Goal: Task Accomplishment & Management: Manage account settings

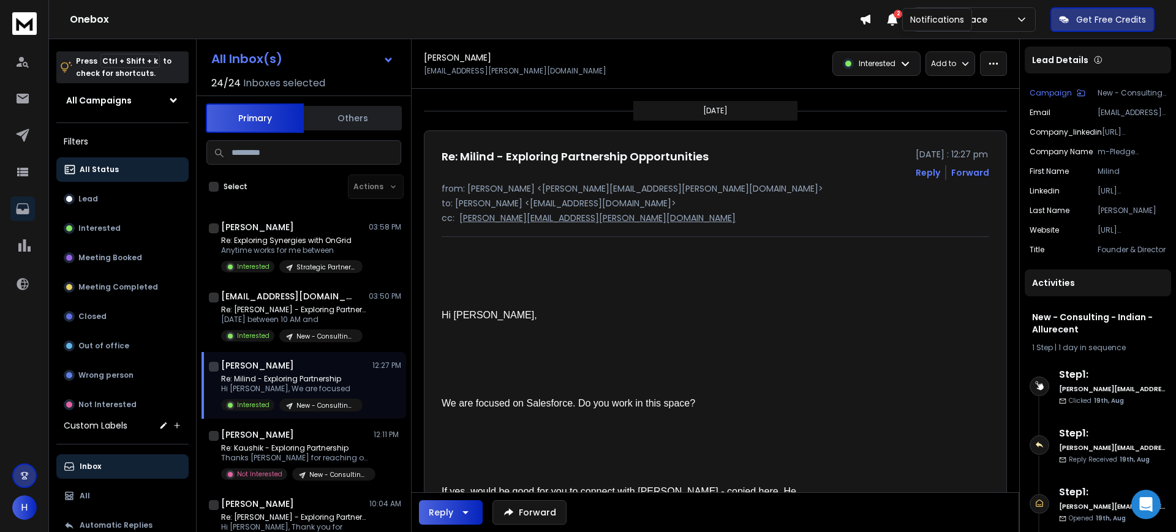
click at [889, 21] on icon at bounding box center [892, 19] width 12 height 12
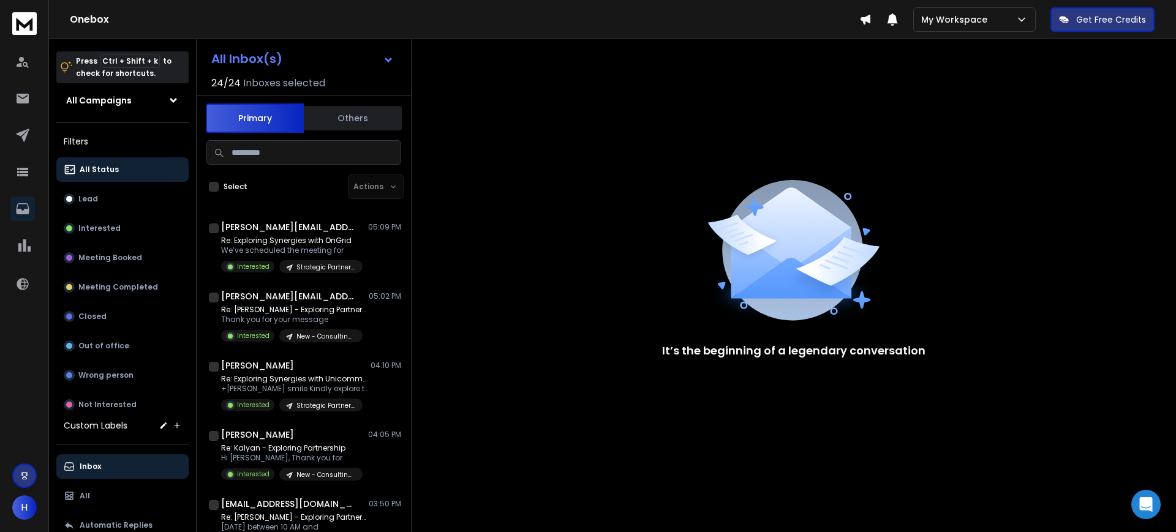
click at [559, 284] on div "It’s the beginning of a legendary conversation" at bounding box center [794, 265] width 764 height 453
click at [298, 154] on input at bounding box center [303, 152] width 195 height 24
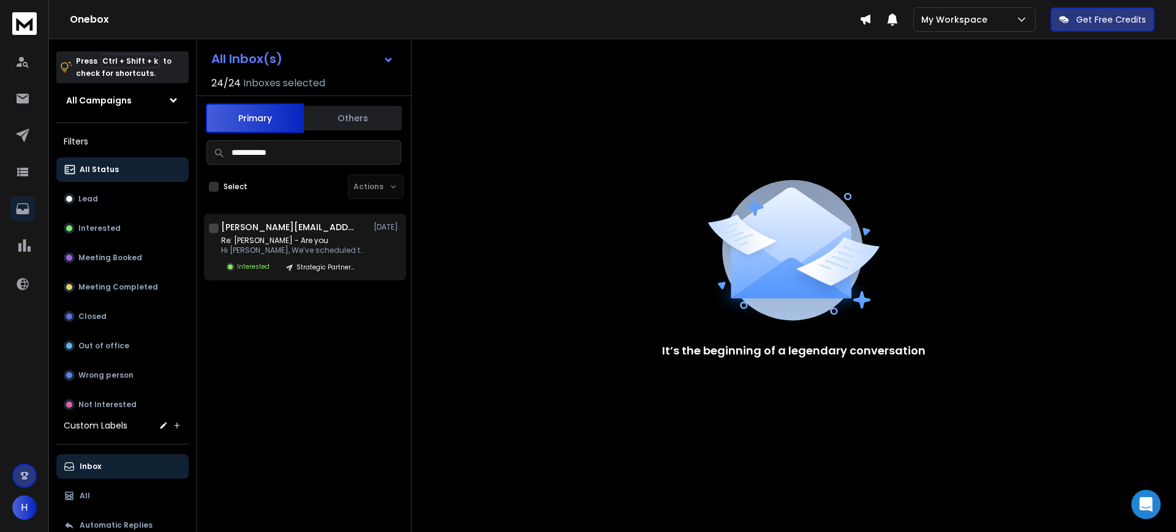
type input "**********"
click at [249, 248] on p "Hi [PERSON_NAME], We’ve scheduled the meeting" at bounding box center [294, 251] width 147 height 10
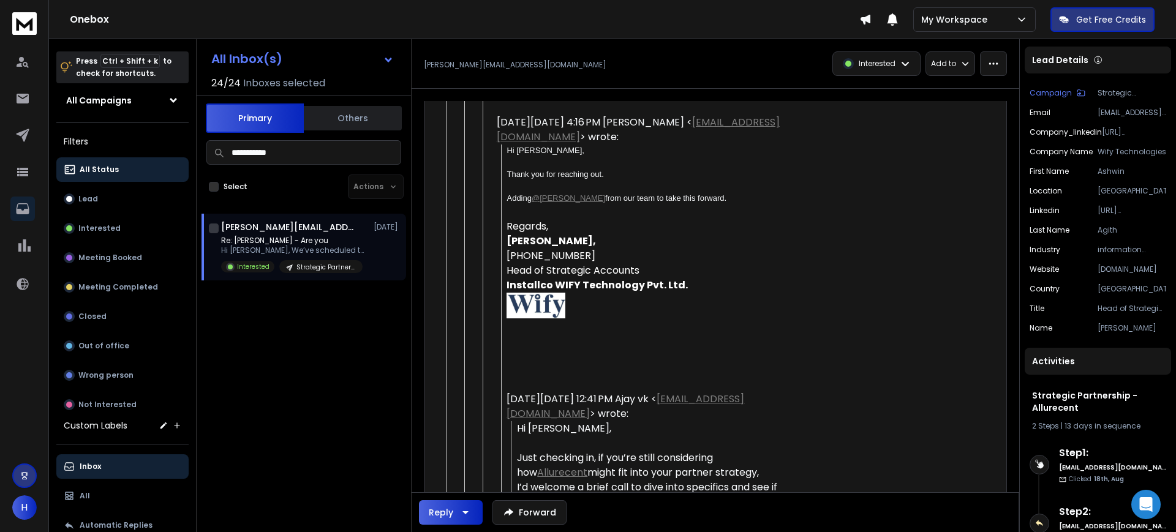
scroll to position [689, 0]
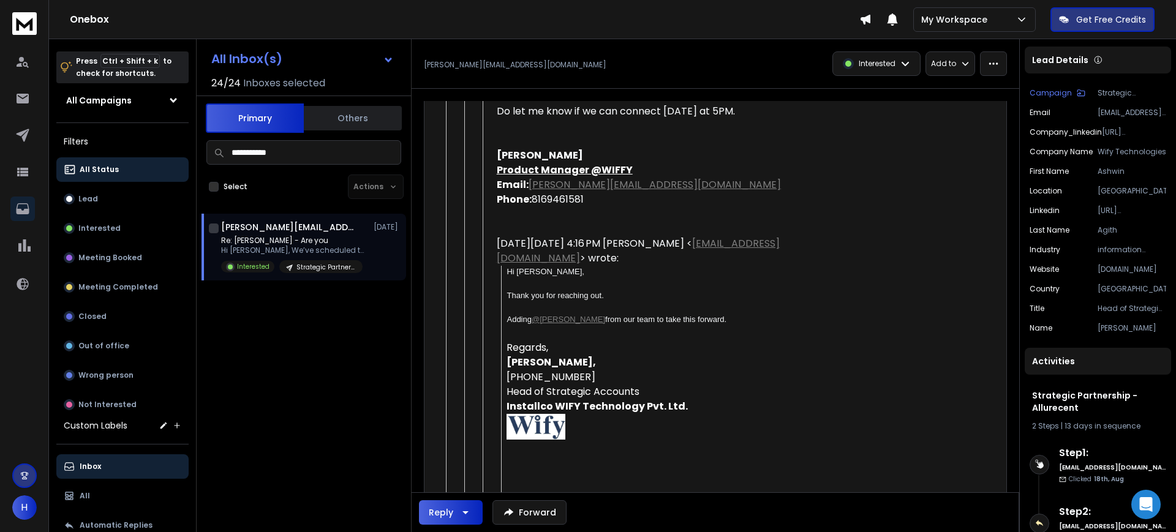
click at [28, 28] on img at bounding box center [24, 23] width 24 height 23
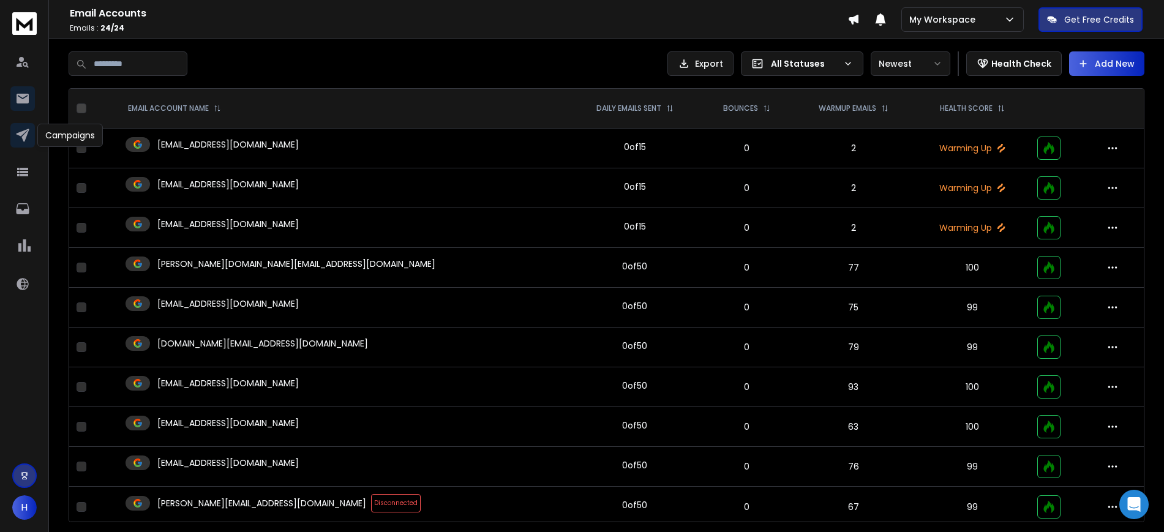
click at [15, 137] on icon at bounding box center [22, 135] width 15 height 15
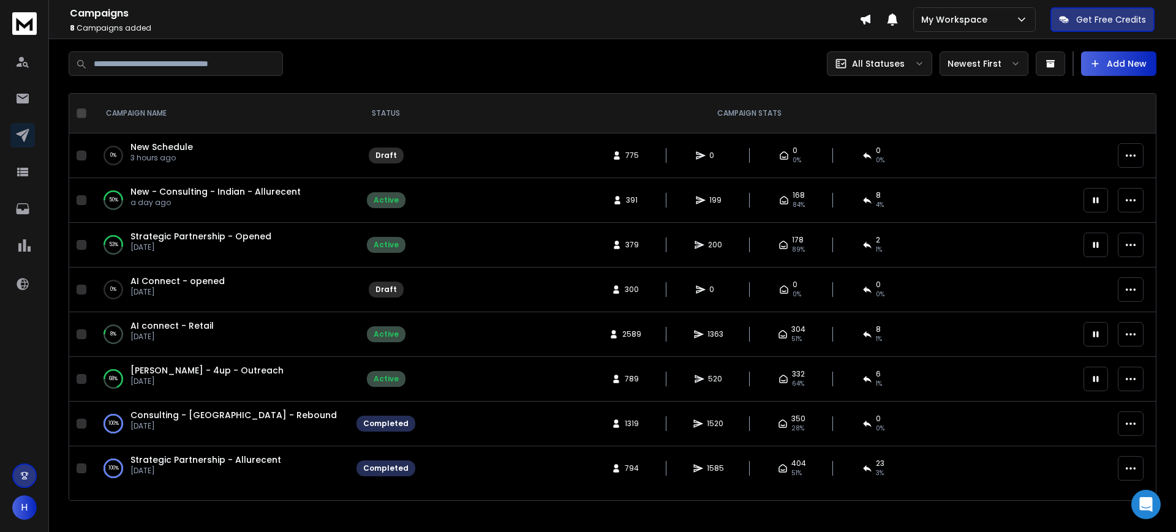
click at [230, 193] on span "New - Consulting - Indian - Allurecent" at bounding box center [215, 192] width 170 height 12
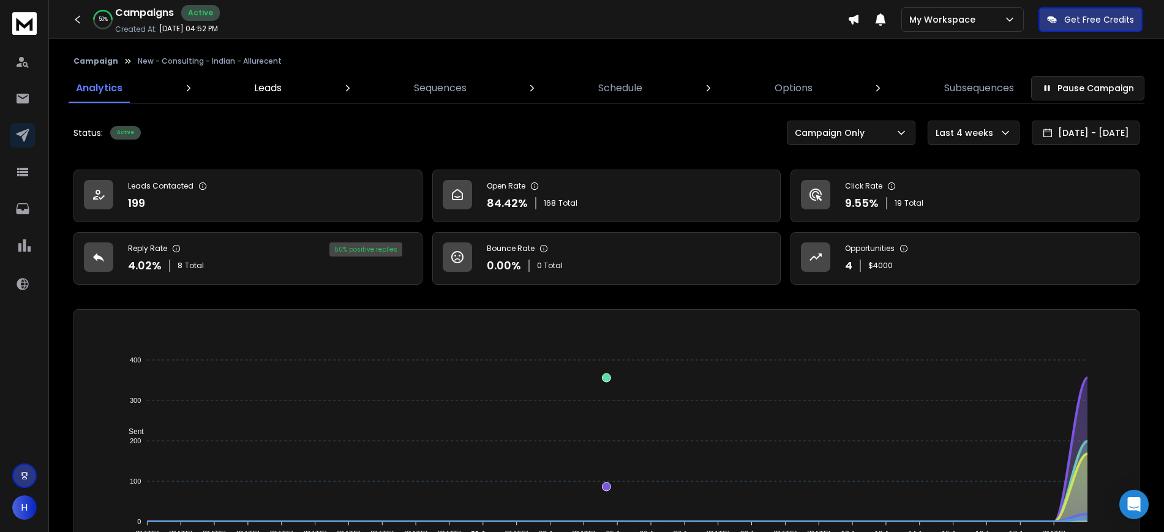
click at [274, 89] on p "Leads" at bounding box center [268, 88] width 28 height 15
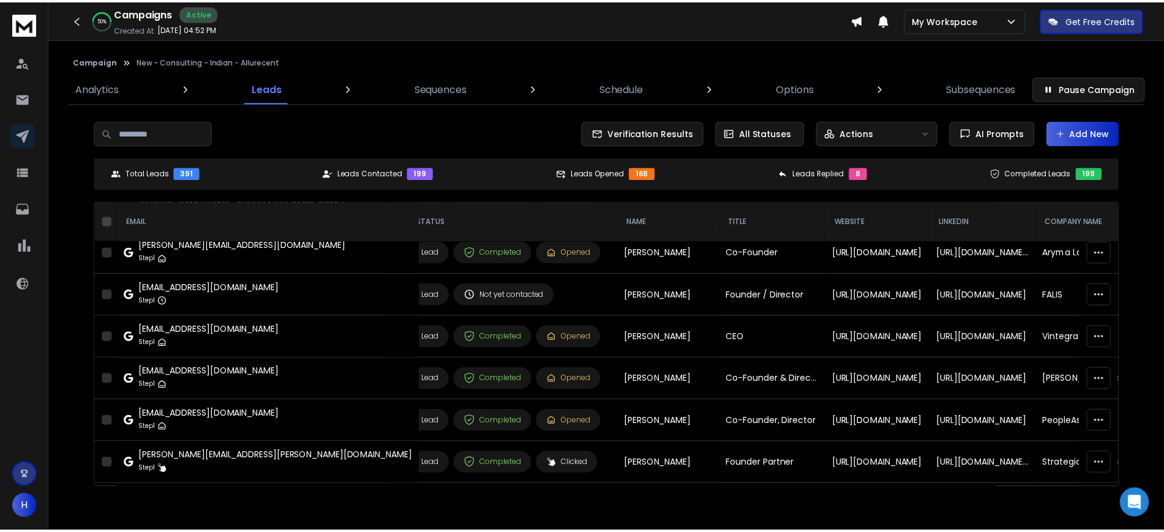
scroll to position [1531, 0]
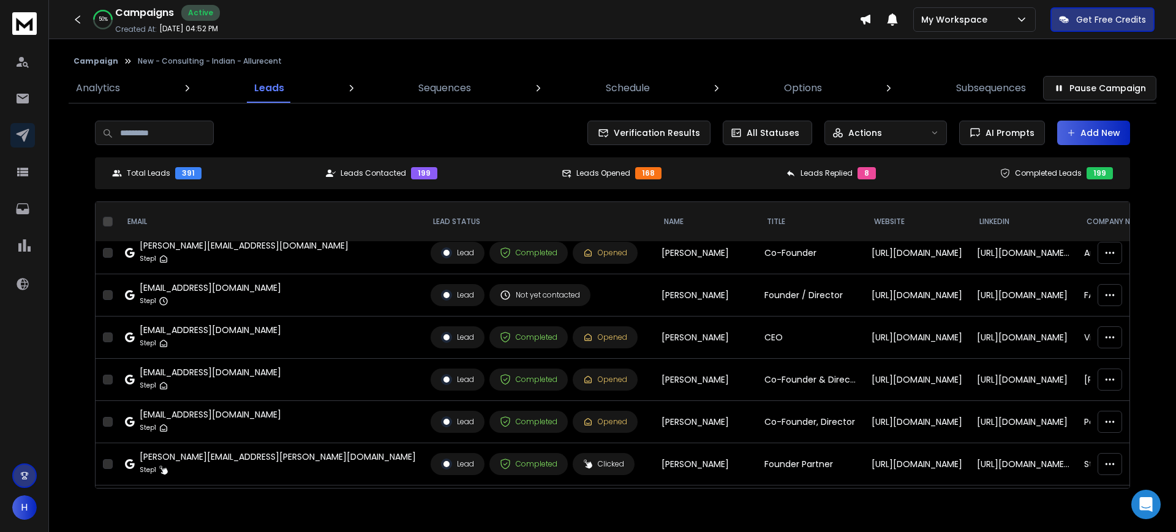
click at [1114, 135] on button "Add New" at bounding box center [1093, 133] width 73 height 24
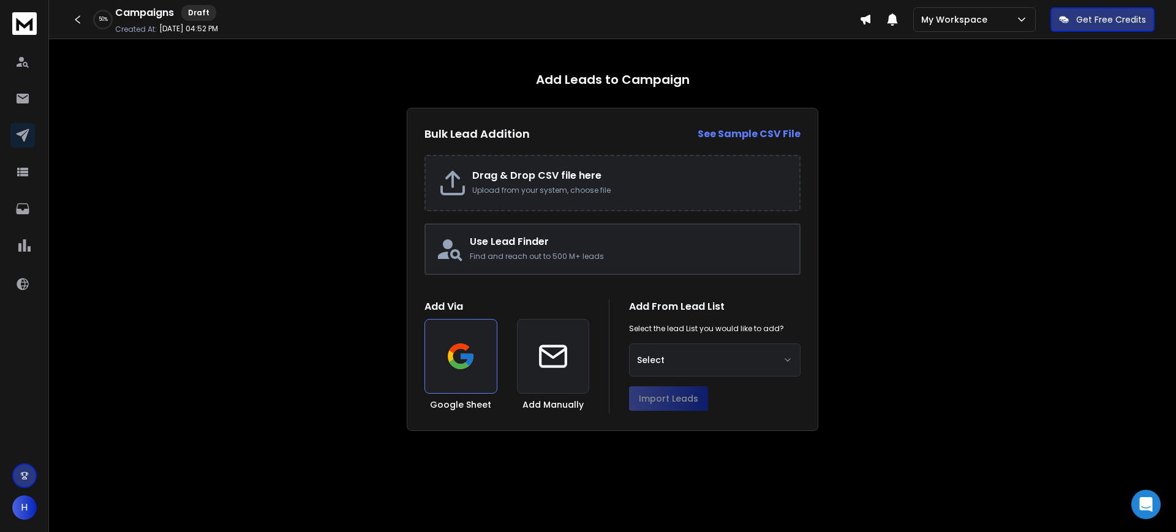
click at [465, 368] on icon at bounding box center [460, 356] width 31 height 37
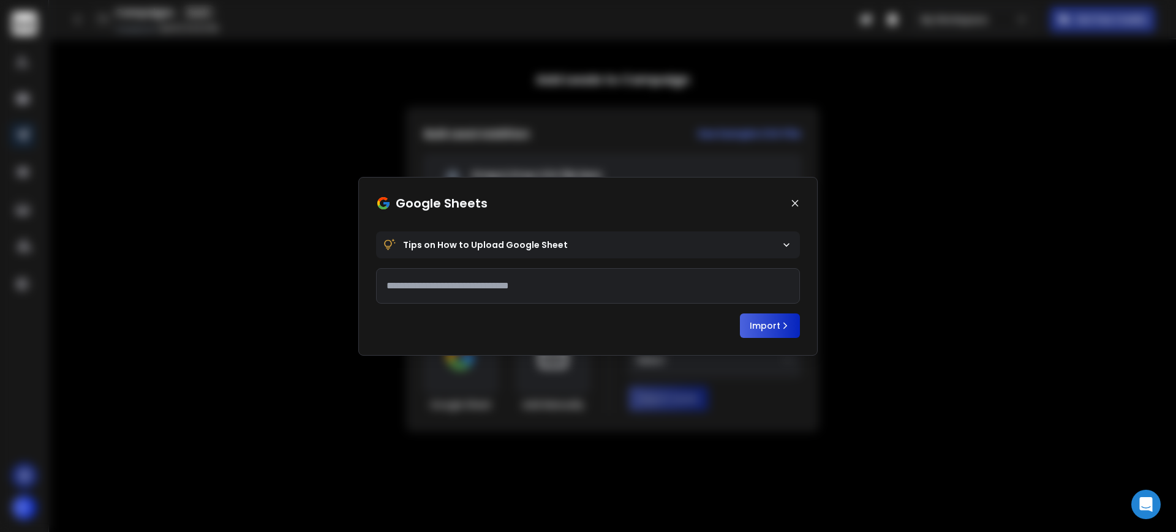
click at [202, 182] on div "Google Sheets Tips on How to Upload Google Sheet Import" at bounding box center [588, 266] width 1176 height 203
click at [797, 206] on icon at bounding box center [795, 203] width 10 height 10
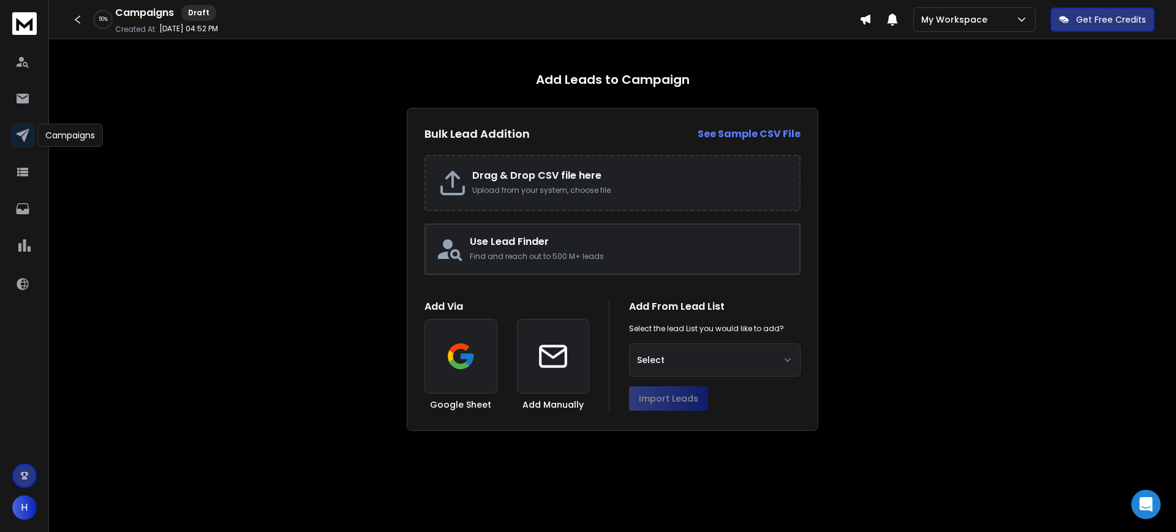
click at [23, 137] on icon at bounding box center [22, 135] width 13 height 13
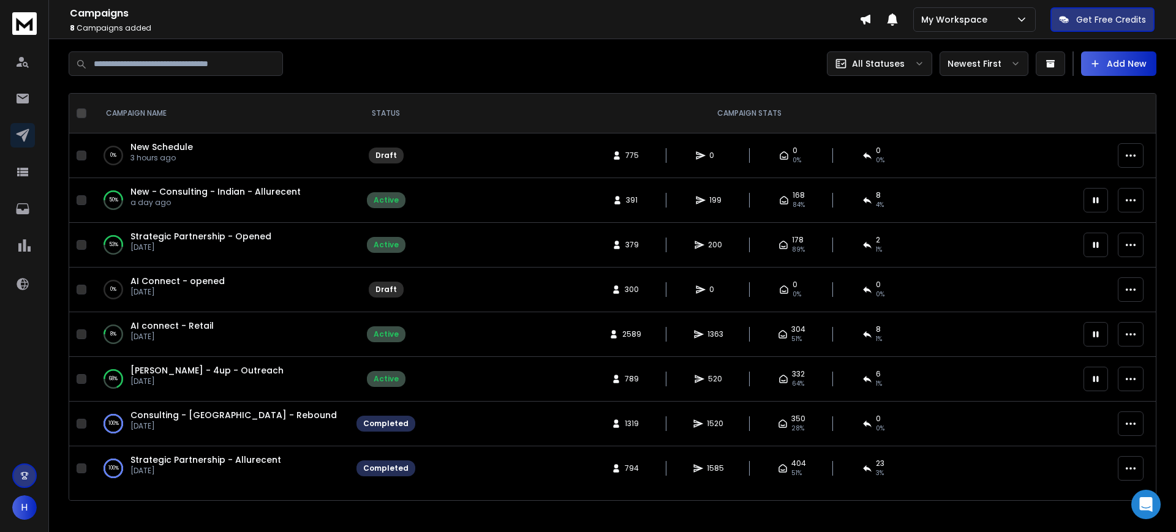
click at [220, 193] on span "New - Consulting - Indian - Allurecent" at bounding box center [215, 192] width 170 height 12
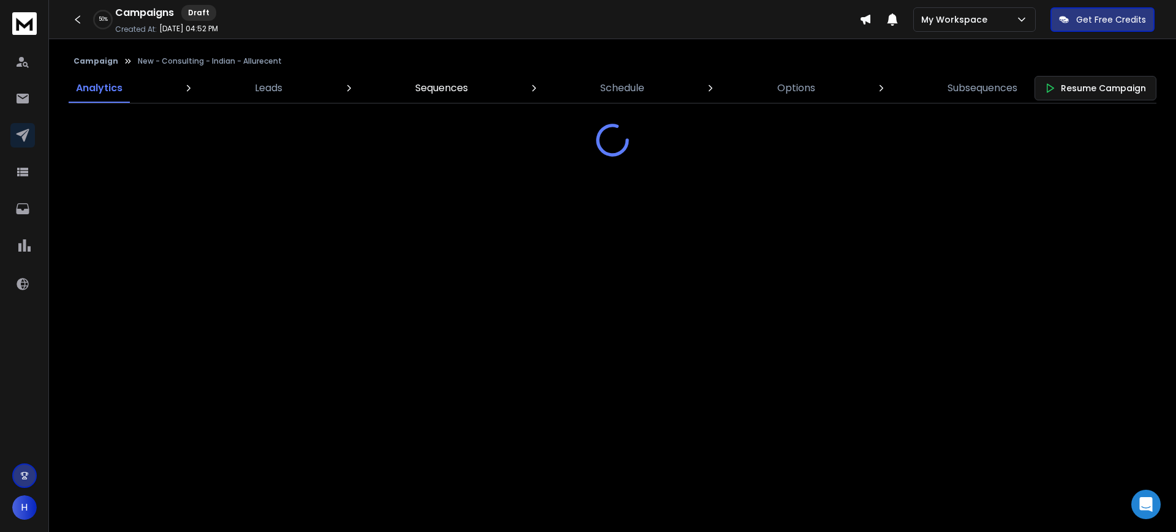
click at [450, 85] on p "Sequences" at bounding box center [441, 88] width 53 height 15
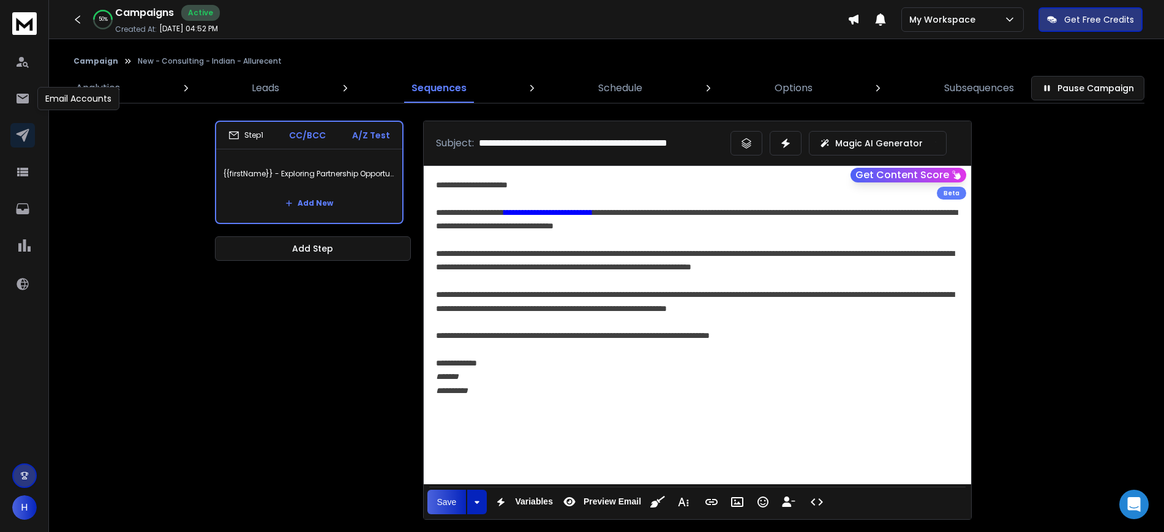
click at [90, 88] on div "Email Accounts" at bounding box center [78, 98] width 82 height 23
click at [105, 83] on p "Analytics" at bounding box center [98, 88] width 44 height 15
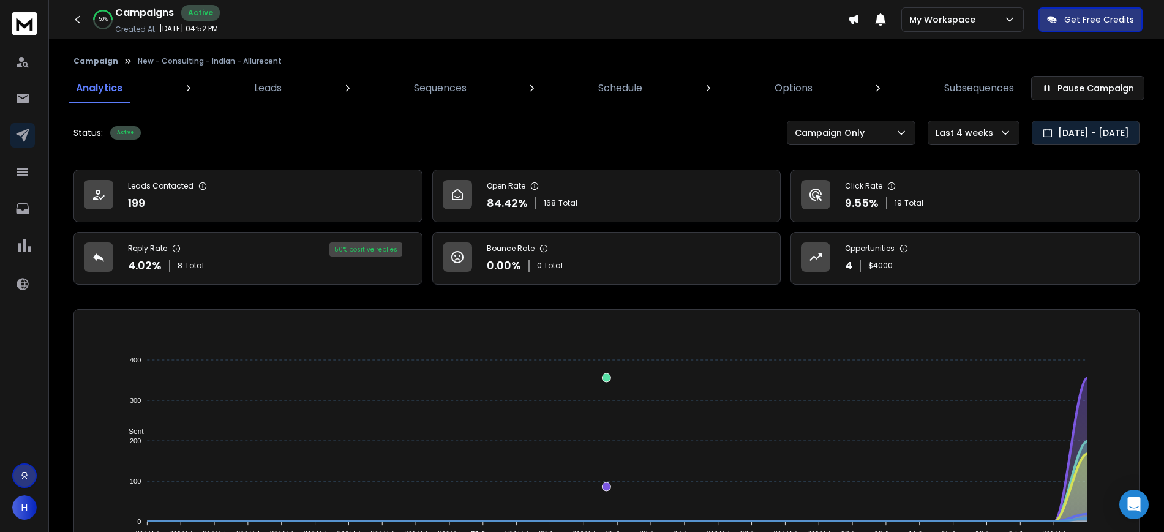
click at [1042, 134] on button "22 Jul 2025 - 19 Aug 2025" at bounding box center [1086, 133] width 108 height 24
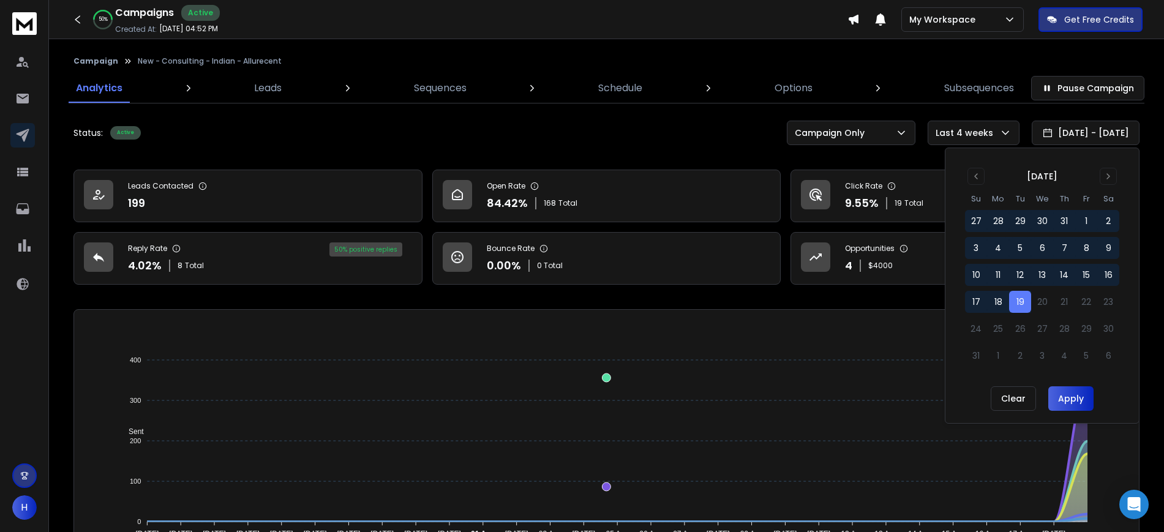
click at [1022, 299] on button "19" at bounding box center [1020, 302] width 22 height 22
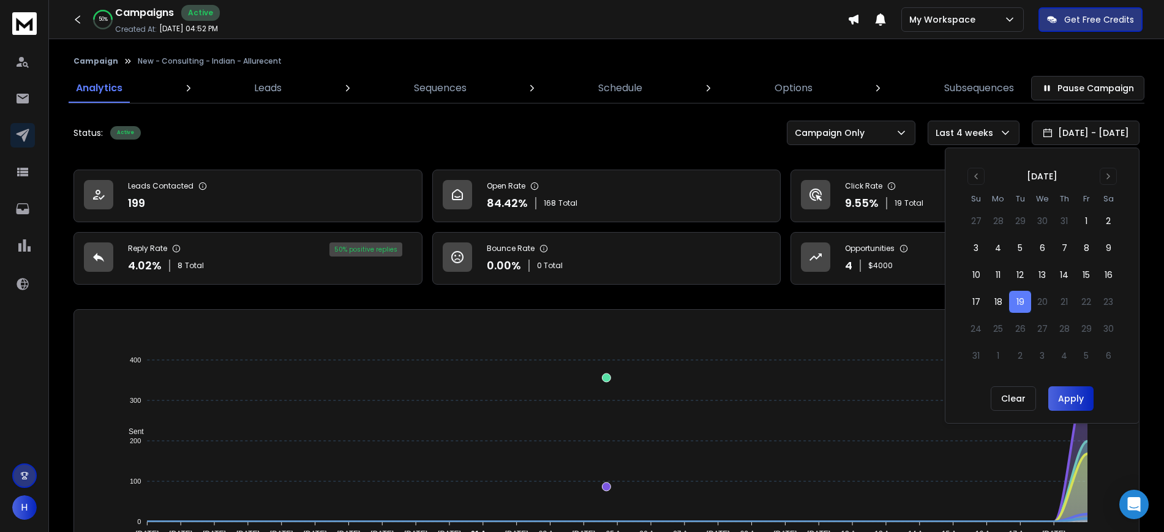
click at [1022, 299] on button "19" at bounding box center [1020, 302] width 22 height 22
click at [1069, 401] on button "Apply" at bounding box center [1071, 398] width 45 height 24
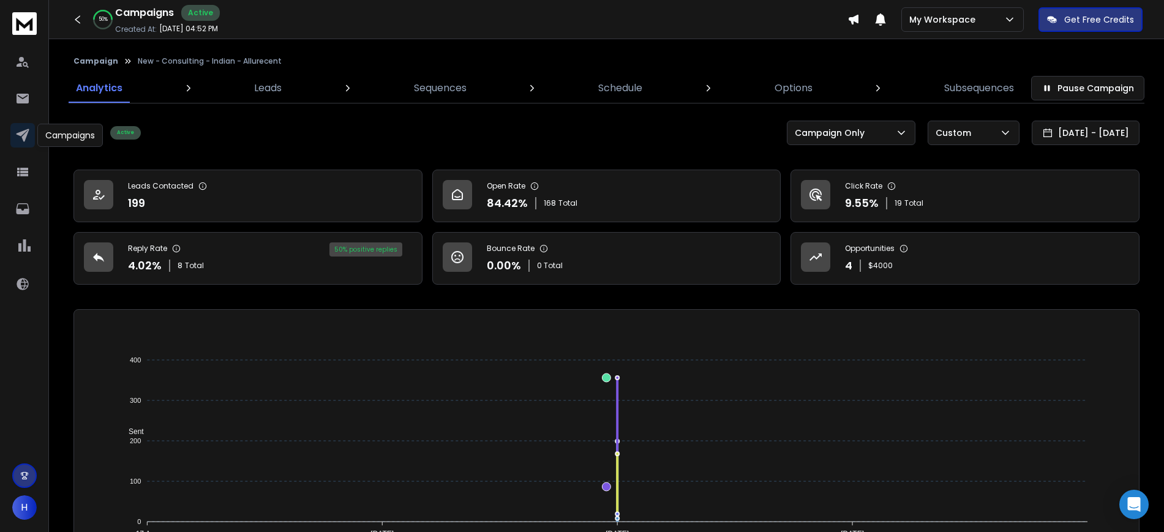
click at [23, 139] on icon at bounding box center [22, 135] width 13 height 13
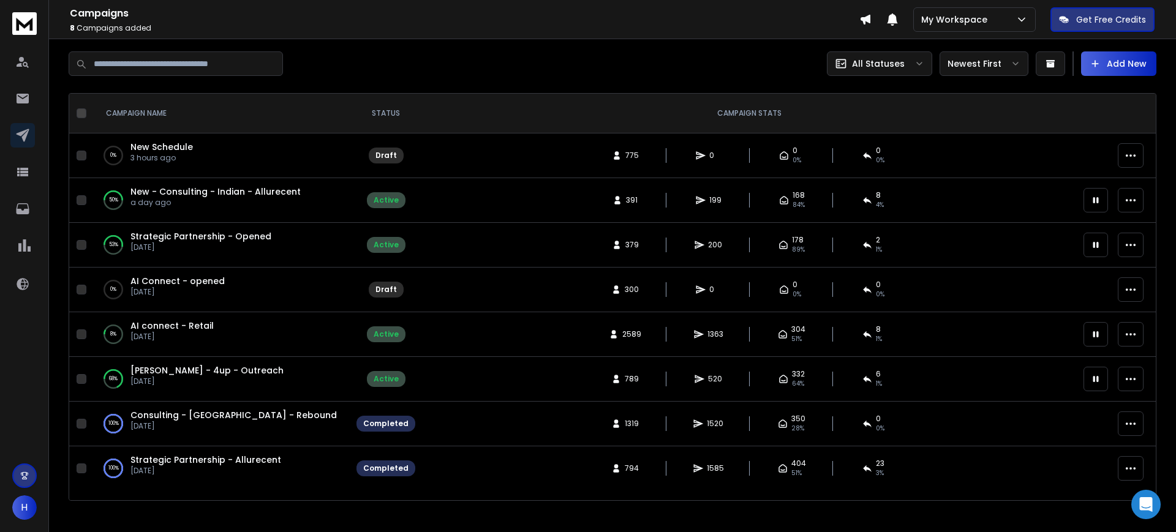
click at [187, 326] on span "AI connect - Retail" at bounding box center [171, 326] width 83 height 12
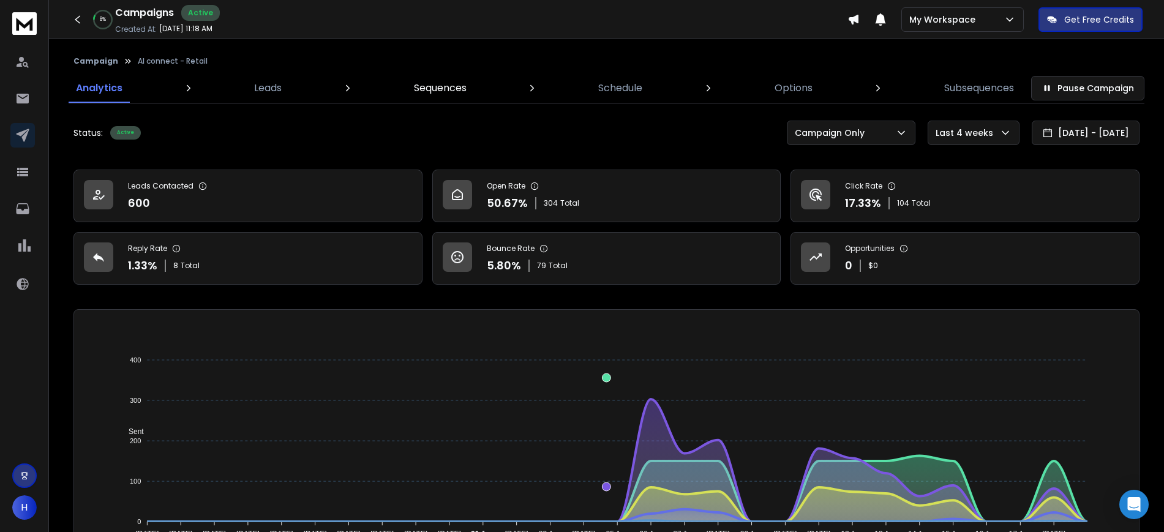
click at [435, 93] on p "Sequences" at bounding box center [440, 88] width 53 height 15
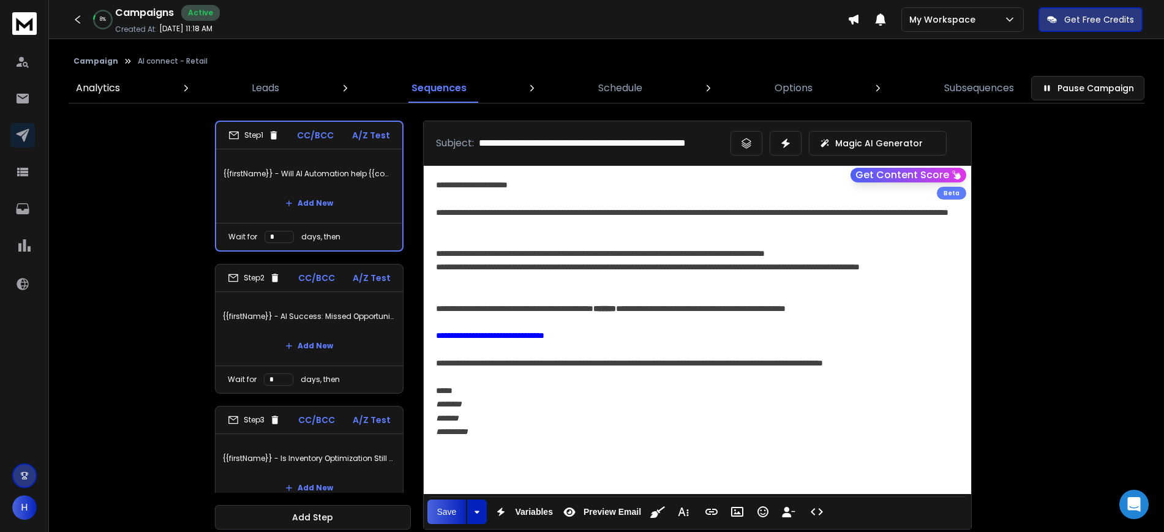
click at [115, 81] on p "Analytics" at bounding box center [98, 88] width 44 height 15
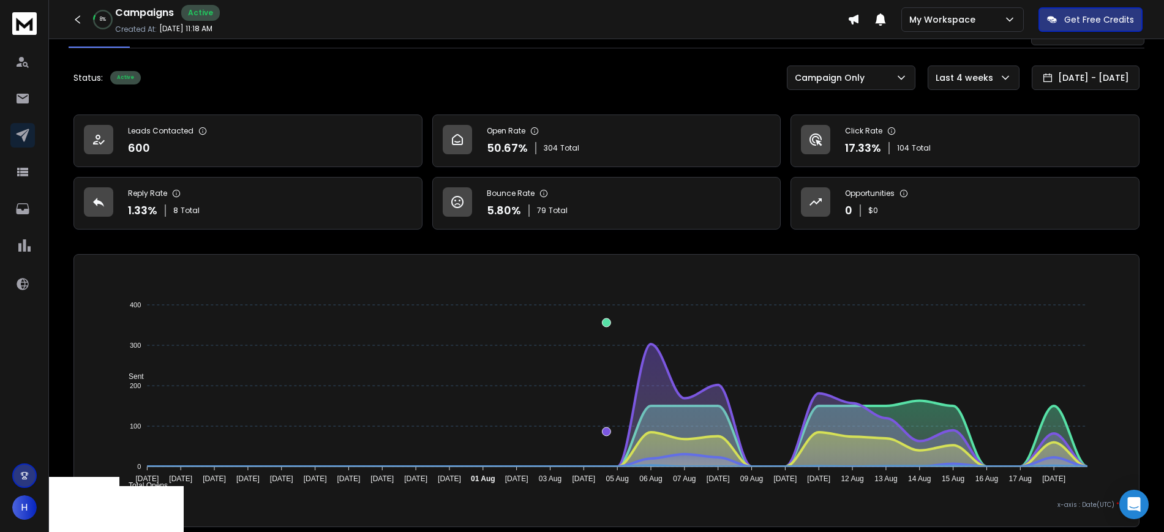
scroll to position [153, 0]
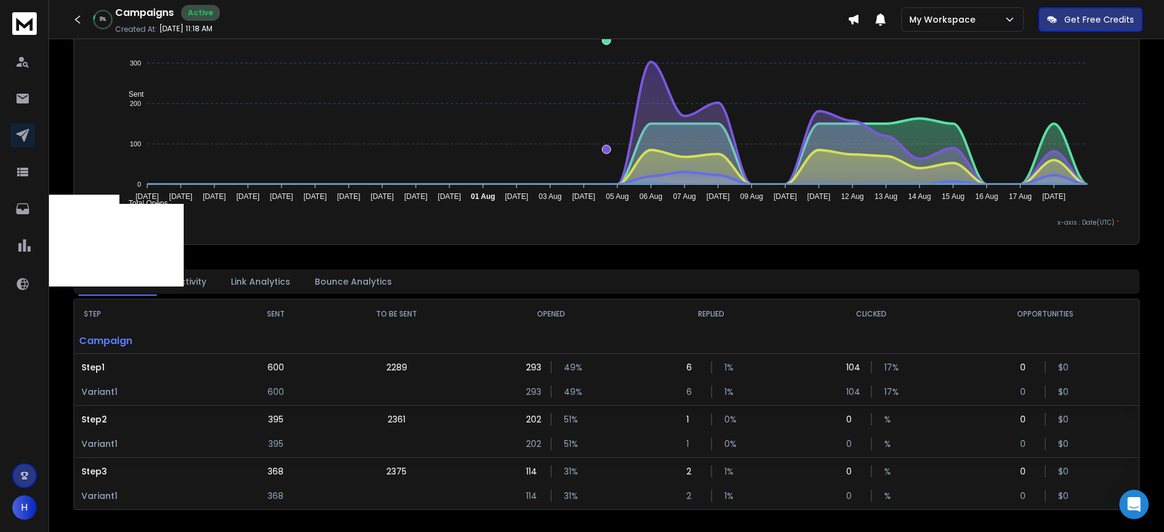
click at [243, 269] on div "Leads Contacted 600 Open Rate 50.67 % 304 Total Click Rate 17.33 % 104 Total Re…" at bounding box center [606, 173] width 1066 height 683
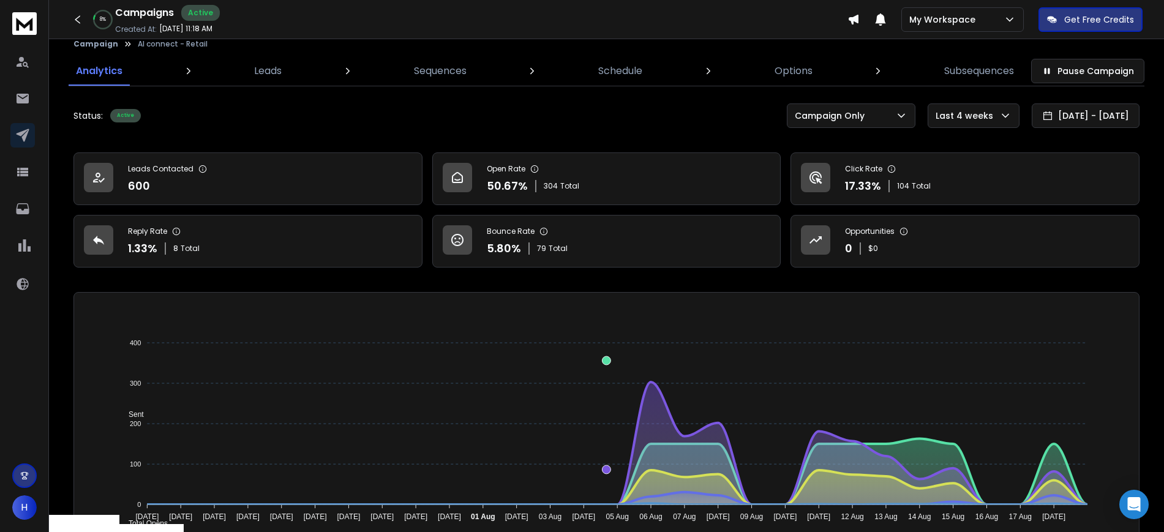
scroll to position [0, 0]
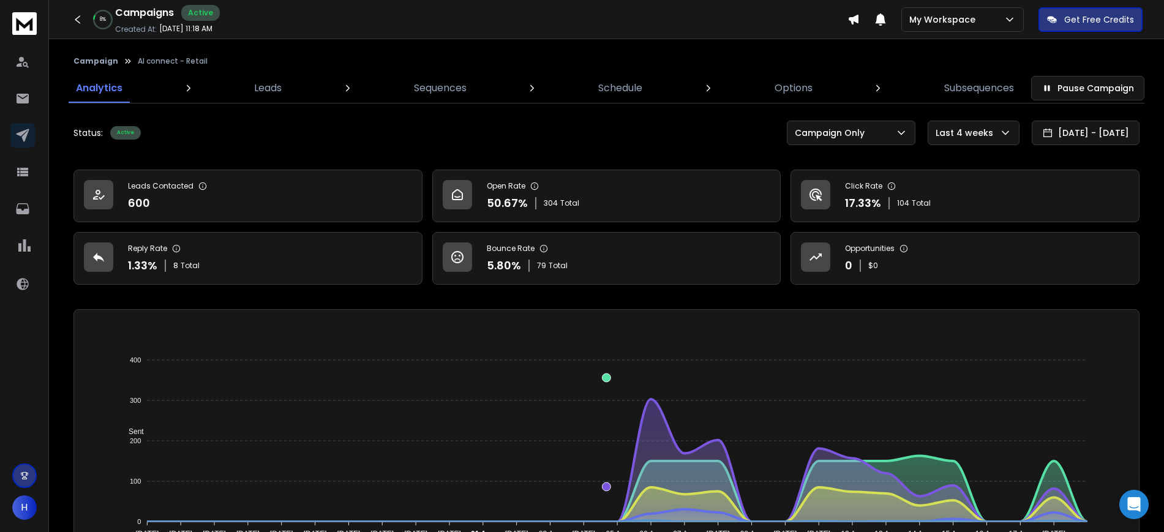
click at [239, 143] on div "Status: Active Pause Campaign Campaign Only Last 4 weeks 22 Jul 2025 - 19 Aug 2…" at bounding box center [606, 133] width 1066 height 24
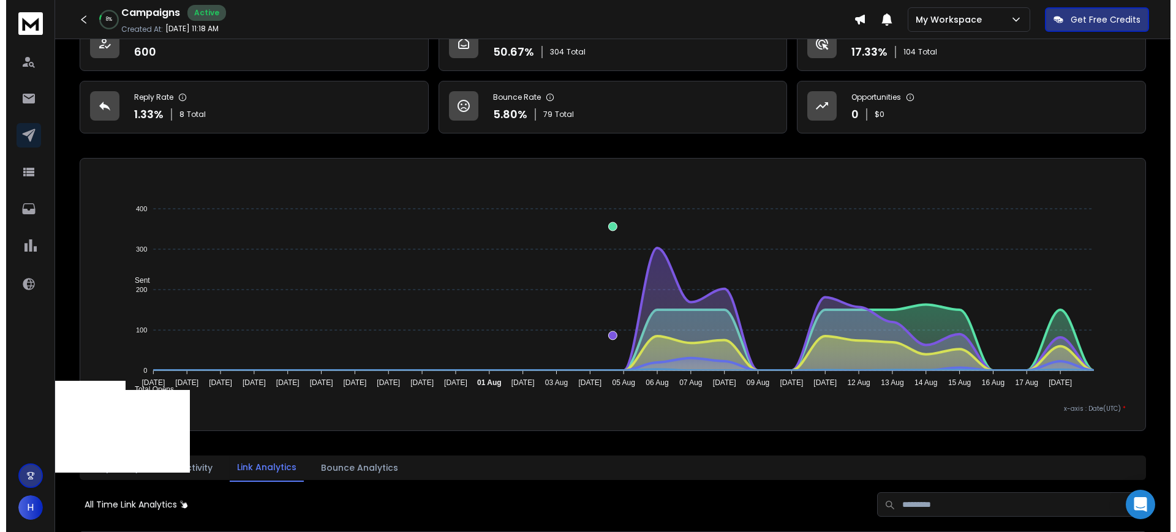
scroll to position [279, 0]
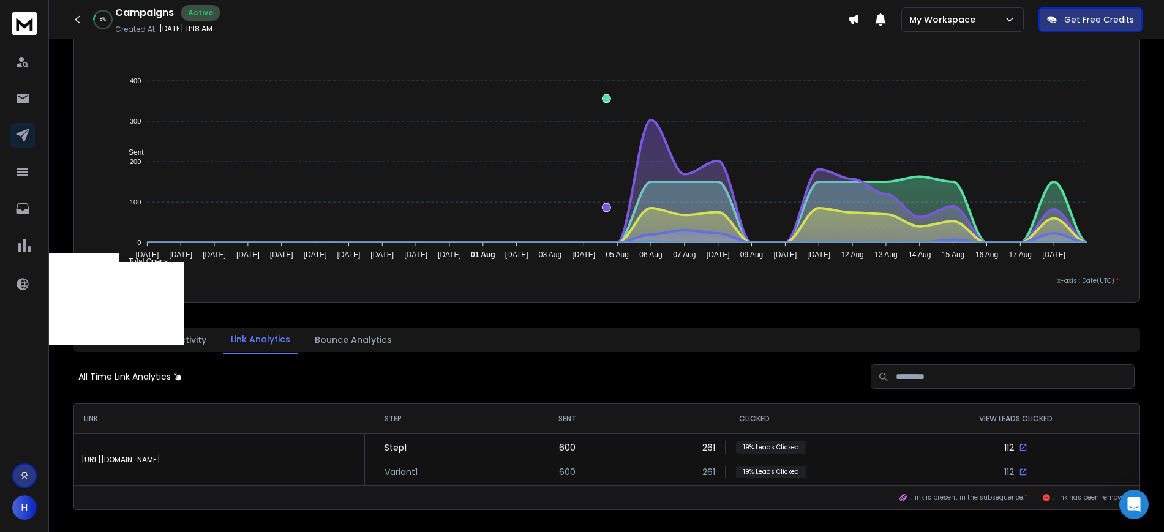
click at [1025, 448] on icon at bounding box center [1023, 447] width 9 height 9
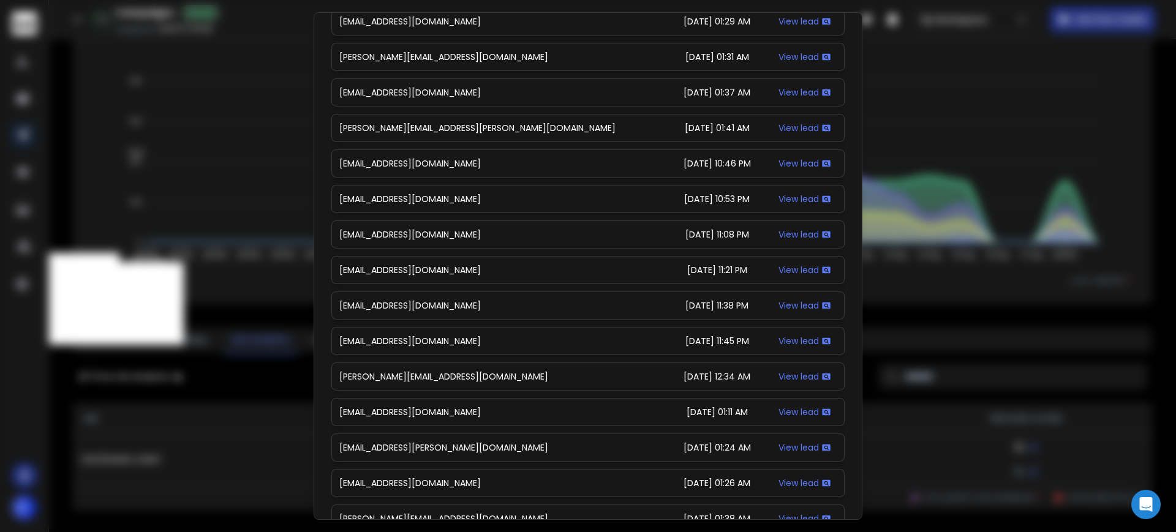
scroll to position [1749, 0]
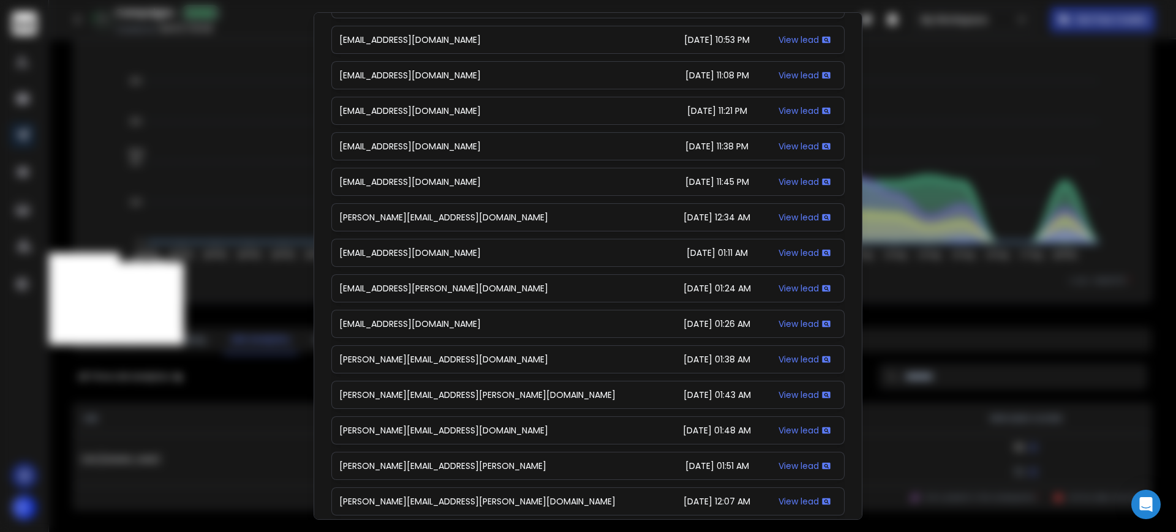
click at [262, 374] on div "List of Leads Who Clicked on the Link Review the list of leads who have shown i…" at bounding box center [588, 266] width 1176 height 532
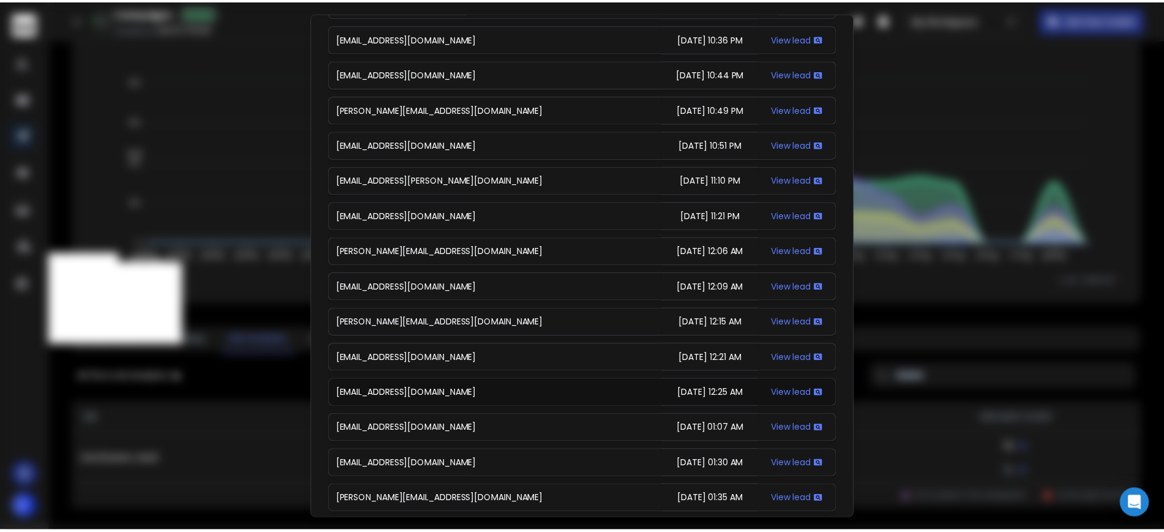
scroll to position [0, 0]
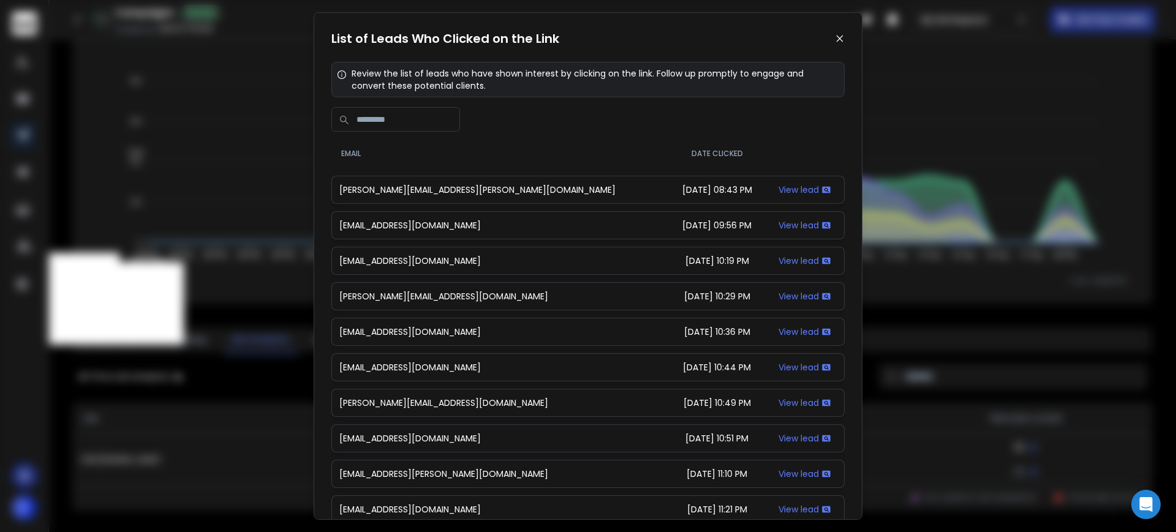
click at [838, 37] on icon at bounding box center [840, 39] width 10 height 10
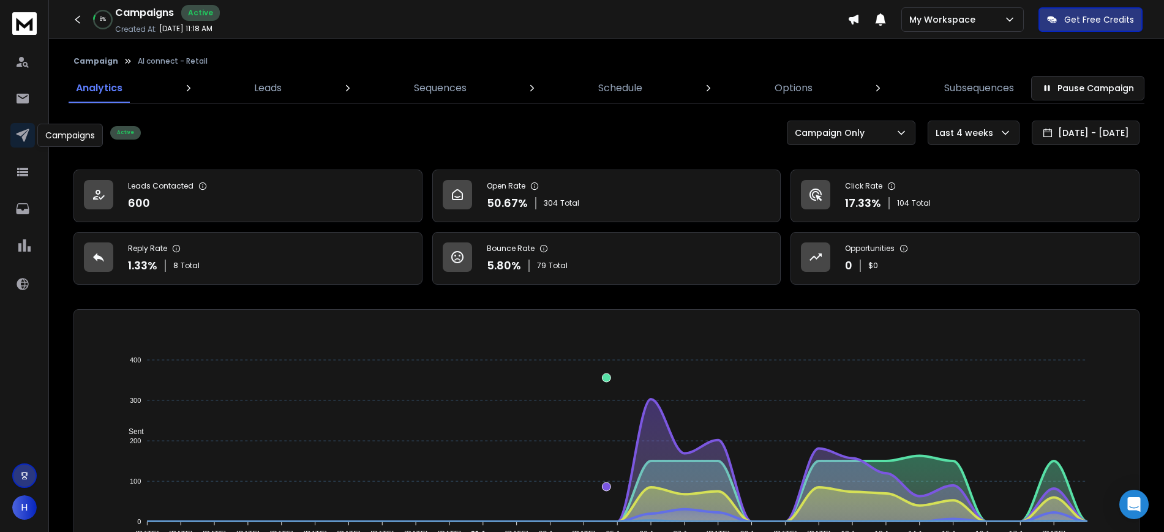
click at [17, 132] on icon at bounding box center [22, 135] width 15 height 15
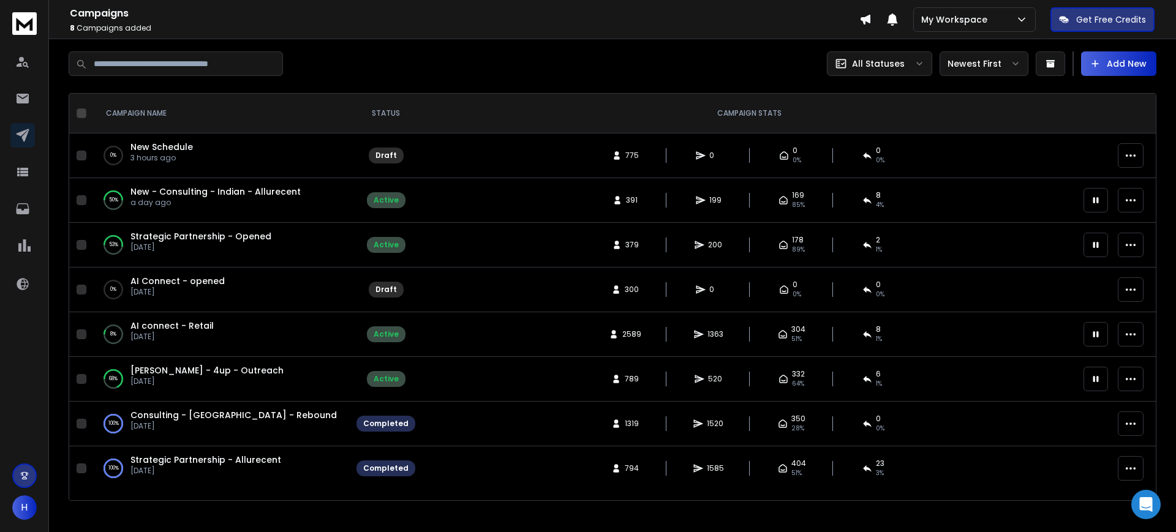
click at [173, 320] on span "AI connect - Retail" at bounding box center [171, 326] width 83 height 12
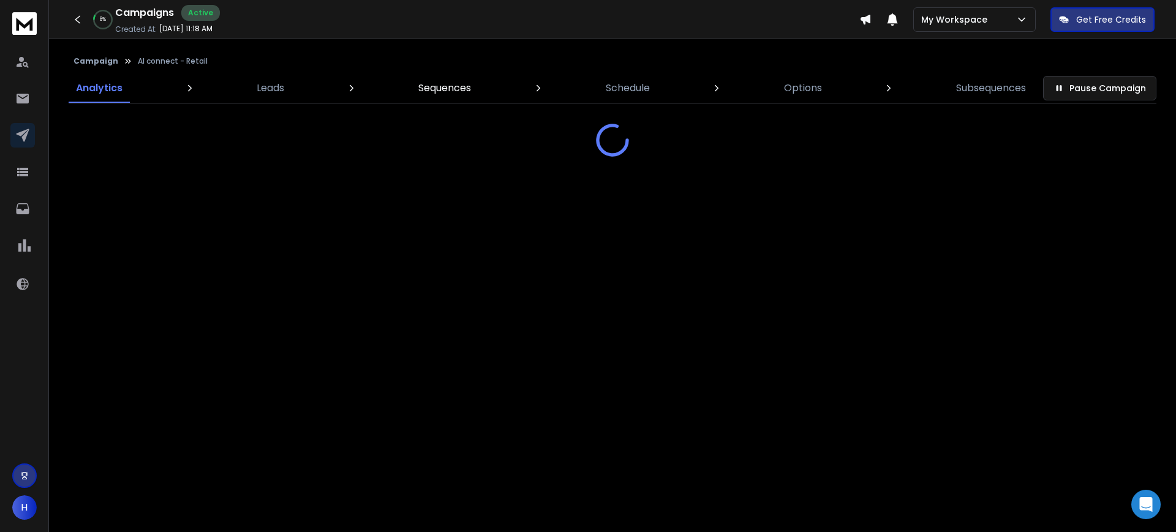
click at [446, 88] on p "Sequences" at bounding box center [444, 88] width 53 height 15
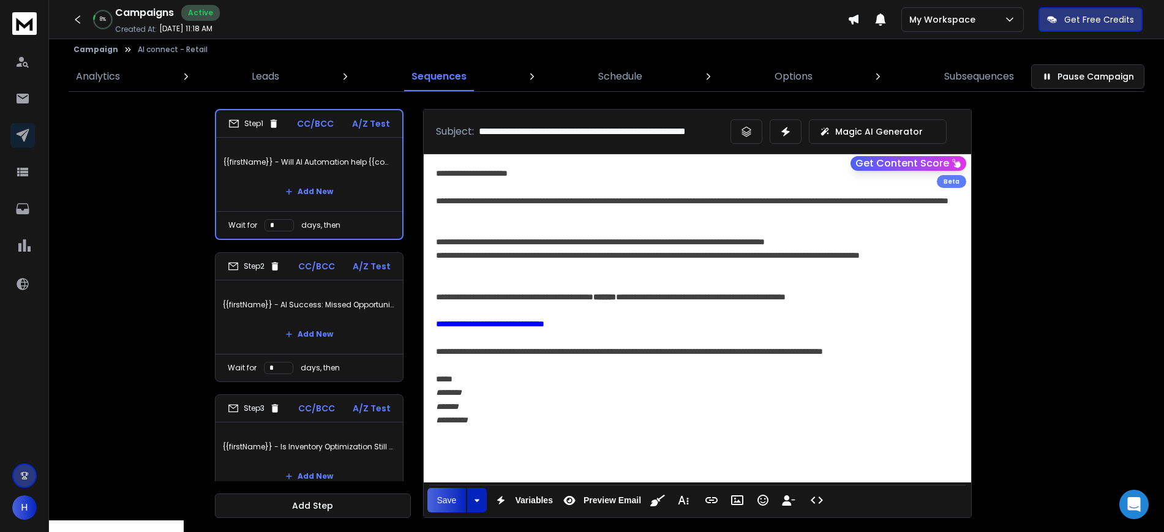
scroll to position [15, 0]
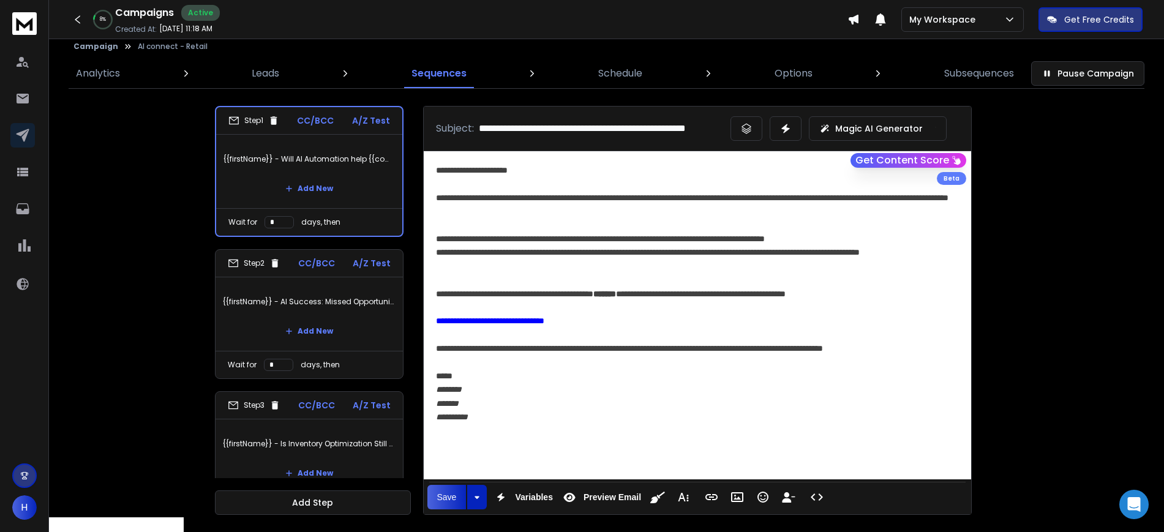
click at [913, 162] on button "Get Content Score" at bounding box center [909, 160] width 116 height 15
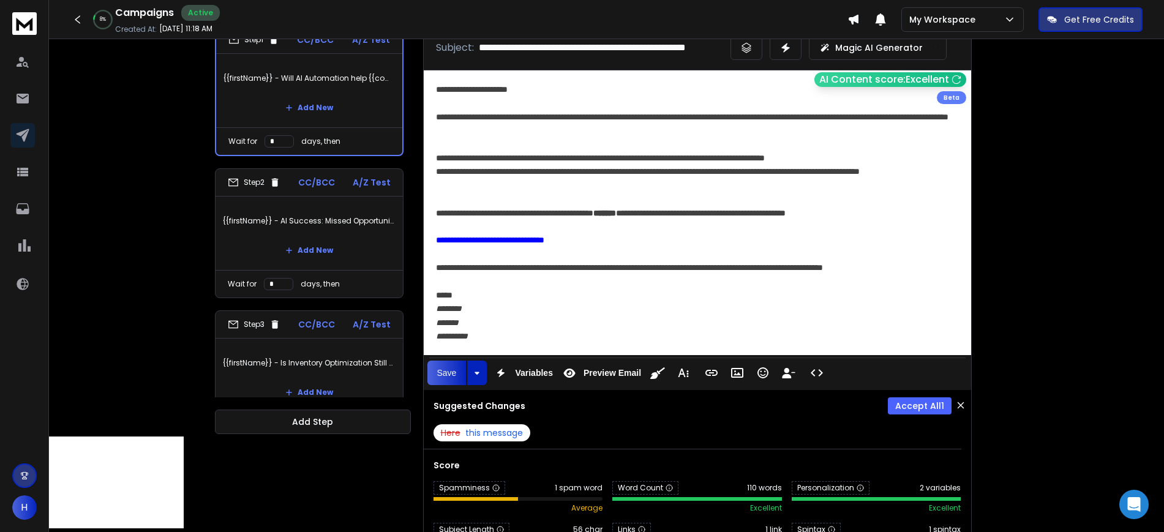
scroll to position [0, 0]
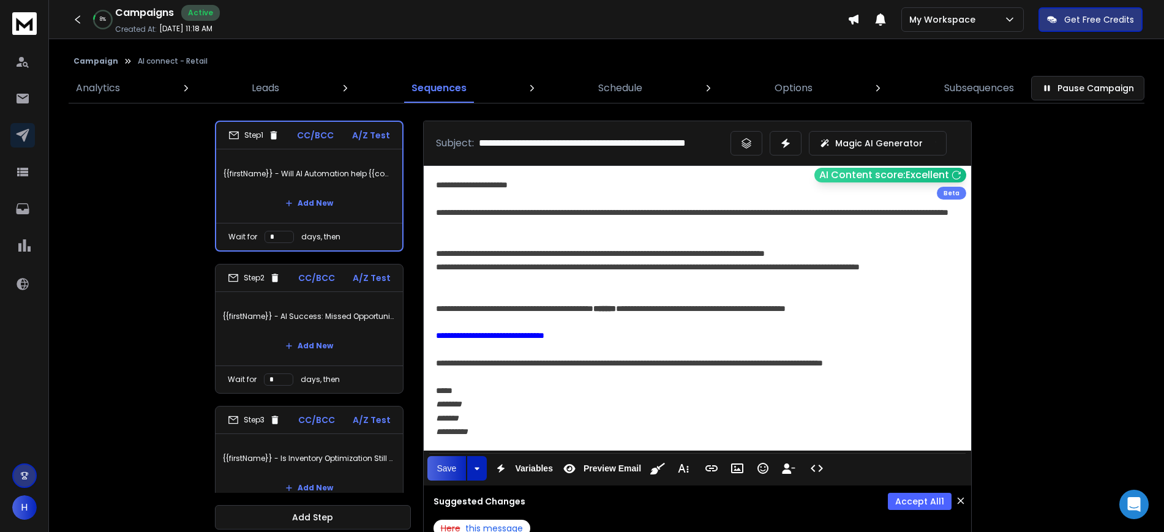
click at [298, 322] on p "{{firstName}} - AI Success: Missed Opportunity or Next Advantage?" at bounding box center [309, 317] width 173 height 34
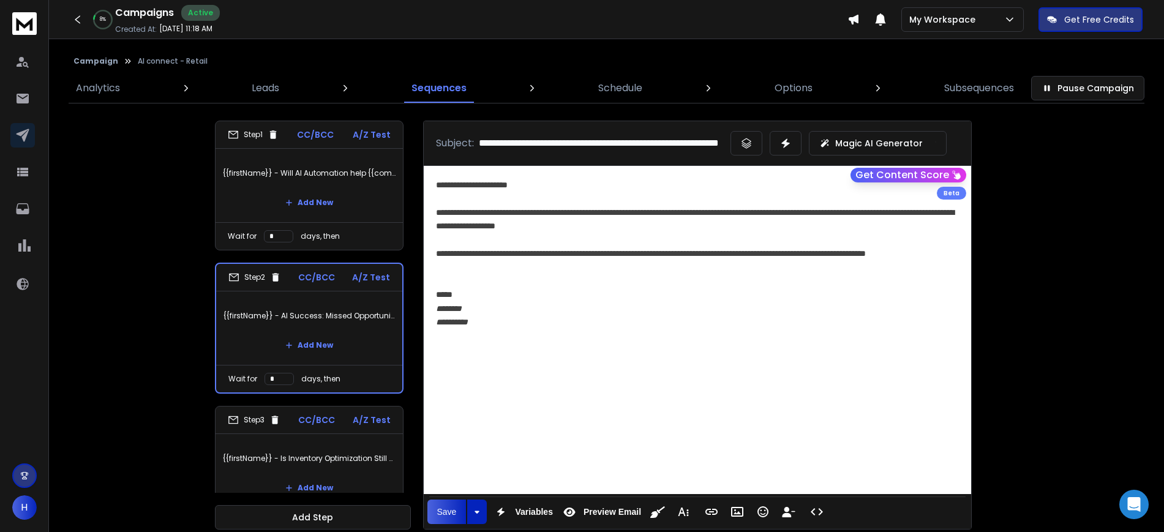
click at [284, 463] on p "{{firstName}} - Is Inventory Optimization Still a Headache?" at bounding box center [309, 459] width 173 height 34
type input "**********"
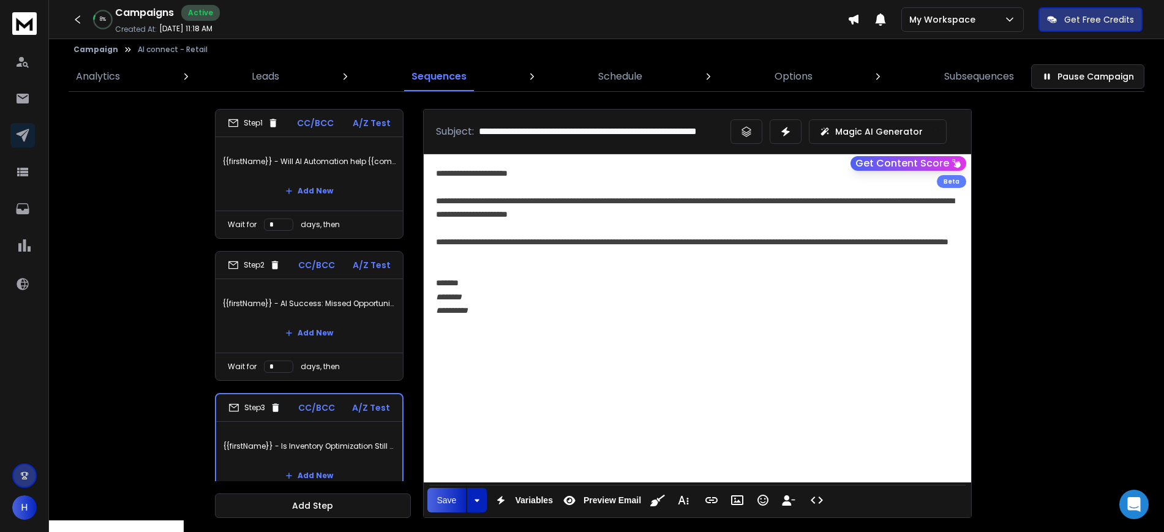
scroll to position [15, 0]
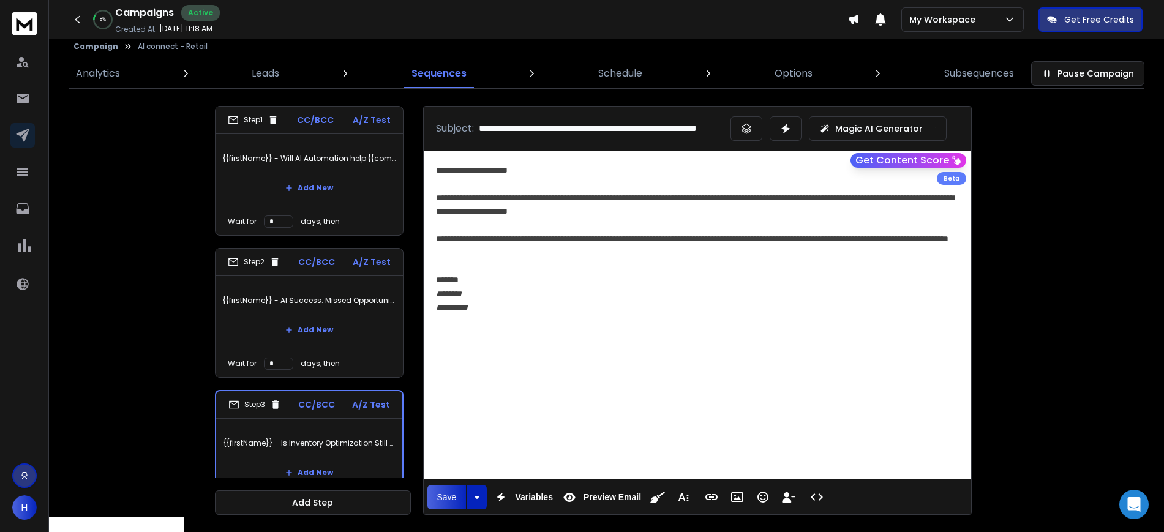
click at [130, 308] on div "**********" at bounding box center [607, 310] width 1076 height 419
click at [17, 135] on icon at bounding box center [22, 135] width 15 height 15
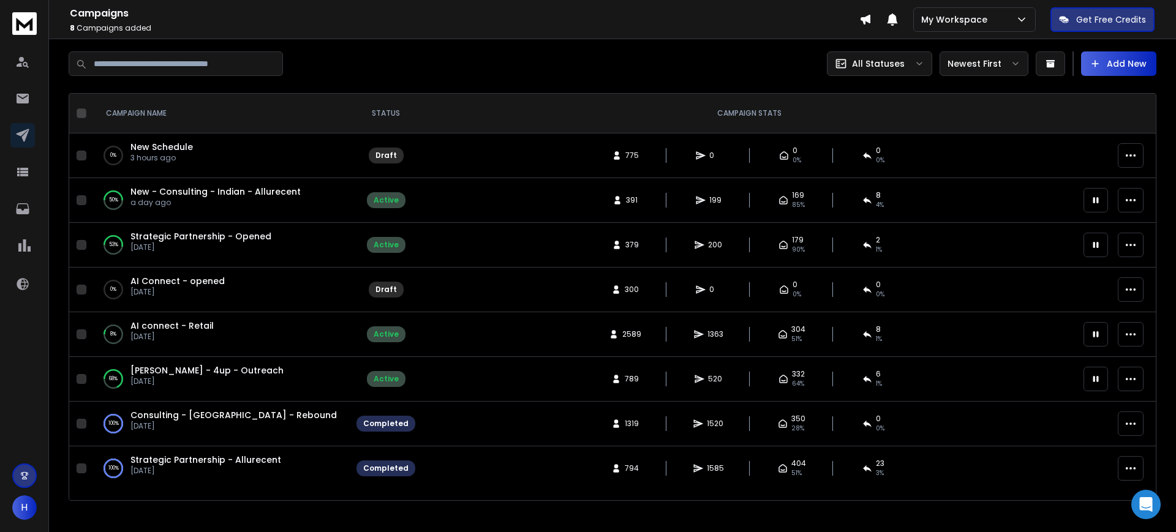
click at [195, 414] on span "Consulting - India - Rebound" at bounding box center [233, 415] width 206 height 12
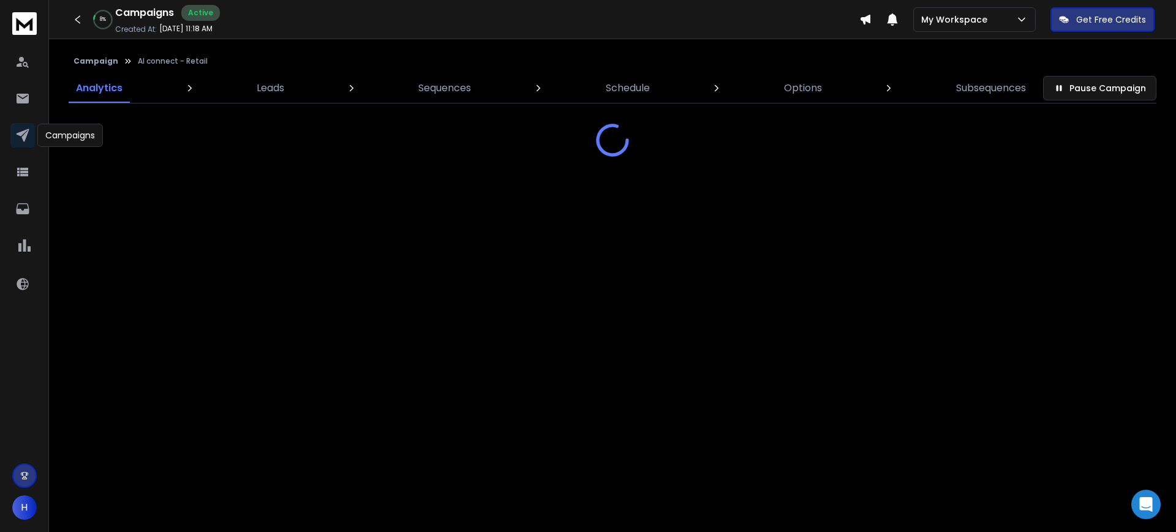
click at [21, 137] on icon at bounding box center [22, 135] width 15 height 15
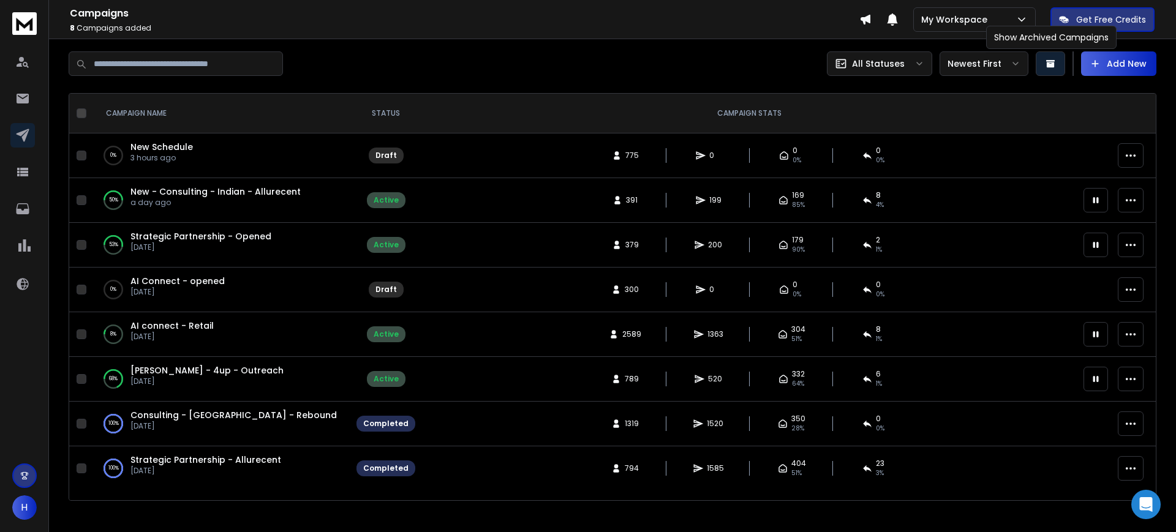
click at [1042, 65] on button at bounding box center [1050, 63] width 29 height 24
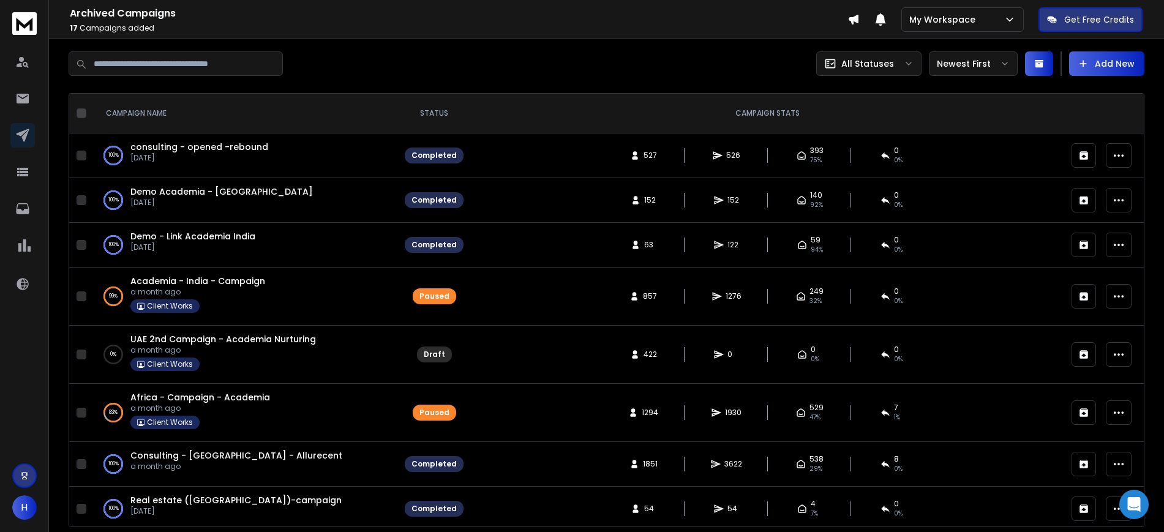
click at [218, 397] on span "Africa - Campaign - Academia" at bounding box center [200, 397] width 140 height 12
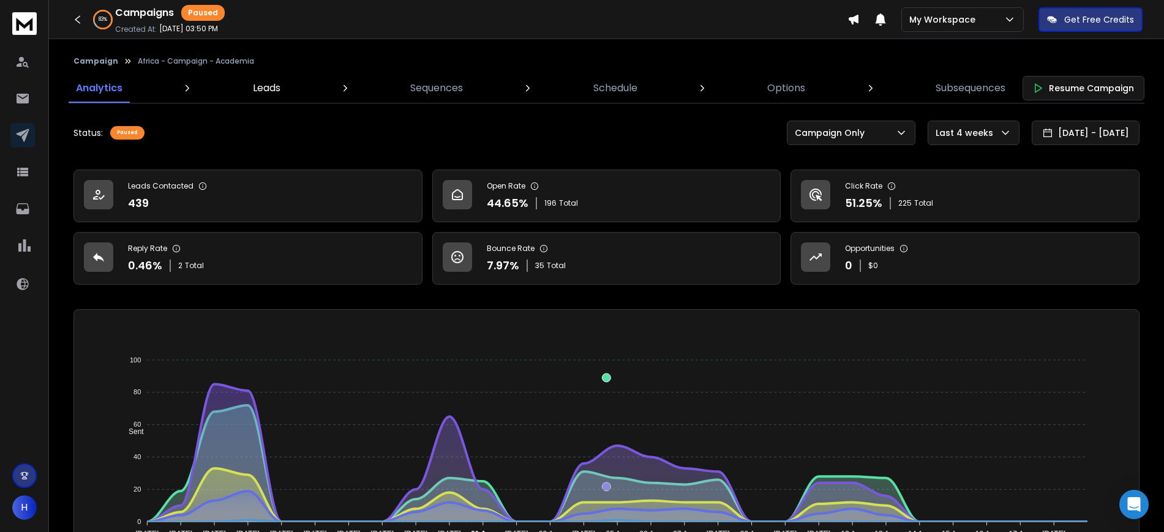
click at [269, 92] on p "Leads" at bounding box center [267, 88] width 28 height 15
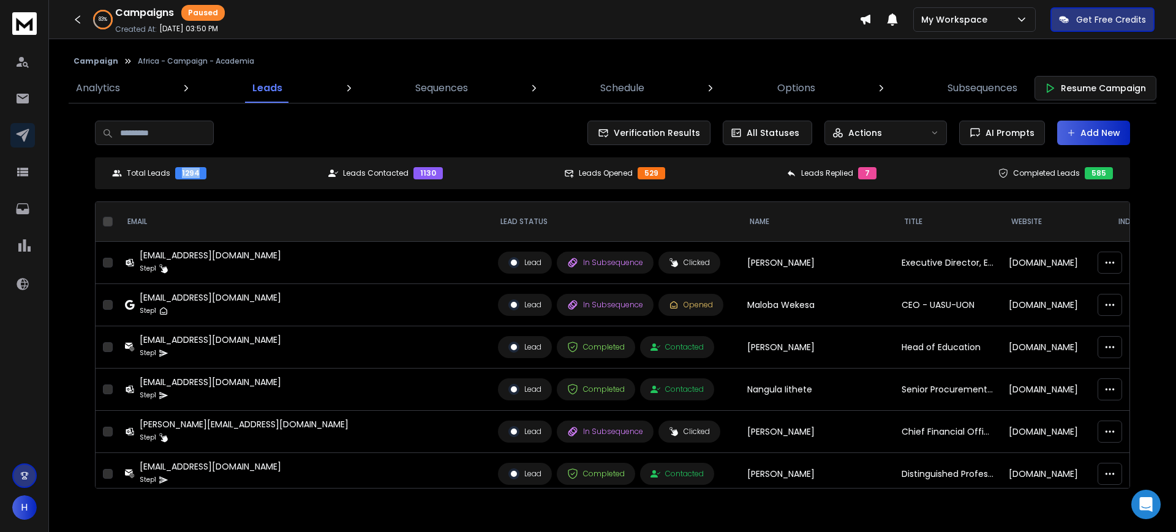
drag, startPoint x: 180, startPoint y: 172, endPoint x: 206, endPoint y: 173, distance: 25.8
click at [206, 173] on div "Total Leads 1294 Leads Contacted 1130 Leads Opened 529 Leads Replied 7 Complete…" at bounding box center [612, 173] width 1035 height 32
click at [257, 179] on div "Total Leads 1294 Leads Contacted 1130 Leads Opened 529 Leads Replied 7 Complete…" at bounding box center [612, 173] width 1035 height 32
click at [949, 88] on p "Subsequences" at bounding box center [983, 88] width 70 height 15
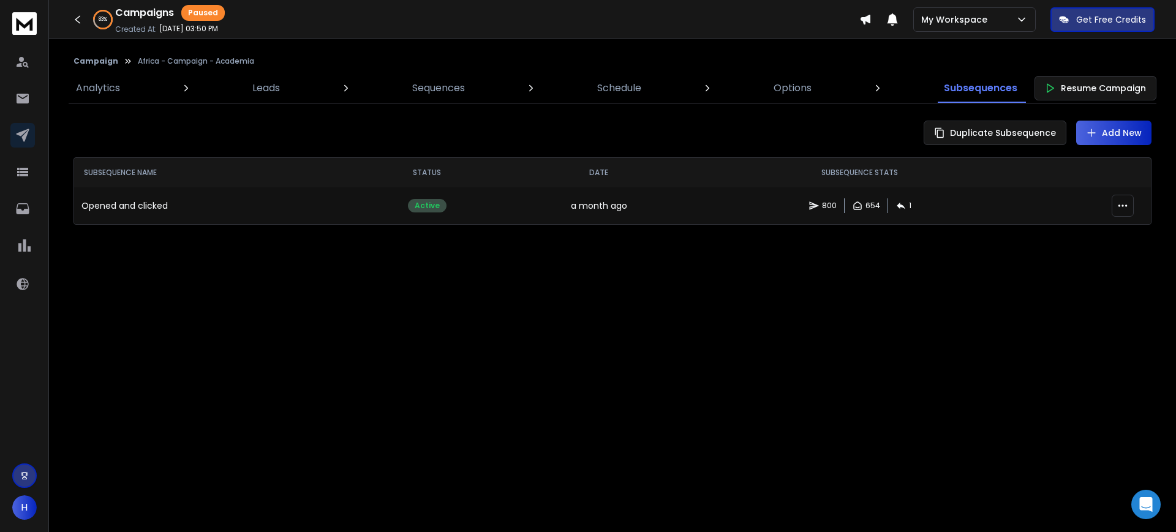
click at [257, 211] on td "Opened and clicked" at bounding box center [213, 205] width 279 height 37
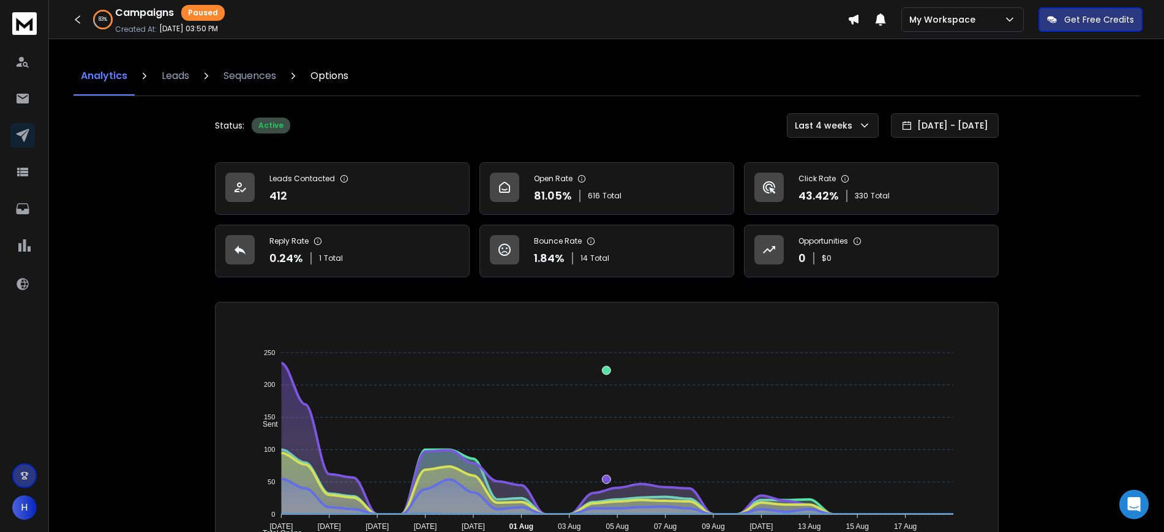
click at [337, 78] on p "Options" at bounding box center [330, 76] width 38 height 15
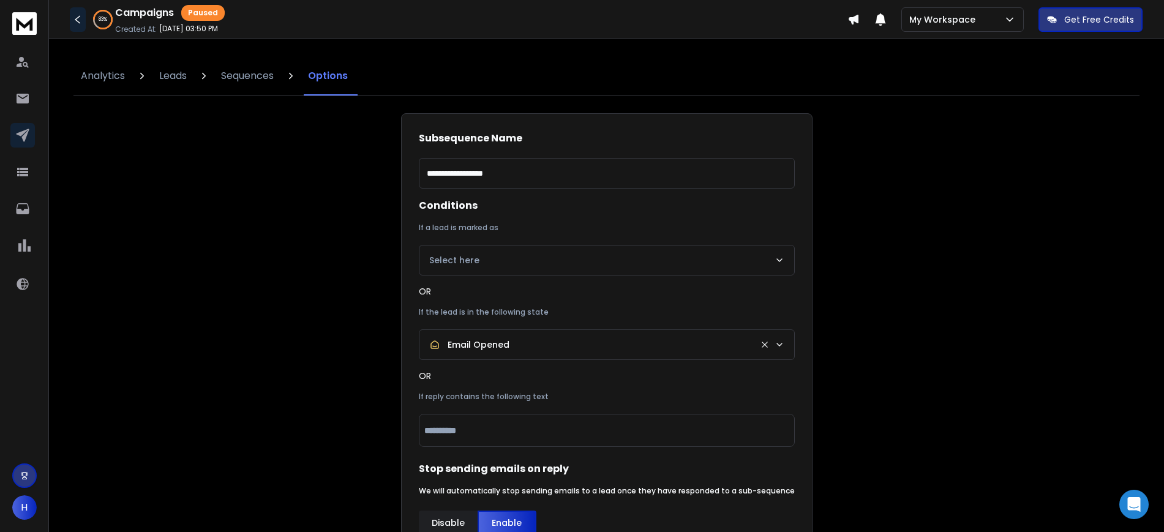
click at [75, 26] on button at bounding box center [78, 19] width 16 height 24
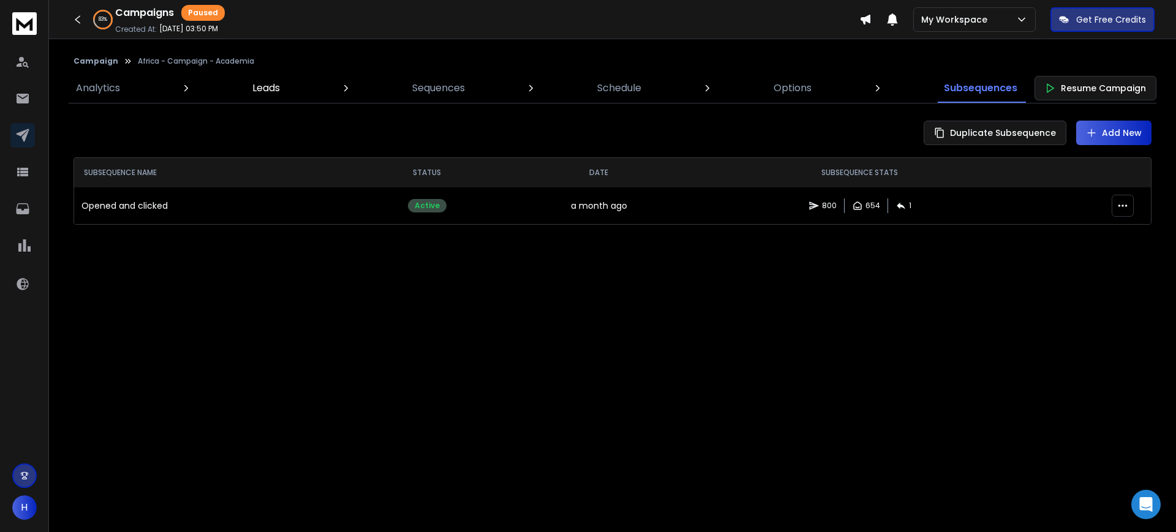
click at [271, 88] on p "Leads" at bounding box center [266, 88] width 28 height 15
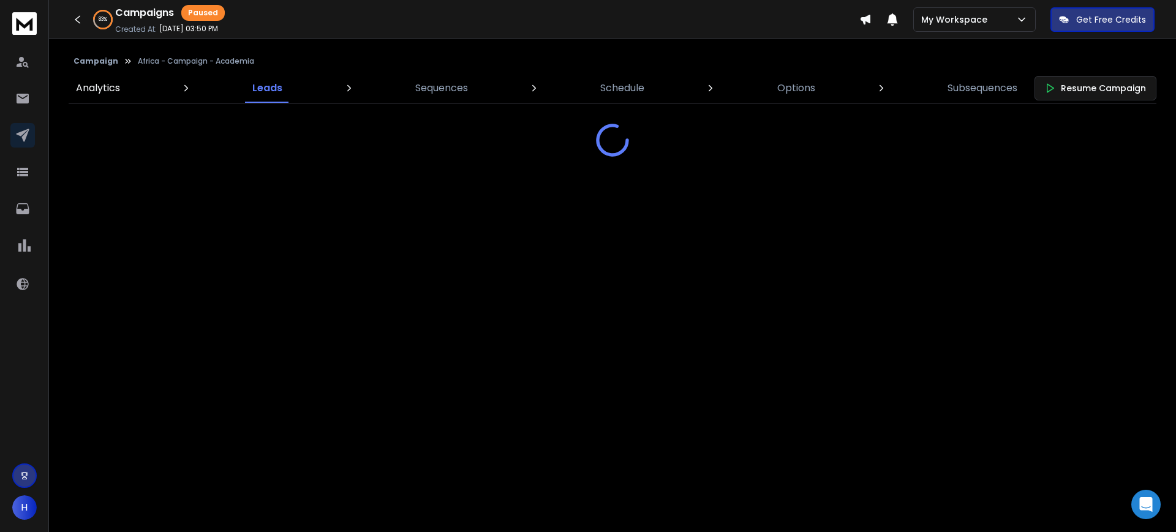
click at [99, 93] on p "Analytics" at bounding box center [98, 88] width 44 height 15
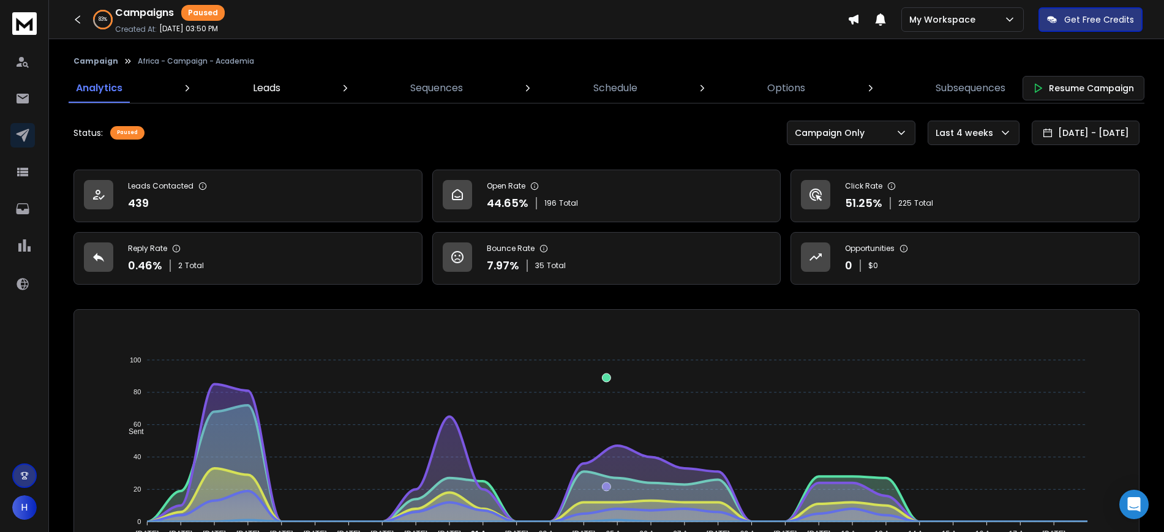
click at [265, 83] on p "Leads" at bounding box center [267, 88] width 28 height 15
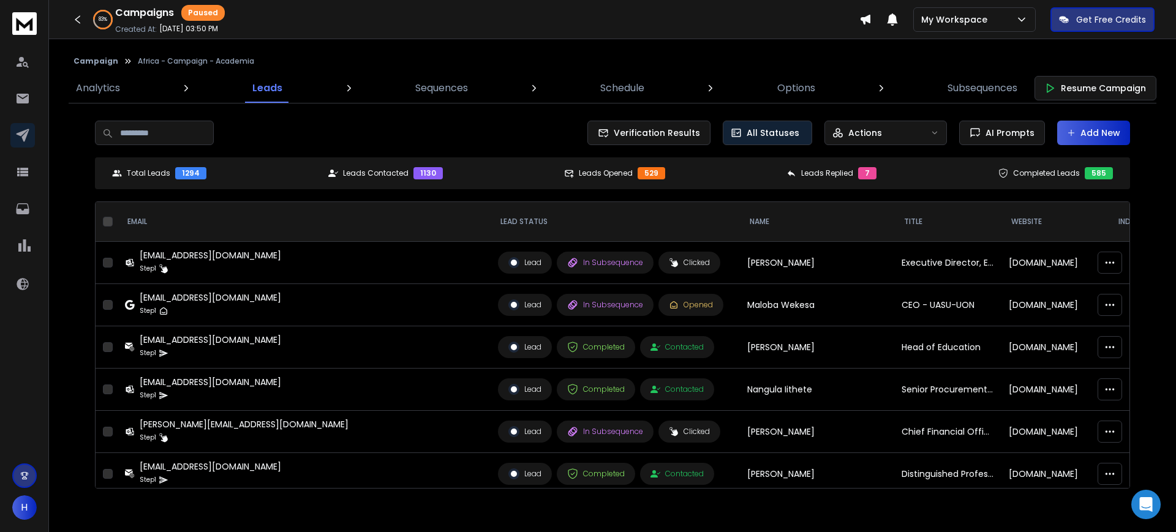
click at [772, 135] on p "All Statuses" at bounding box center [773, 133] width 53 height 12
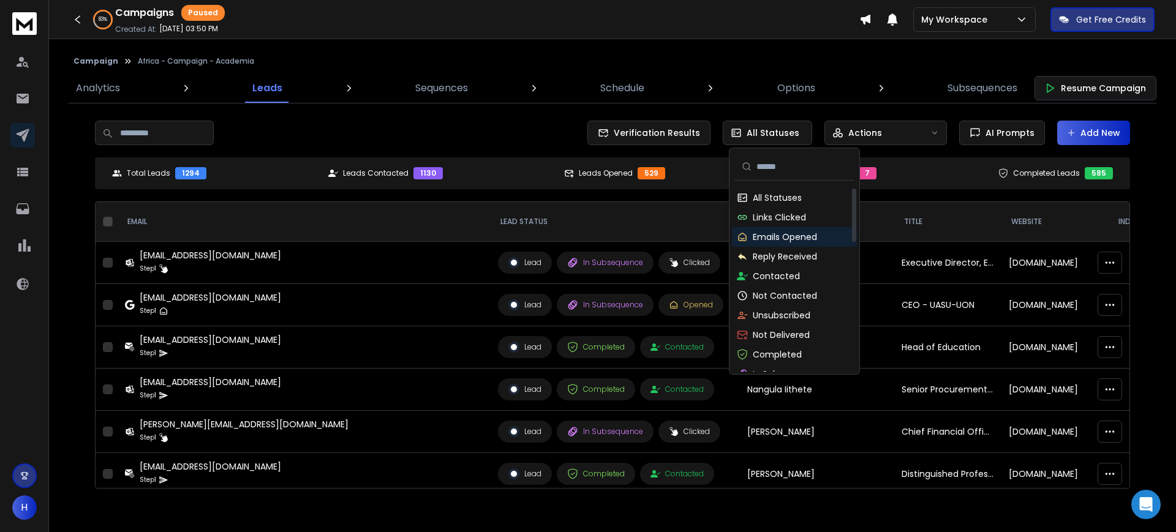
click at [772, 240] on p "Emails Opened" at bounding box center [785, 237] width 64 height 12
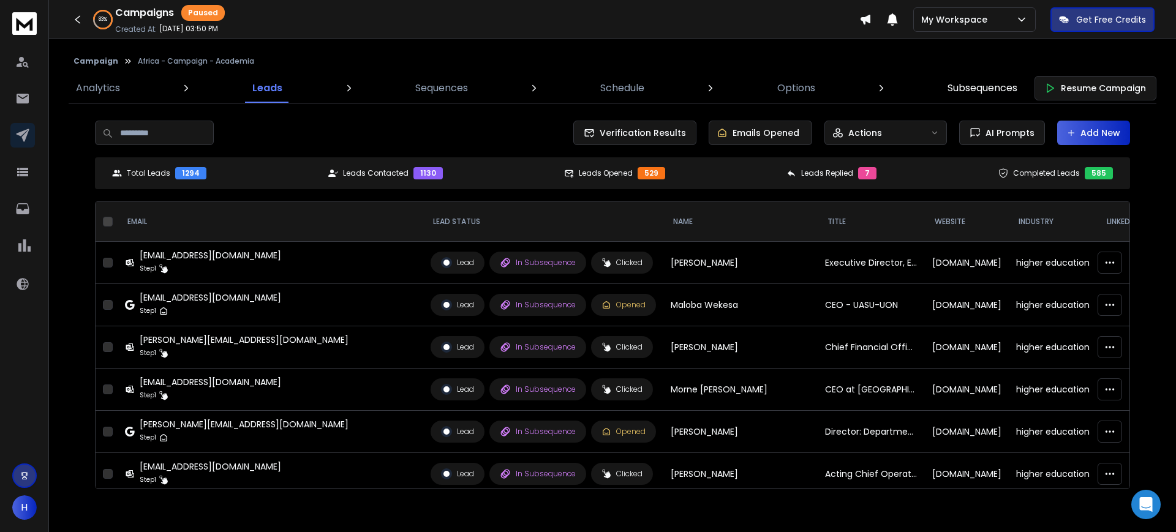
click at [985, 90] on p "Subsequences" at bounding box center [983, 88] width 70 height 15
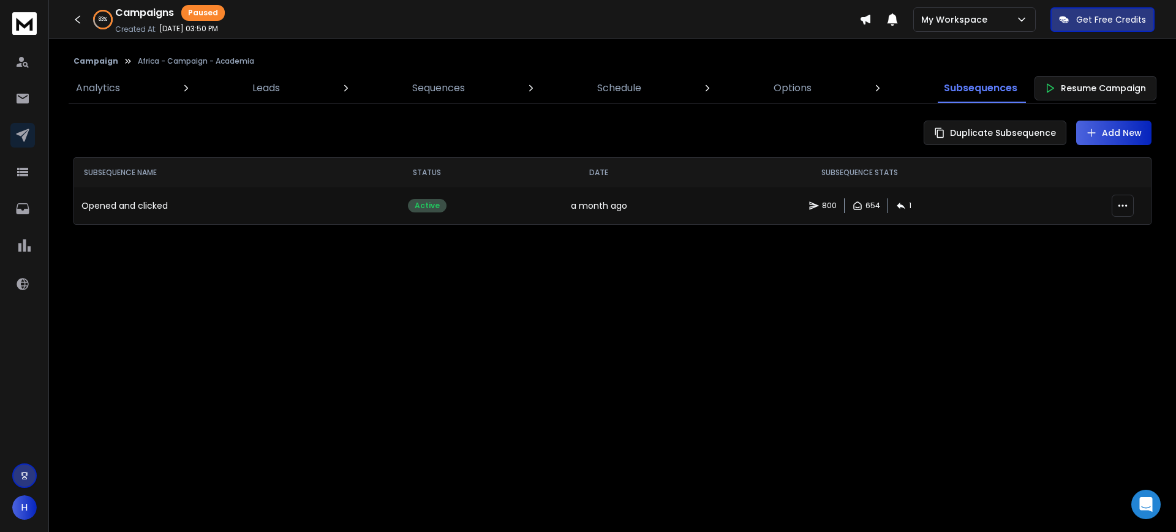
click at [167, 214] on td "Opened and clicked" at bounding box center [213, 205] width 279 height 37
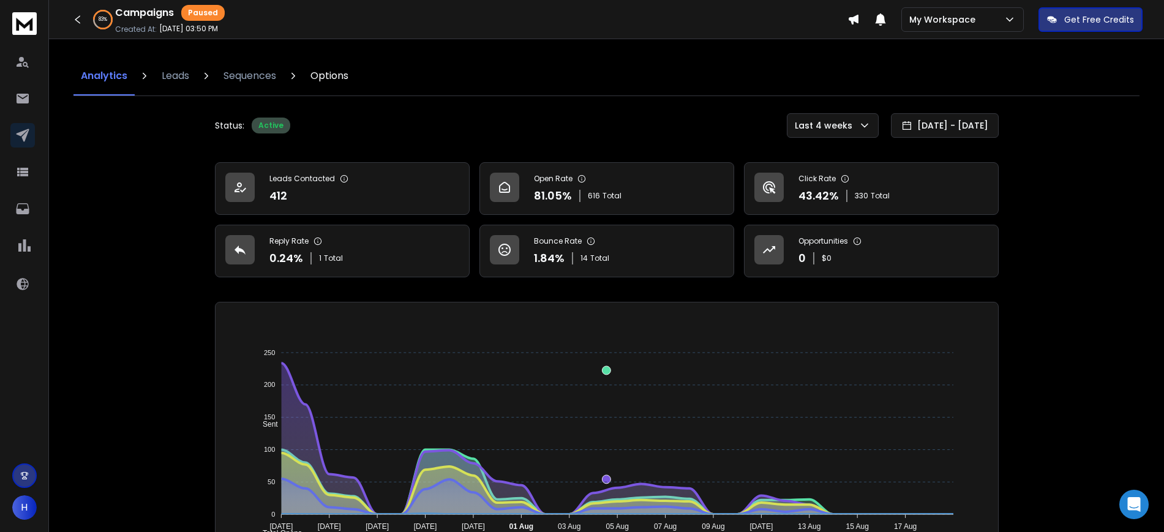
click at [342, 73] on p "Options" at bounding box center [330, 76] width 38 height 15
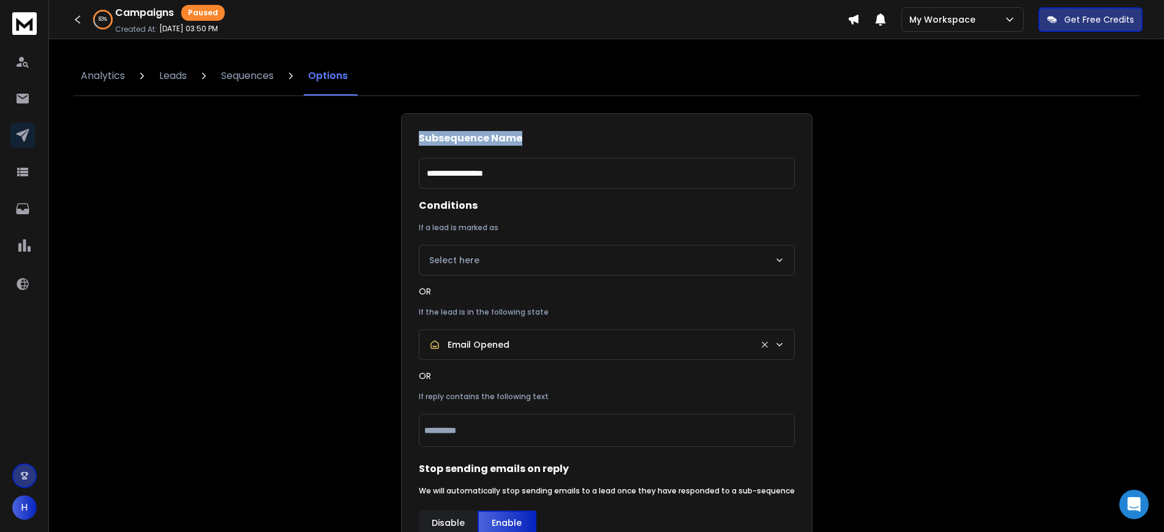
drag, startPoint x: 423, startPoint y: 135, endPoint x: 550, endPoint y: 135, distance: 126.8
click at [550, 135] on section "**********" at bounding box center [607, 333] width 412 height 440
drag, startPoint x: 434, startPoint y: 173, endPoint x: 541, endPoint y: 173, distance: 107.2
click at [541, 173] on input "**********" at bounding box center [607, 173] width 376 height 31
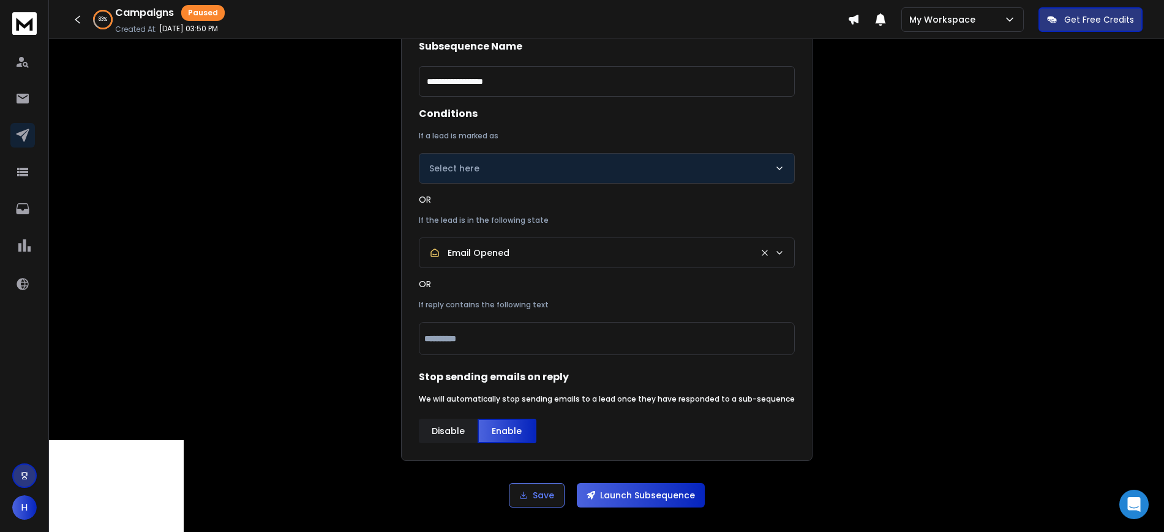
scroll to position [24, 0]
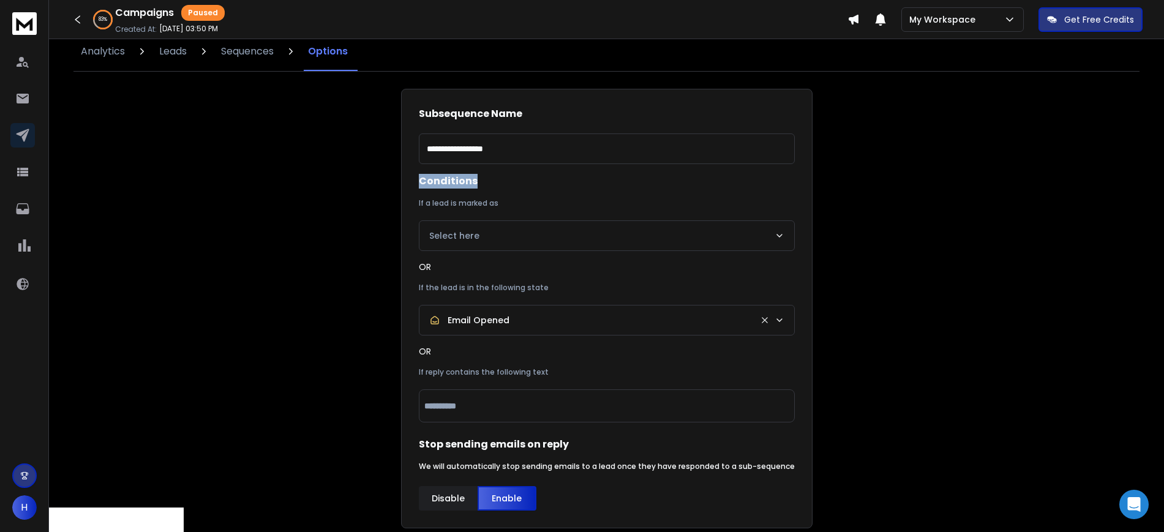
drag, startPoint x: 419, startPoint y: 179, endPoint x: 494, endPoint y: 178, distance: 75.4
click at [494, 178] on section "**********" at bounding box center [607, 309] width 412 height 440
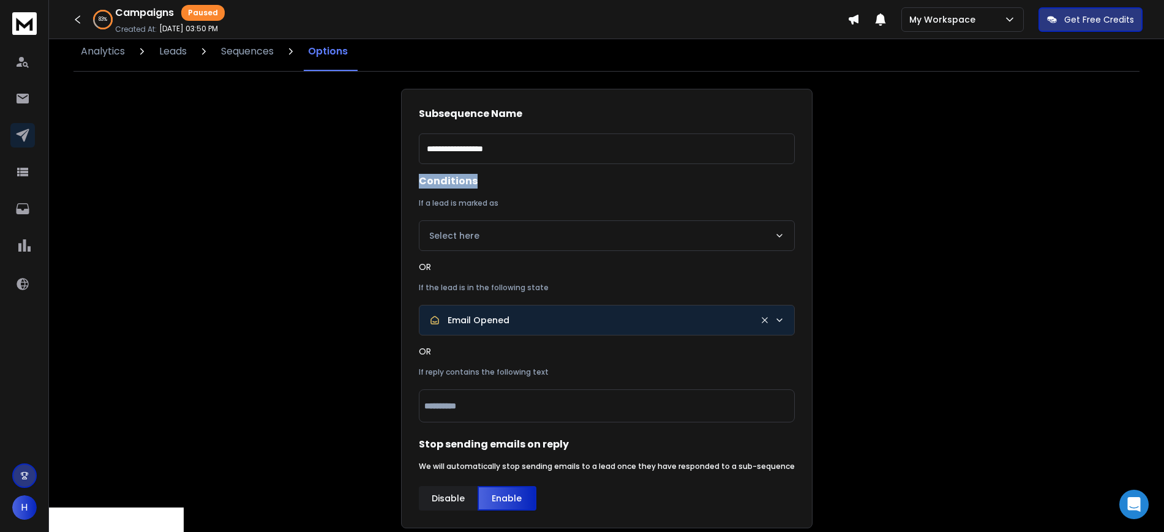
click at [471, 328] on button "Email Opened" at bounding box center [607, 320] width 376 height 31
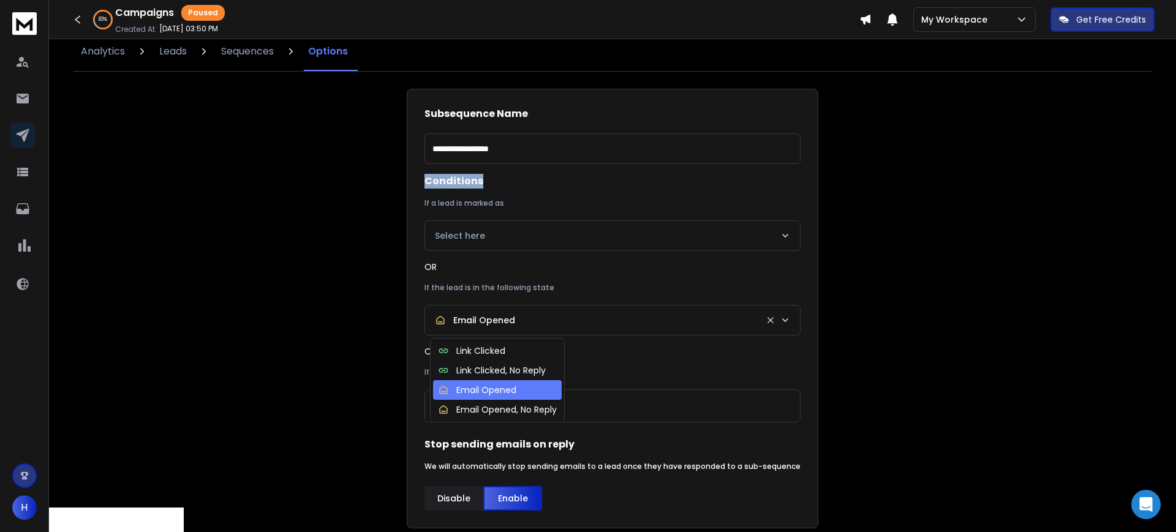
click at [487, 386] on div "Email Opened" at bounding box center [477, 390] width 78 height 12
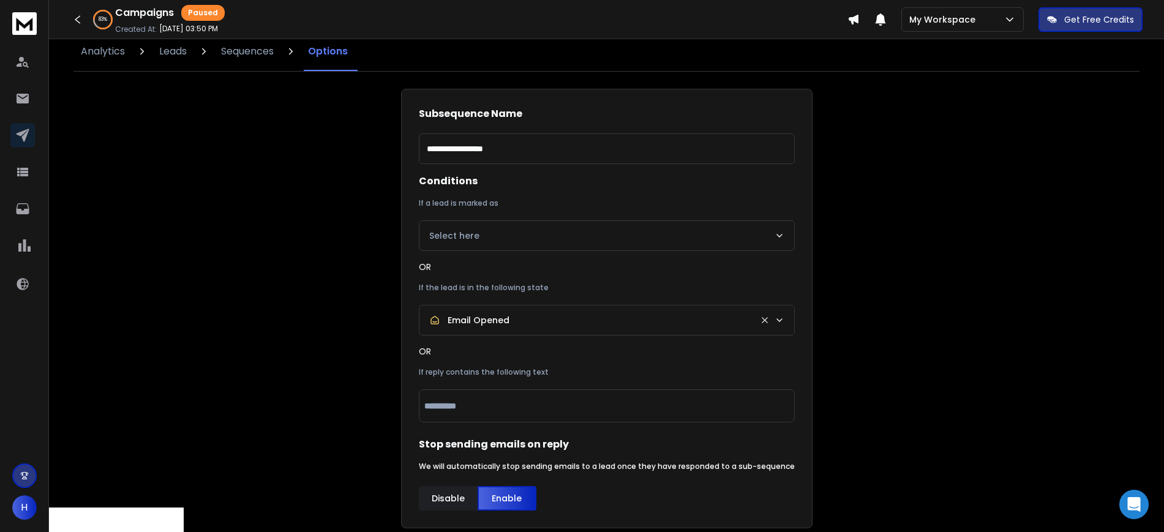
click at [512, 353] on h2 "OR" at bounding box center [607, 351] width 376 height 12
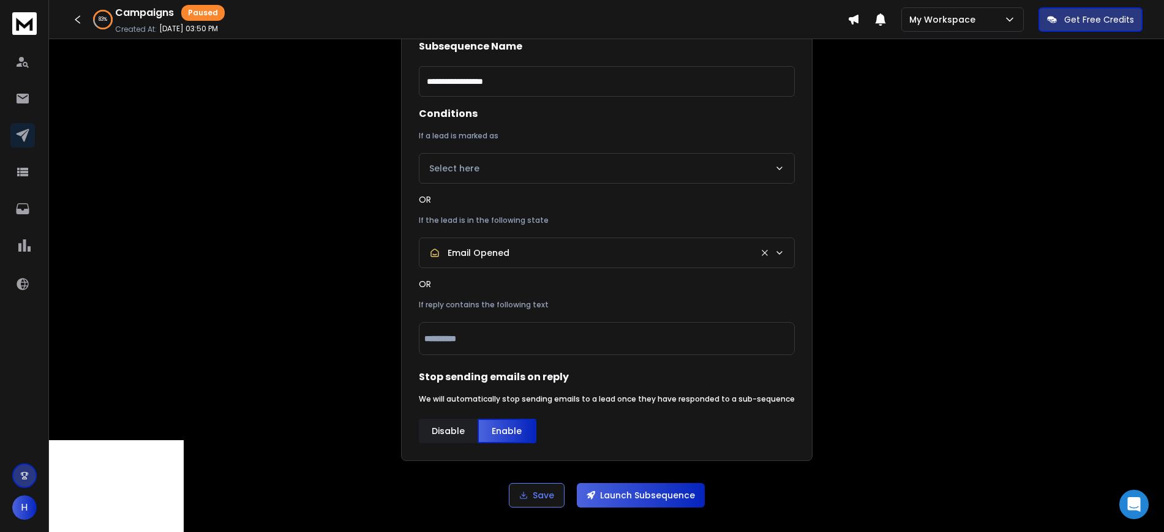
scroll to position [0, 0]
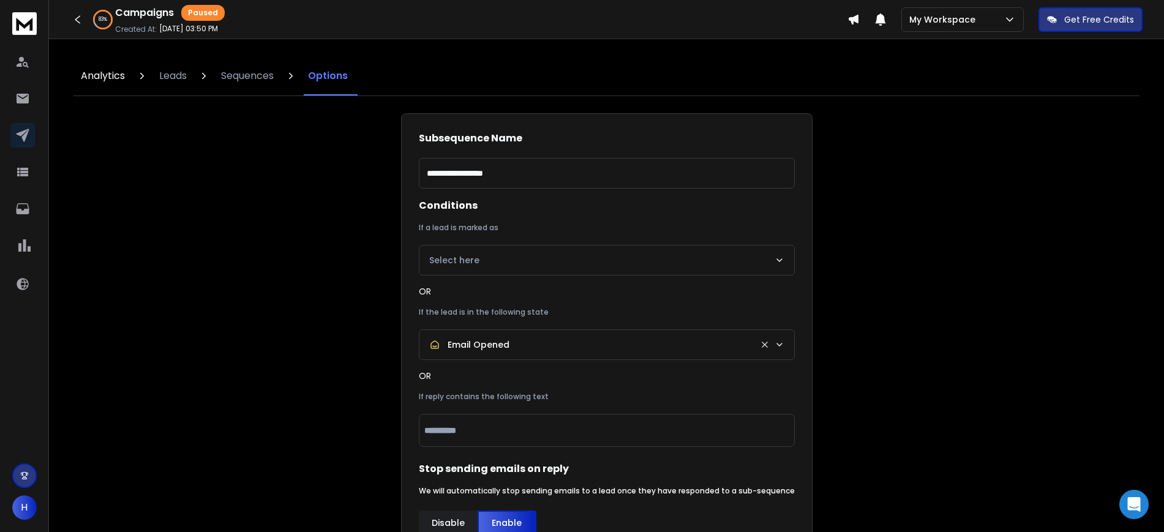
click at [119, 77] on p "Analytics" at bounding box center [103, 76] width 44 height 15
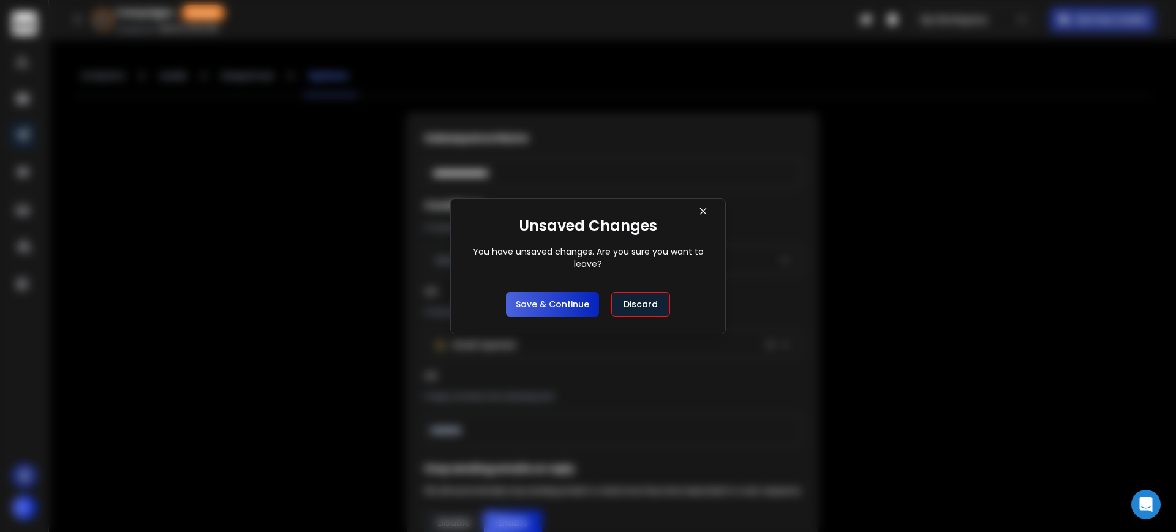
click at [633, 306] on button "Discard" at bounding box center [640, 304] width 59 height 24
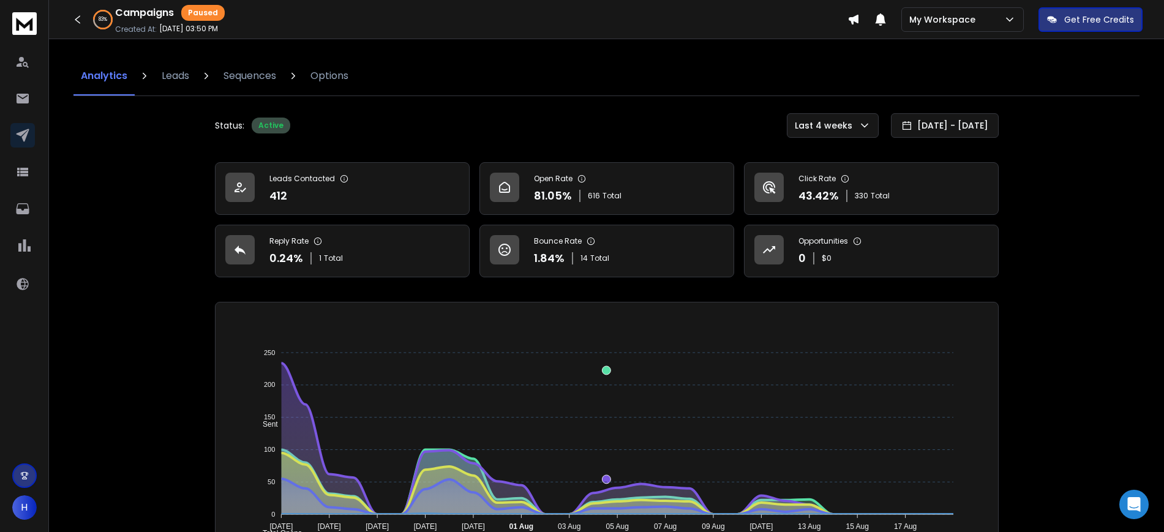
click at [151, 352] on div "Status: Active Last 4 weeks 22 Jul 2025 - 19 Aug 2025 Leads Contacted 412 Open …" at bounding box center [606, 453] width 1066 height 690
click at [137, 216] on div "Status: Active Last 4 weeks 22 Jul 2025 - 19 Aug 2025 Leads Contacted 412 Open …" at bounding box center [606, 453] width 1066 height 690
click at [228, 73] on p "Sequences" at bounding box center [250, 76] width 53 height 15
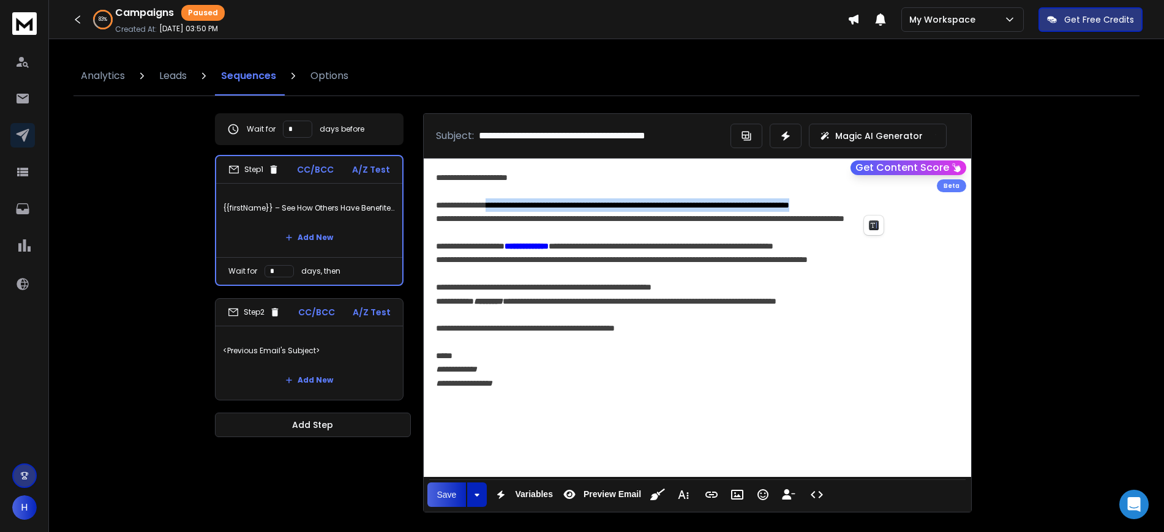
drag, startPoint x: 497, startPoint y: 203, endPoint x: 918, endPoint y: 198, distance: 420.8
click at [918, 198] on div "**********" at bounding box center [697, 204] width 523 height 13
drag, startPoint x: 497, startPoint y: 225, endPoint x: 698, endPoint y: 224, distance: 201.5
click at [698, 224] on div "**********" at bounding box center [697, 218] width 523 height 13
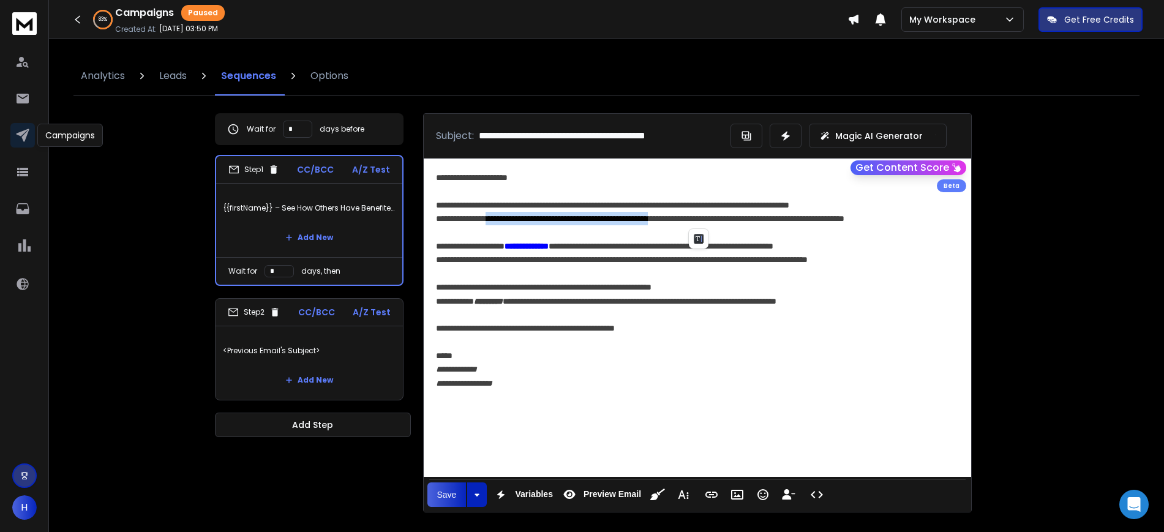
click at [21, 135] on icon at bounding box center [22, 135] width 13 height 13
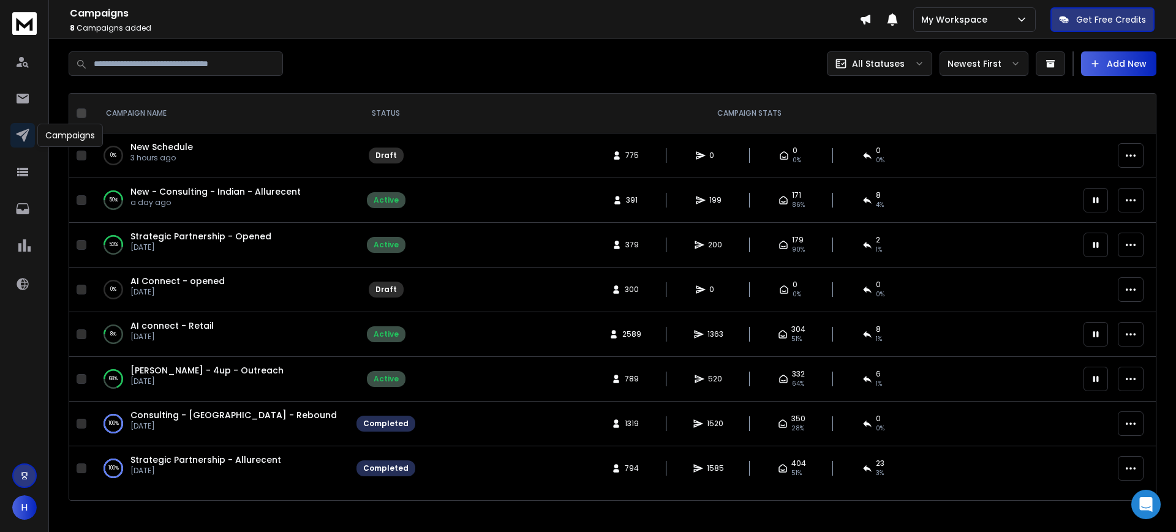
click at [168, 189] on span "New - Consulting - Indian - Allurecent" at bounding box center [215, 192] width 170 height 12
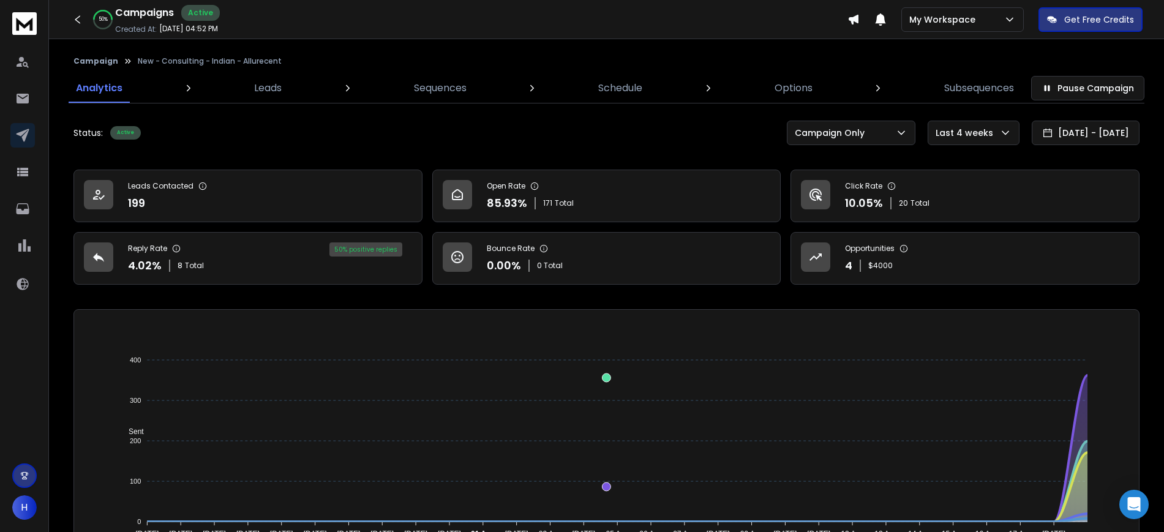
click at [398, 128] on div "Status: Active Pause Campaign Campaign Only Last 4 weeks 22 Jul 2025 - 19 Aug 2…" at bounding box center [606, 133] width 1066 height 24
click at [951, 85] on p "Subsequences" at bounding box center [979, 88] width 70 height 15
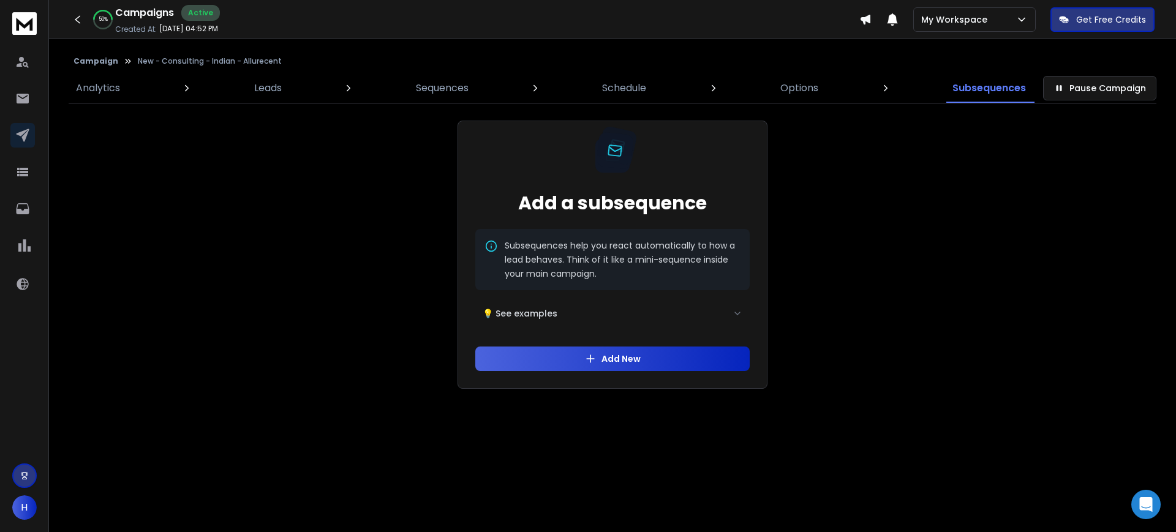
click at [636, 356] on button "Add New" at bounding box center [612, 359] width 274 height 24
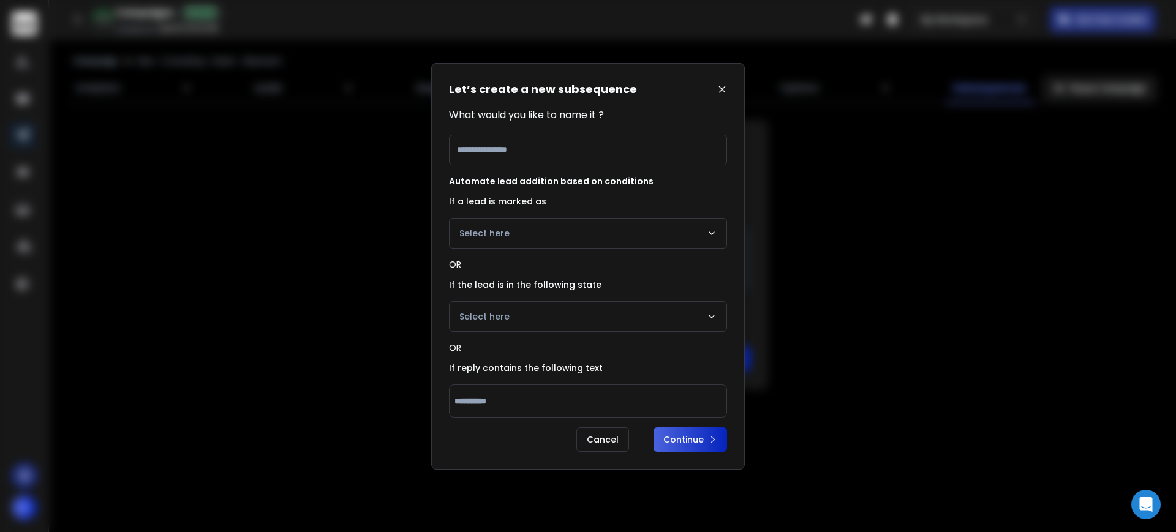
click at [518, 156] on input at bounding box center [588, 150] width 278 height 31
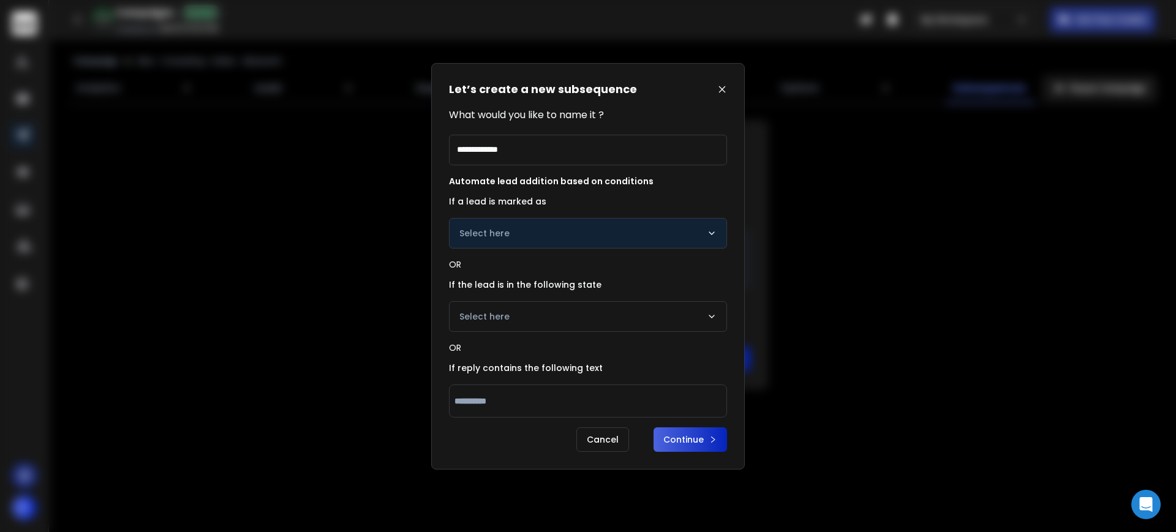
type input "**********"
click at [499, 237] on button "Select here" at bounding box center [588, 233] width 278 height 31
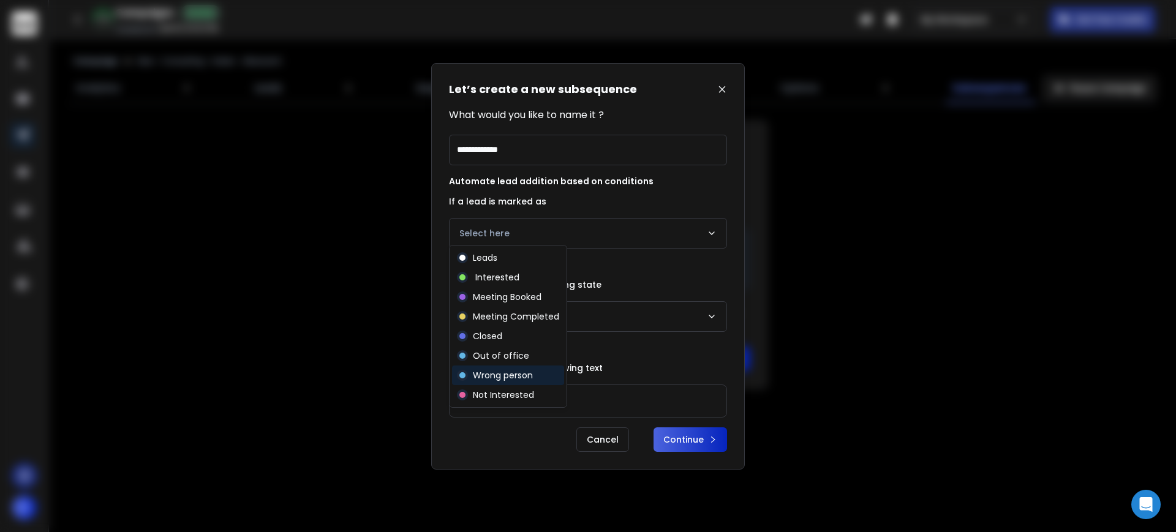
click at [390, 318] on div "**********" at bounding box center [588, 266] width 1176 height 431
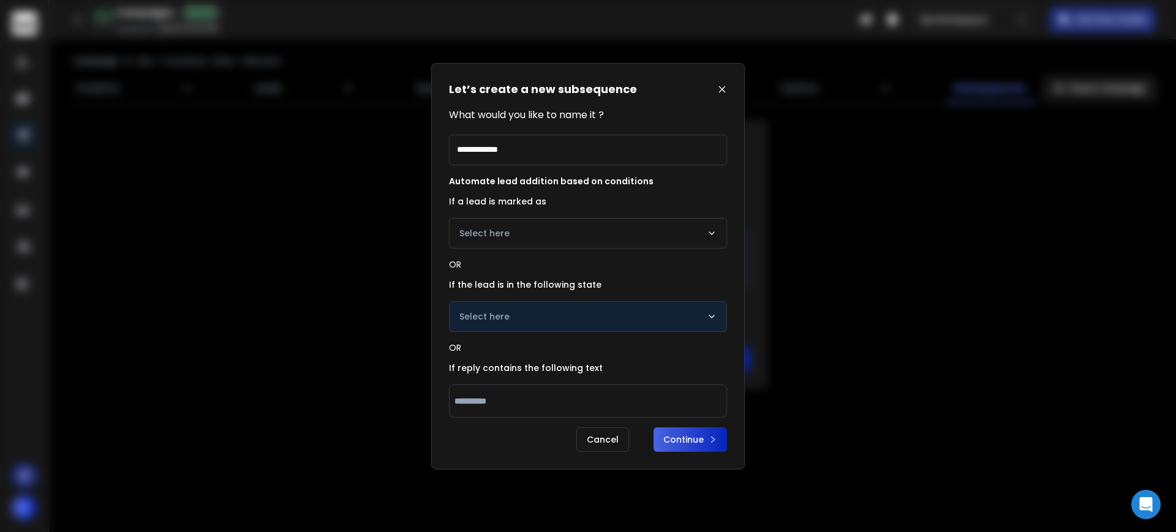
click at [516, 303] on button "Select here" at bounding box center [588, 316] width 278 height 31
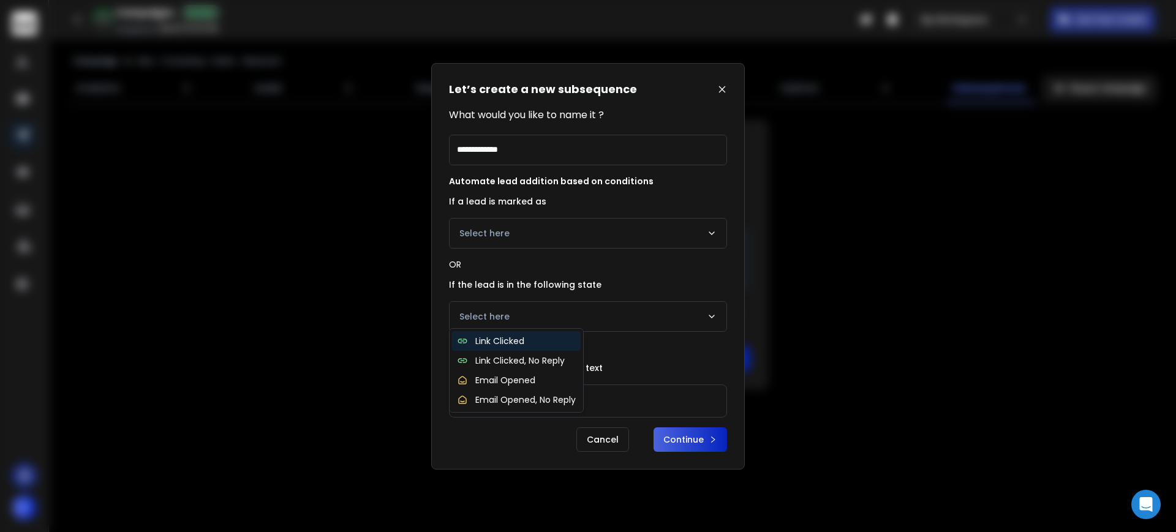
click at [502, 345] on div "Link Clicked" at bounding box center [490, 341] width 67 height 12
click at [684, 449] on button "Continue" at bounding box center [690, 440] width 73 height 24
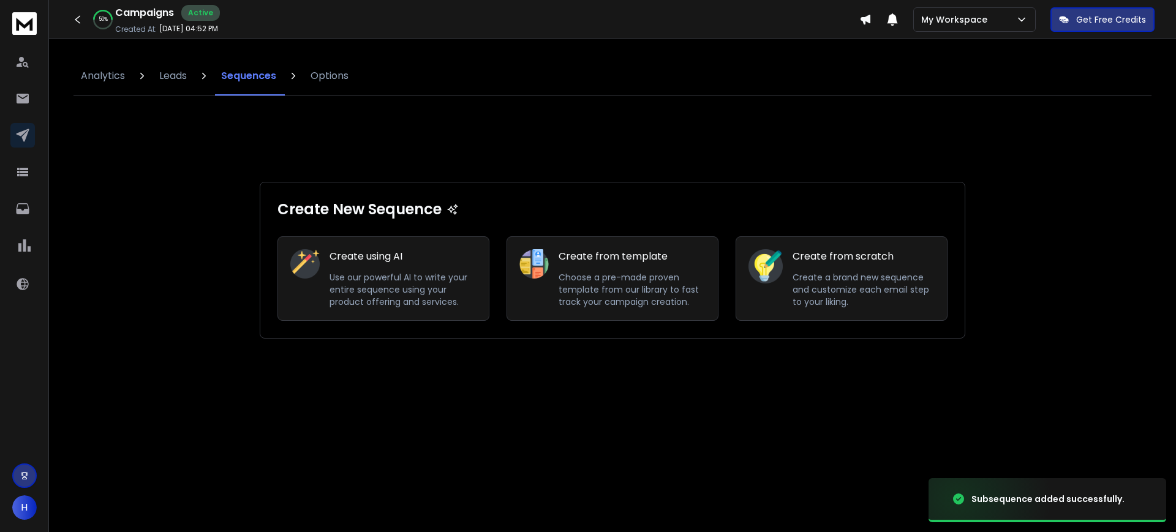
click at [810, 279] on p "Create a brand new sequence and customize each email step to your liking." at bounding box center [864, 289] width 142 height 37
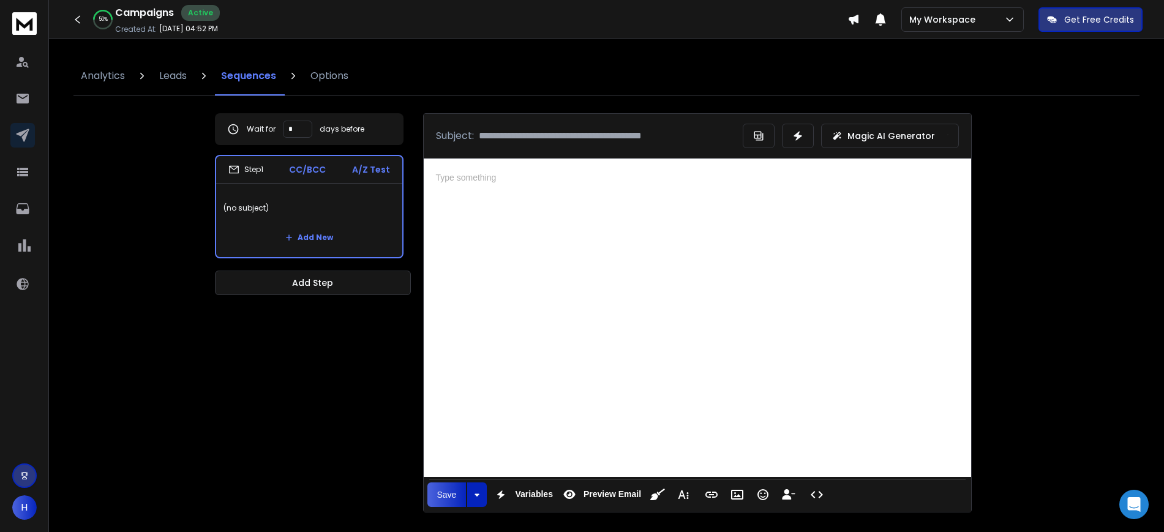
click at [508, 197] on div at bounding box center [698, 318] width 548 height 318
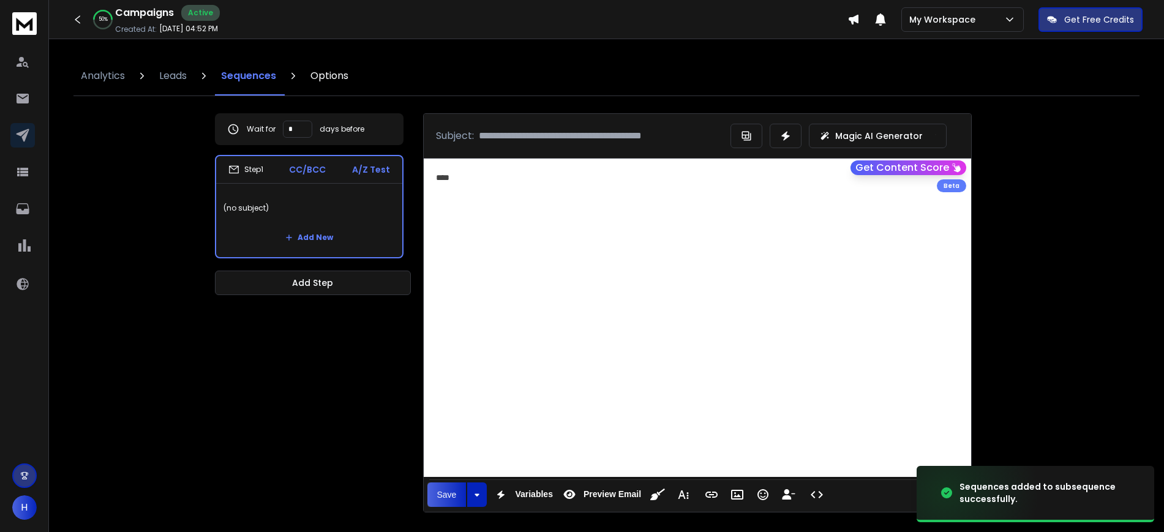
click at [344, 81] on p "Options" at bounding box center [330, 76] width 38 height 15
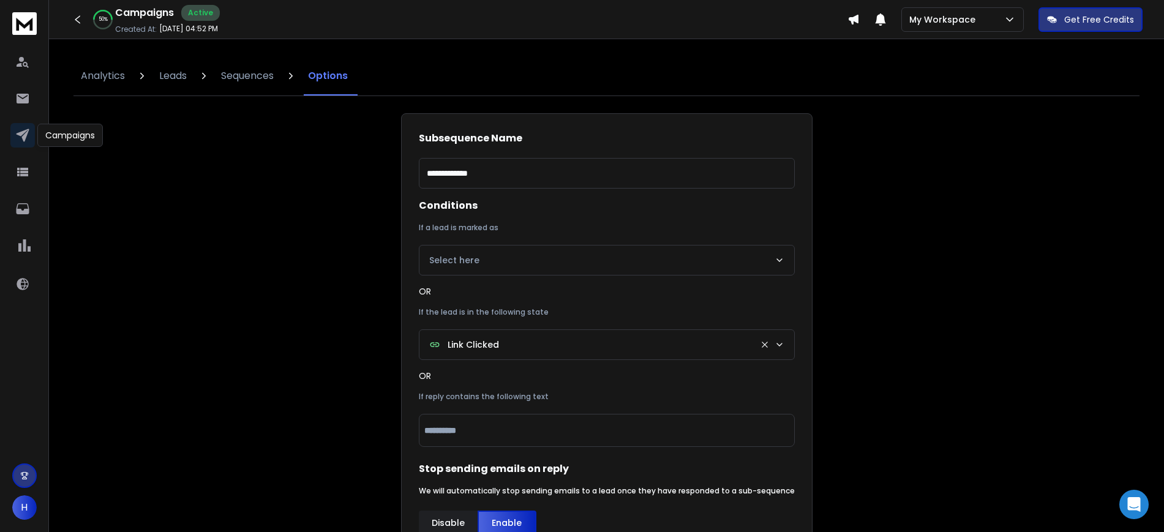
click at [19, 136] on icon at bounding box center [22, 135] width 15 height 15
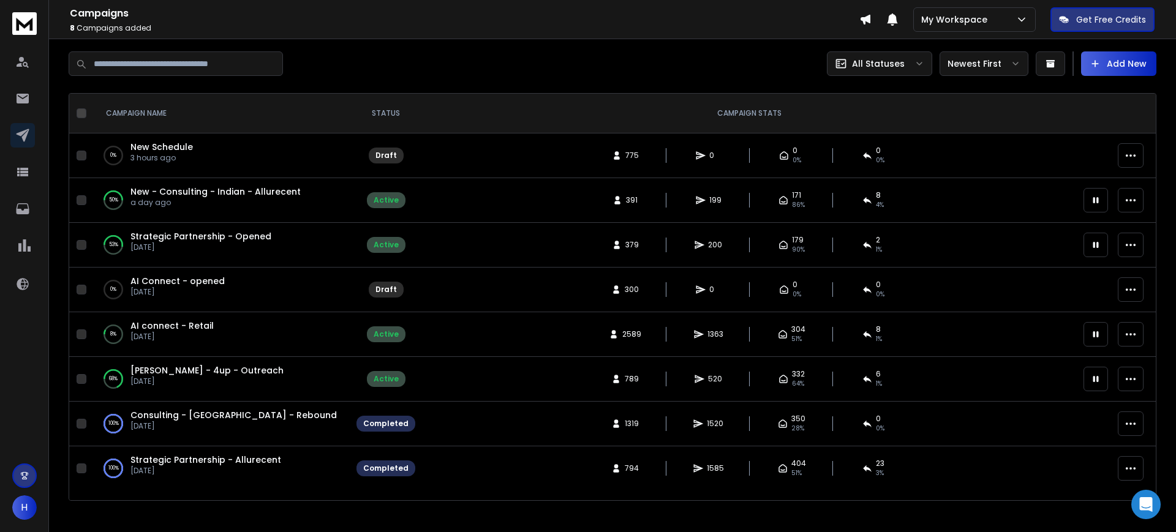
click at [158, 196] on span "New - Consulting - Indian - Allurecent" at bounding box center [215, 192] width 170 height 12
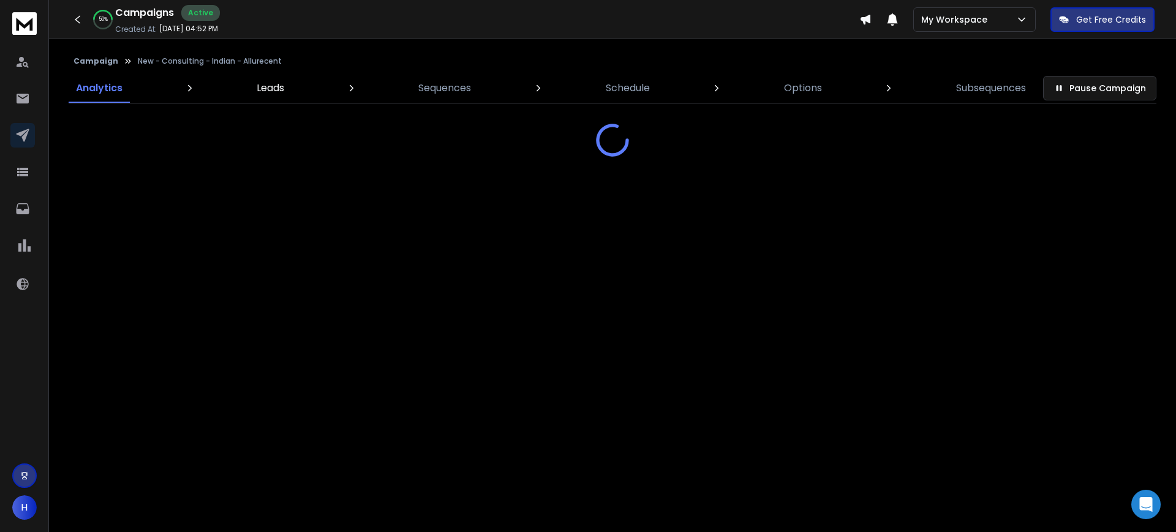
click at [263, 85] on p "Leads" at bounding box center [271, 88] width 28 height 15
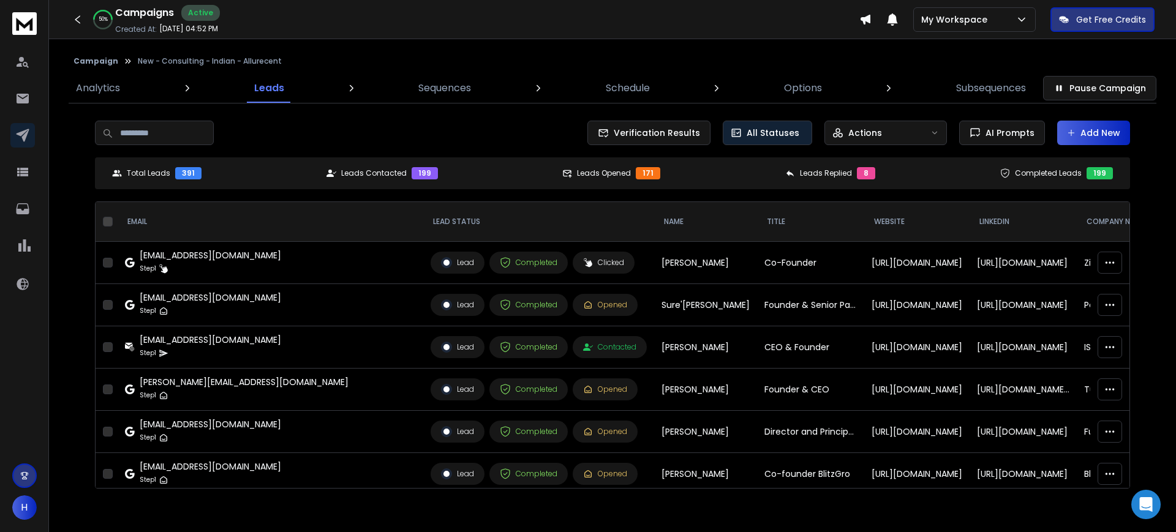
click at [779, 138] on p "All Statuses" at bounding box center [773, 133] width 53 height 12
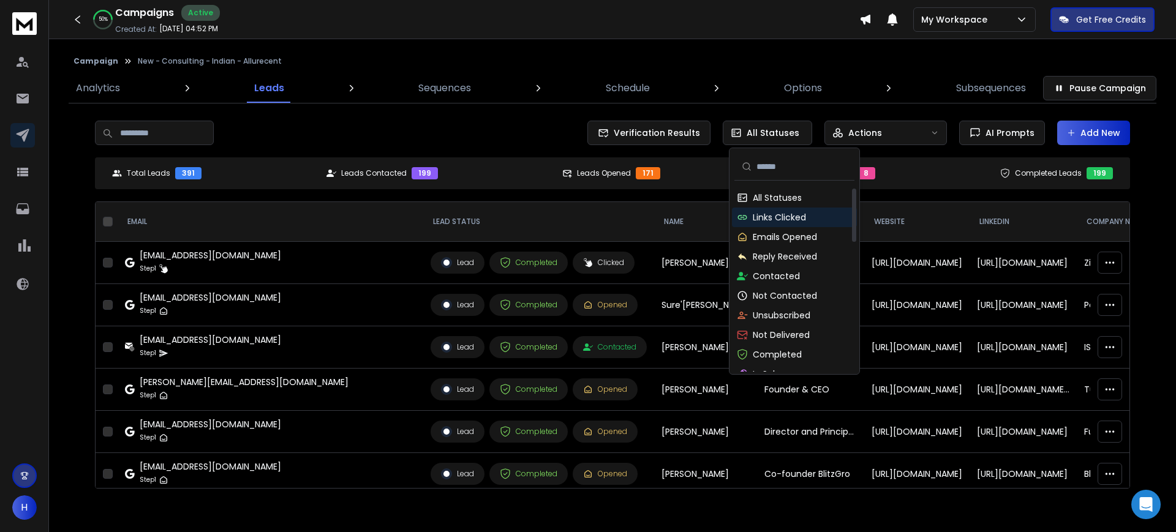
click at [778, 218] on p "Links Clicked" at bounding box center [779, 217] width 53 height 12
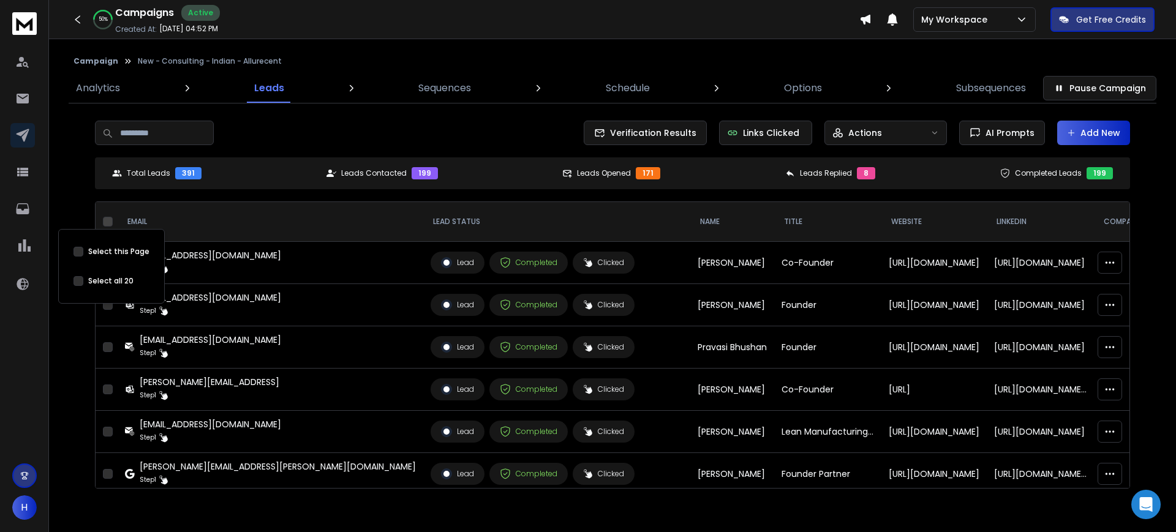
click at [78, 282] on button "Select this Page" at bounding box center [78, 281] width 10 height 10
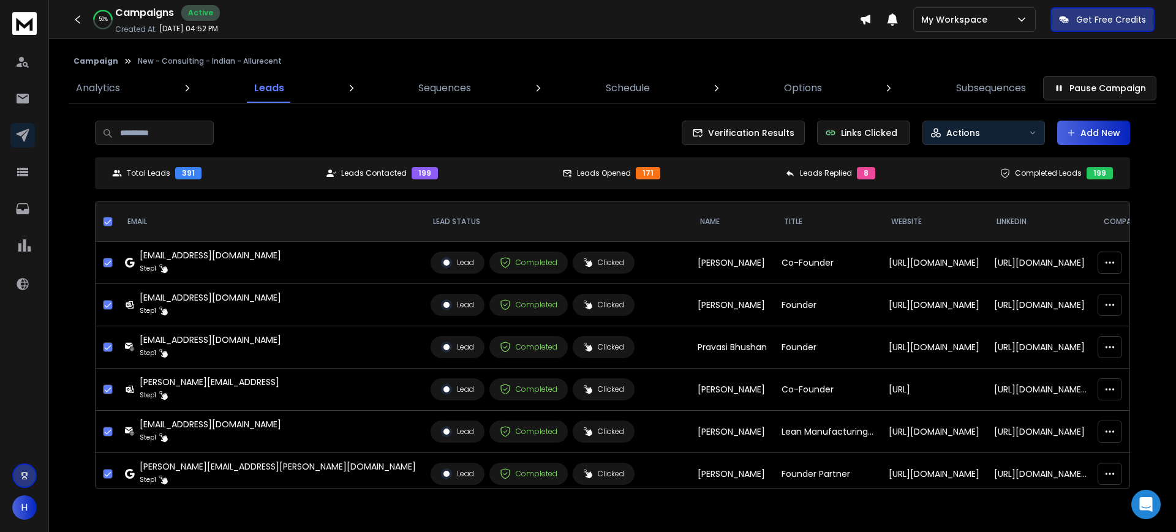
click at [954, 134] on p "Actions" at bounding box center [963, 133] width 34 height 12
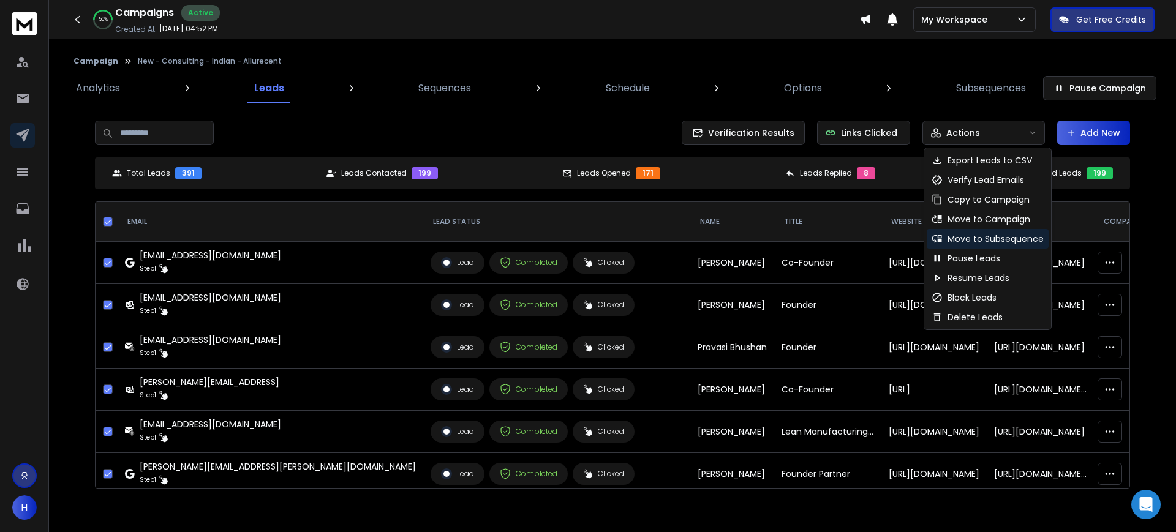
click at [968, 243] on p "Move to Subsequence" at bounding box center [996, 239] width 96 height 12
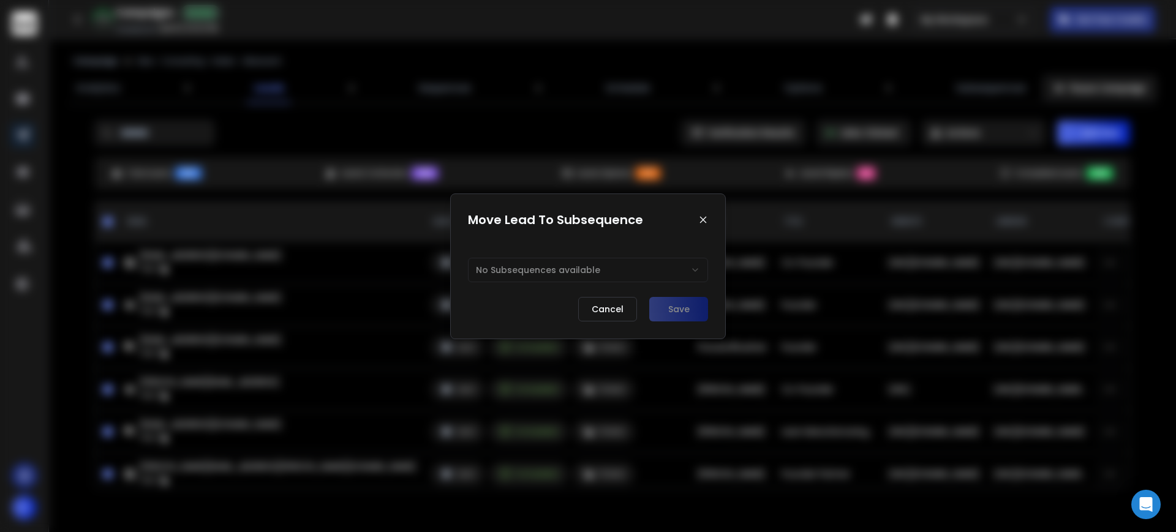
click at [705, 223] on icon at bounding box center [703, 220] width 10 height 10
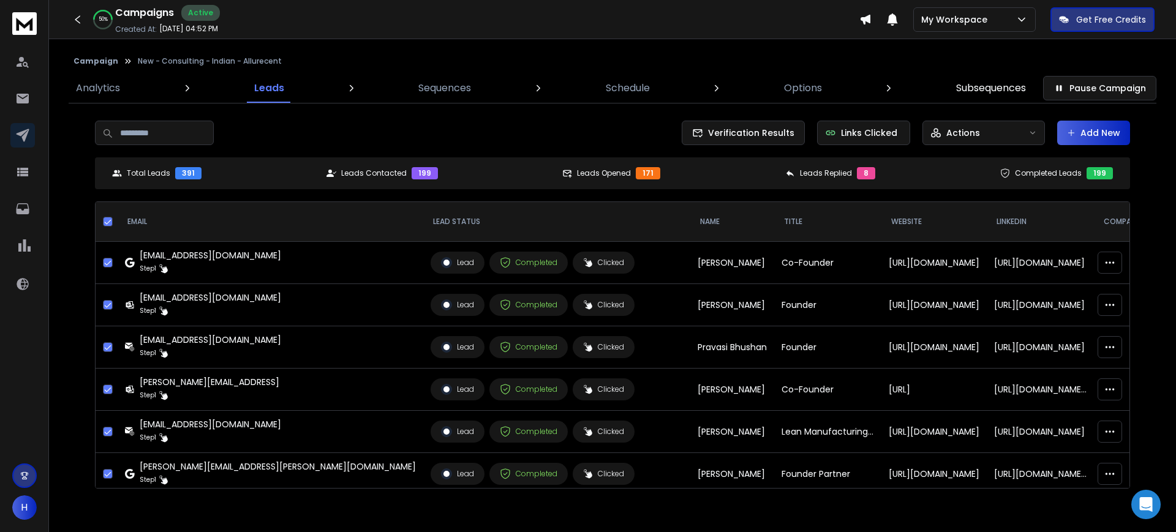
click at [965, 86] on p "Subsequences" at bounding box center [991, 88] width 70 height 15
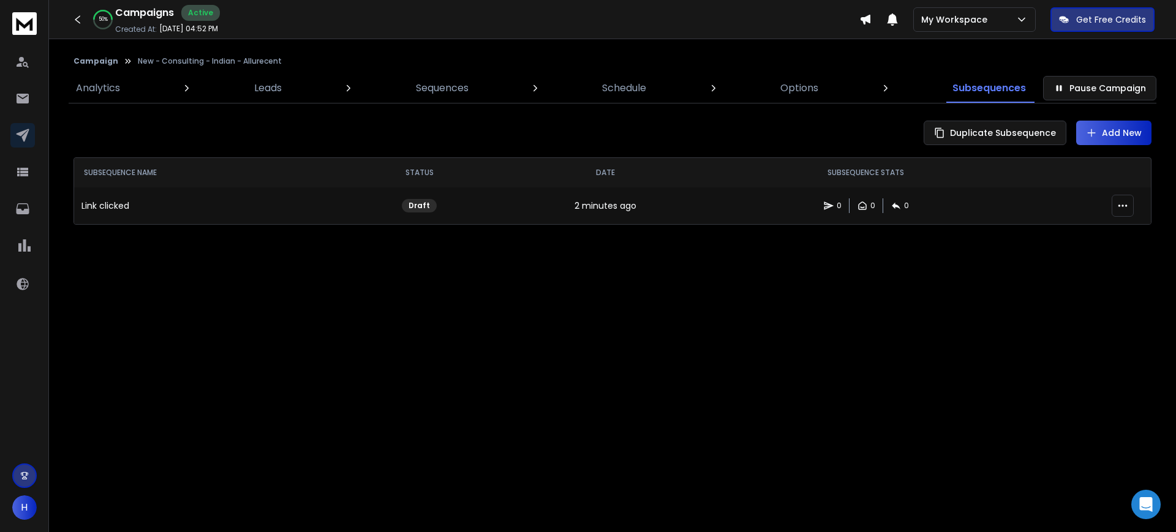
click at [1098, 211] on td at bounding box center [1082, 205] width 137 height 37
click at [1122, 205] on icon "button" at bounding box center [1122, 206] width 9 height 2
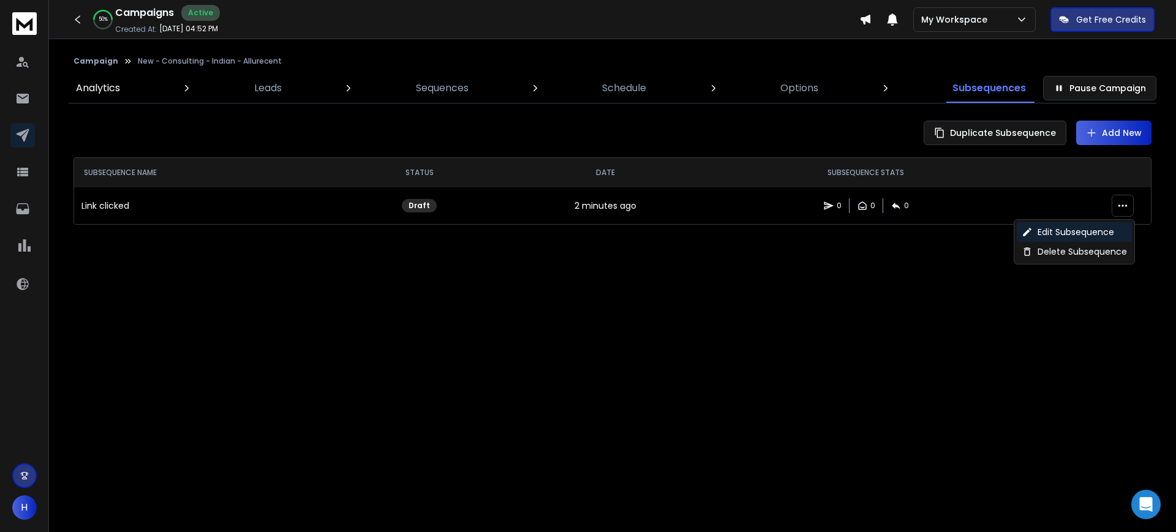
click at [80, 89] on p "Analytics" at bounding box center [98, 88] width 44 height 15
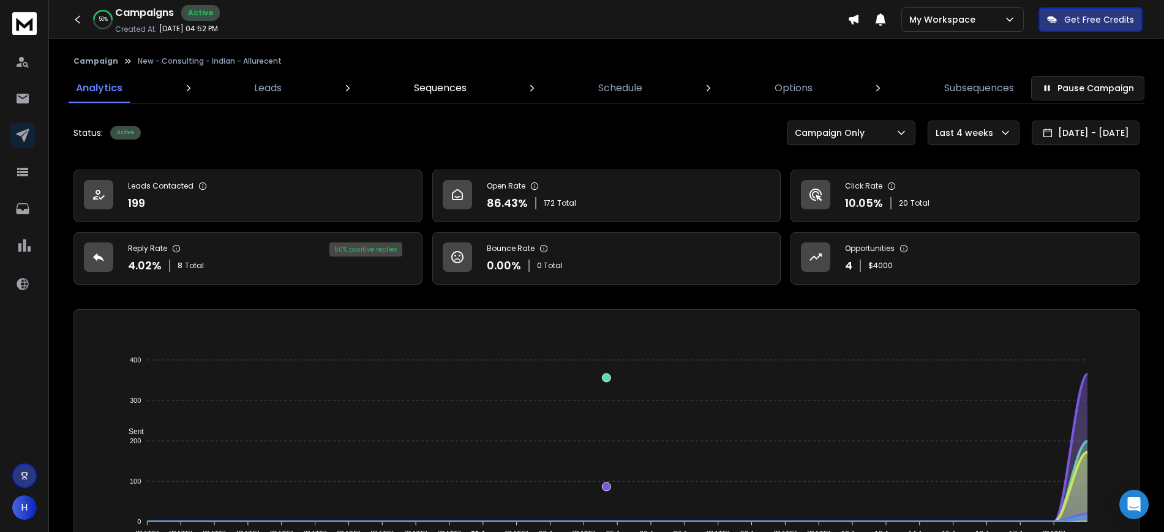
click at [442, 88] on p "Sequences" at bounding box center [440, 88] width 53 height 15
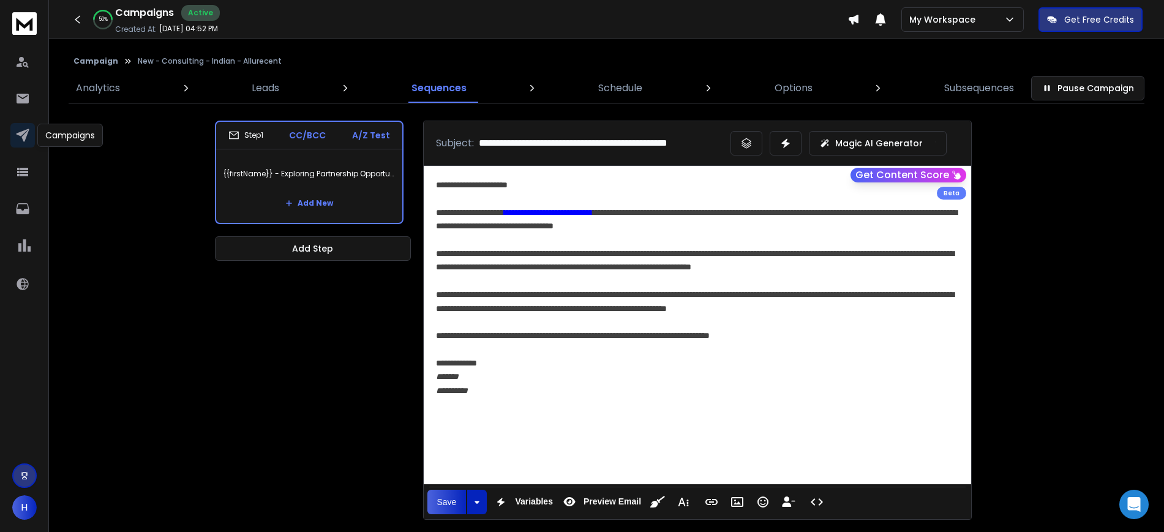
click at [16, 138] on icon at bounding box center [22, 135] width 15 height 15
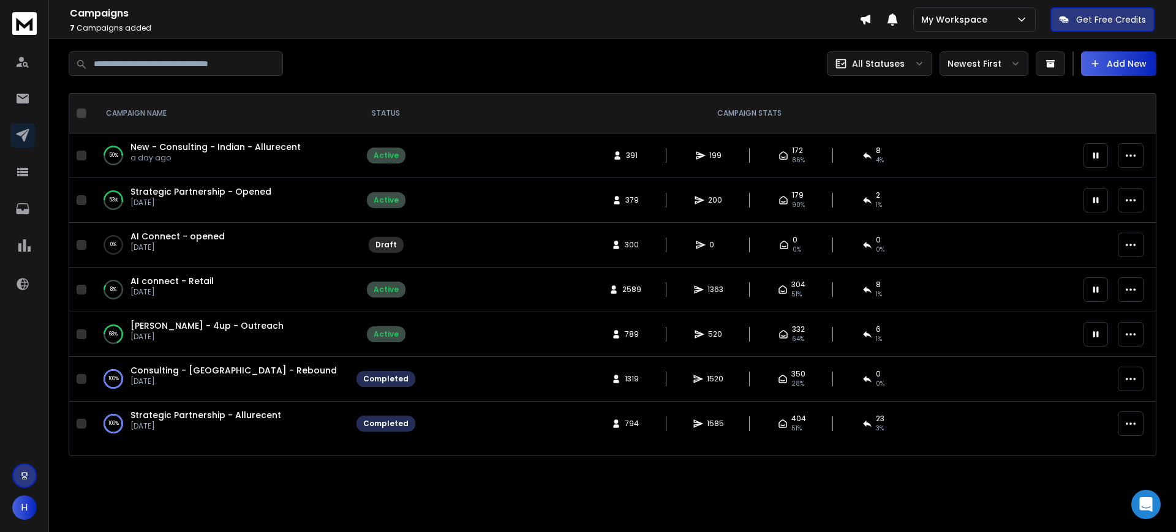
click at [182, 283] on span "AI connect - Retail" at bounding box center [171, 281] width 83 height 12
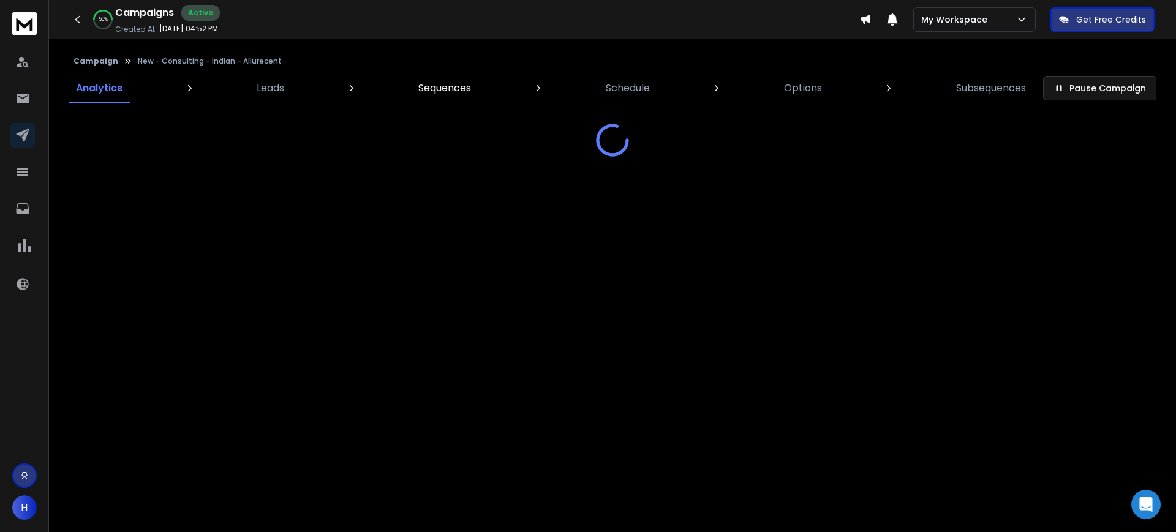
click at [458, 88] on p "Sequences" at bounding box center [444, 88] width 53 height 15
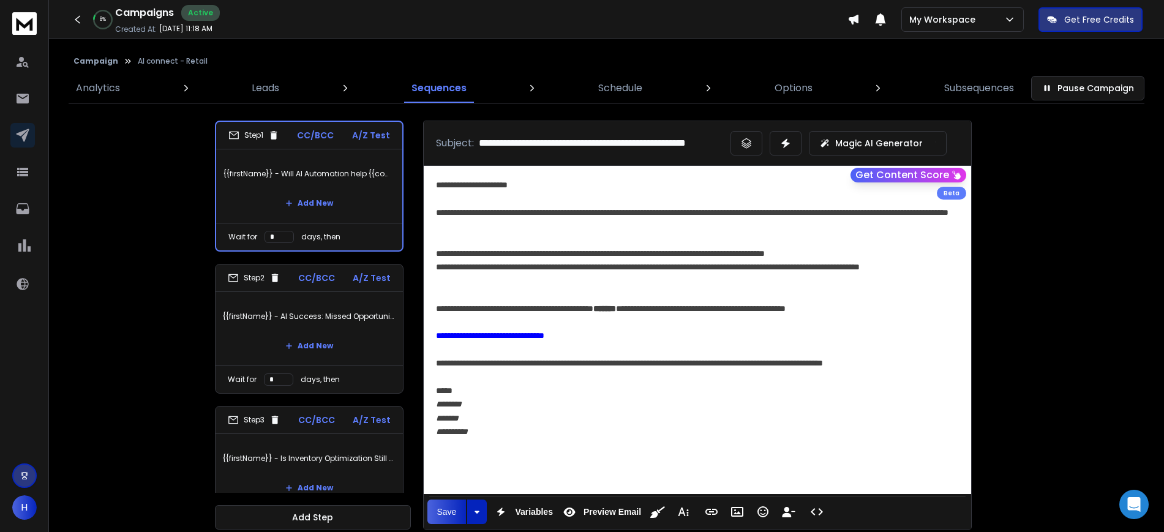
click at [287, 185] on p "{{firstName}} - Will AI Automation help {{companyName}}?" at bounding box center [309, 174] width 171 height 34
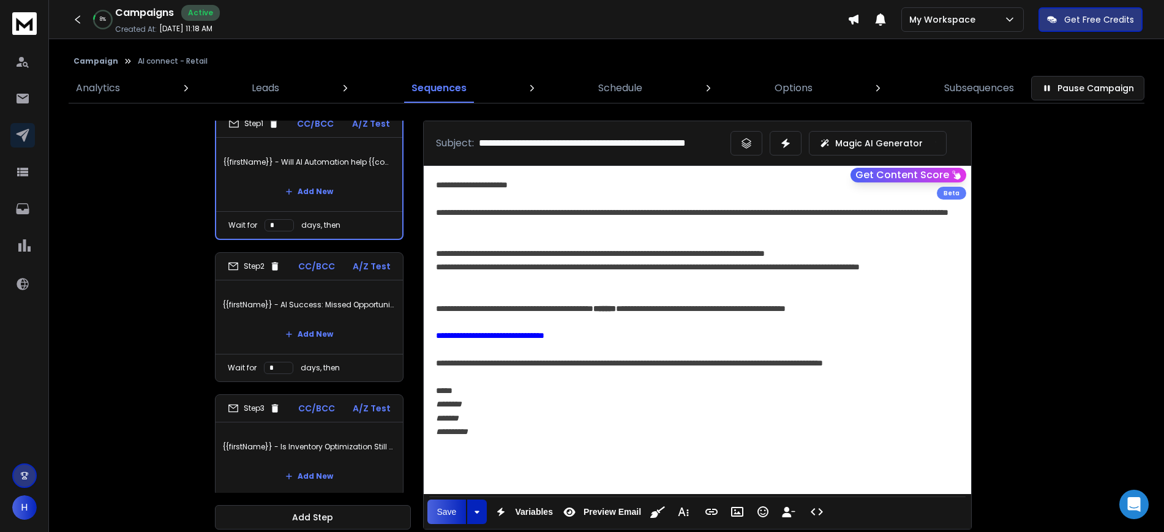
scroll to position [15, 0]
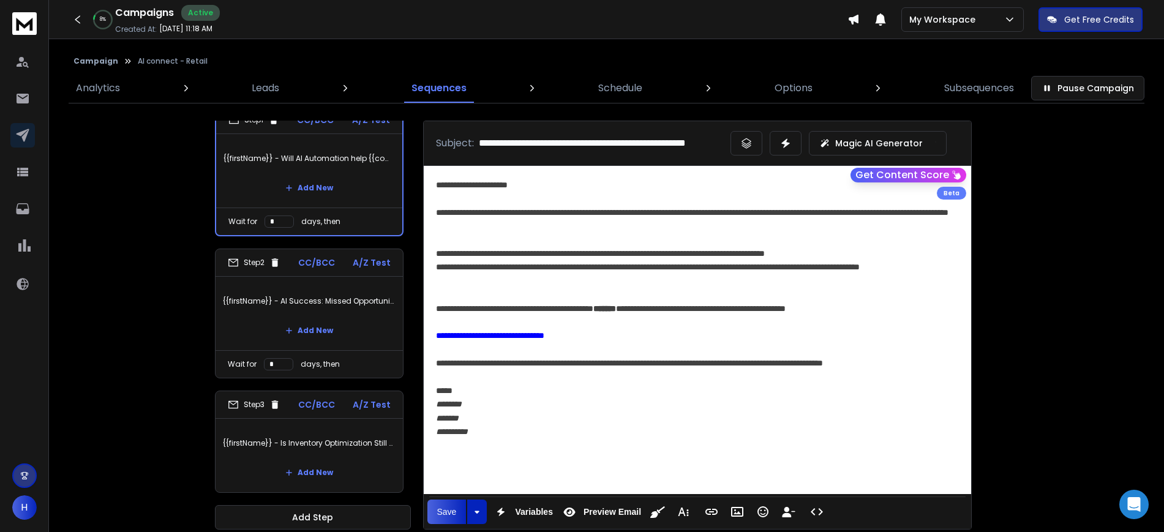
click at [314, 430] on p "{{firstName}} - Is Inventory Optimization Still a Headache?" at bounding box center [309, 443] width 173 height 34
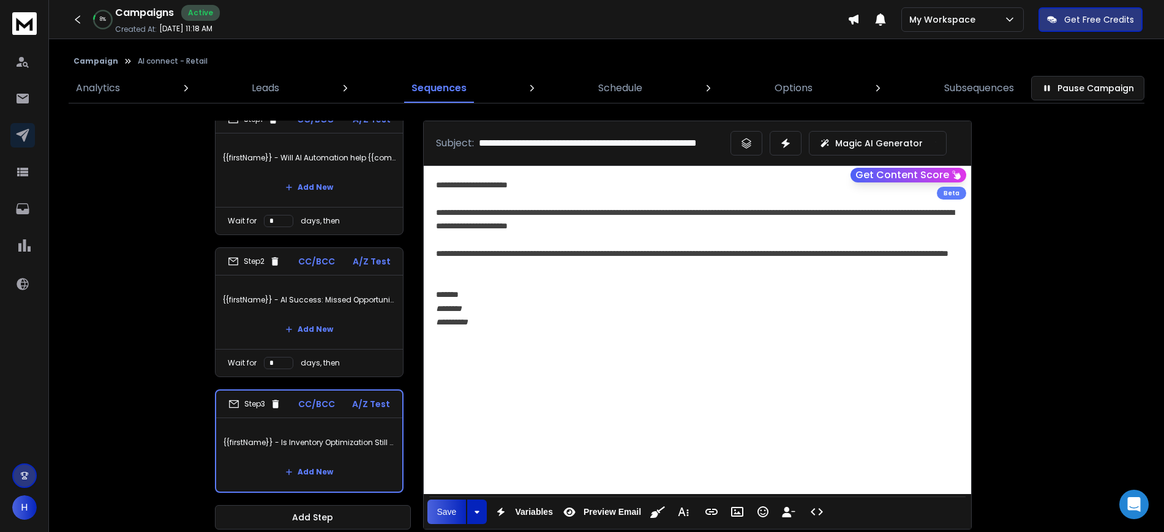
click at [344, 289] on p "{{firstName}} - AI Success: Missed Opportunity or Next Advantage?" at bounding box center [309, 300] width 173 height 34
type input "**********"
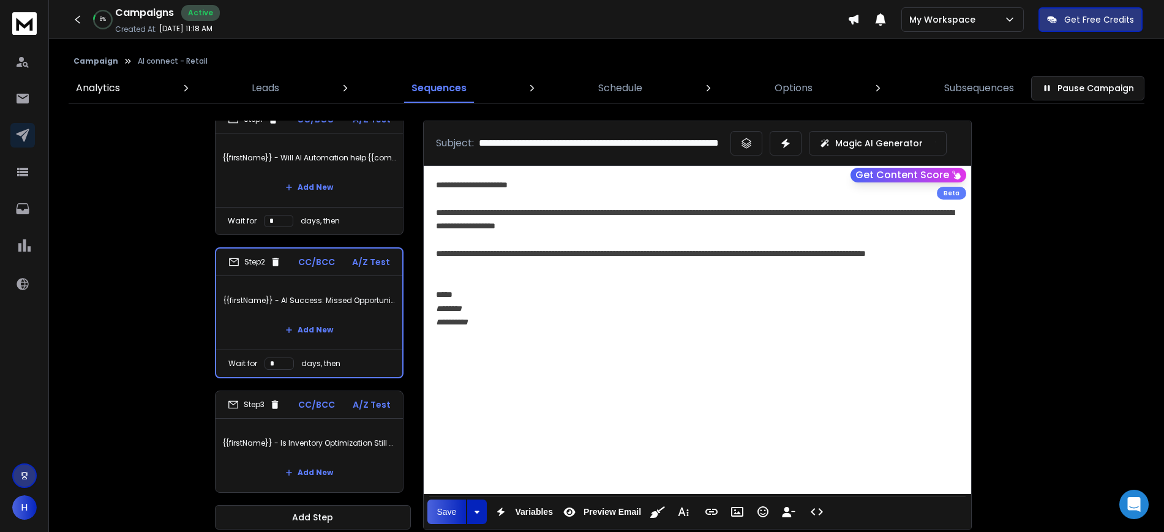
click at [105, 85] on p "Analytics" at bounding box center [98, 88] width 44 height 15
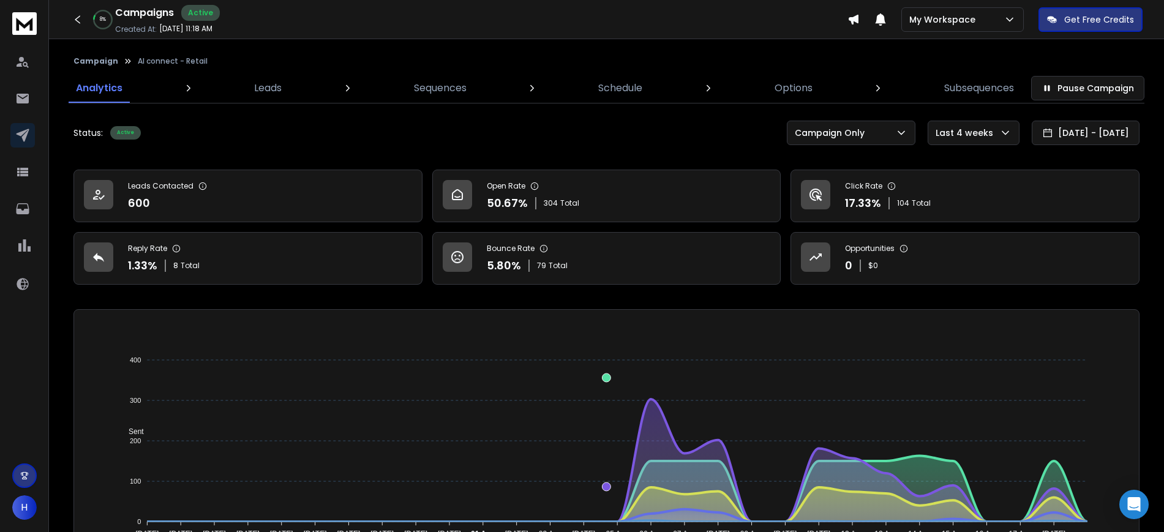
scroll to position [337, 0]
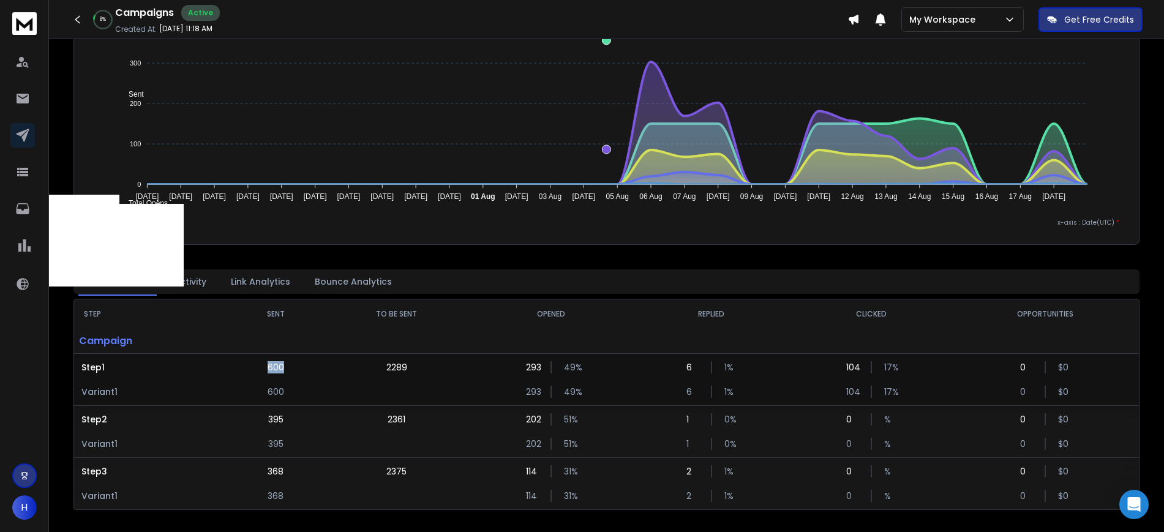
drag, startPoint x: 269, startPoint y: 364, endPoint x: 289, endPoint y: 366, distance: 19.8
click at [289, 366] on div "600 600" at bounding box center [275, 379] width 77 height 37
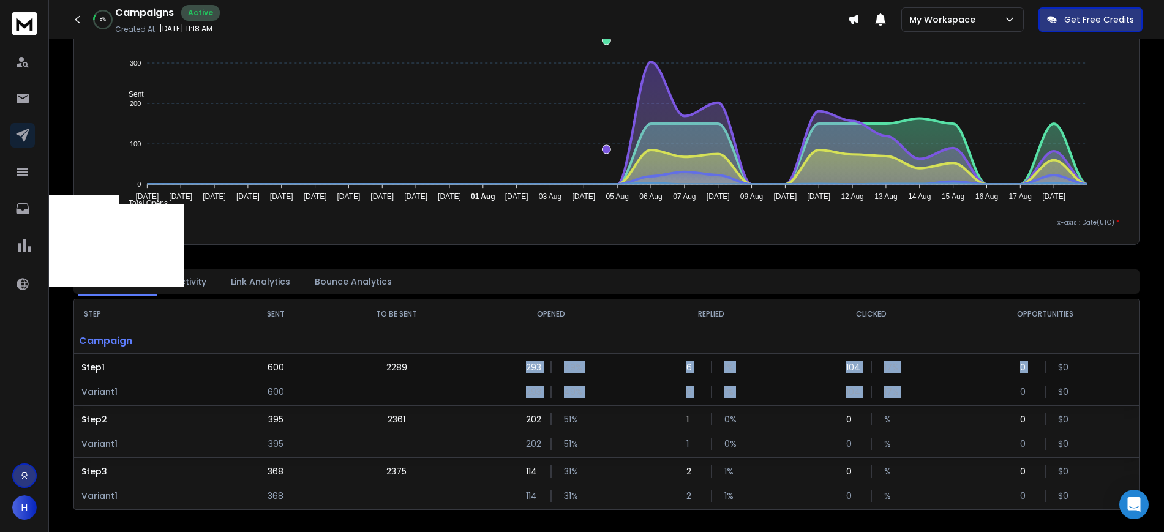
drag, startPoint x: 524, startPoint y: 370, endPoint x: 1053, endPoint y: 360, distance: 529.3
click at [1053, 360] on tr "Step 1 Variant 1 600 600 2289 293 49 % 293 49 % 6 1 % 6 1 % 104 17 % 104 17 % 0…" at bounding box center [606, 380] width 1065 height 52
click at [457, 437] on td "2361" at bounding box center [396, 432] width 149 height 52
drag, startPoint x: 518, startPoint y: 421, endPoint x: 549, endPoint y: 423, distance: 30.6
click at [549, 423] on div "202 51 % 202 51 %" at bounding box center [551, 431] width 145 height 37
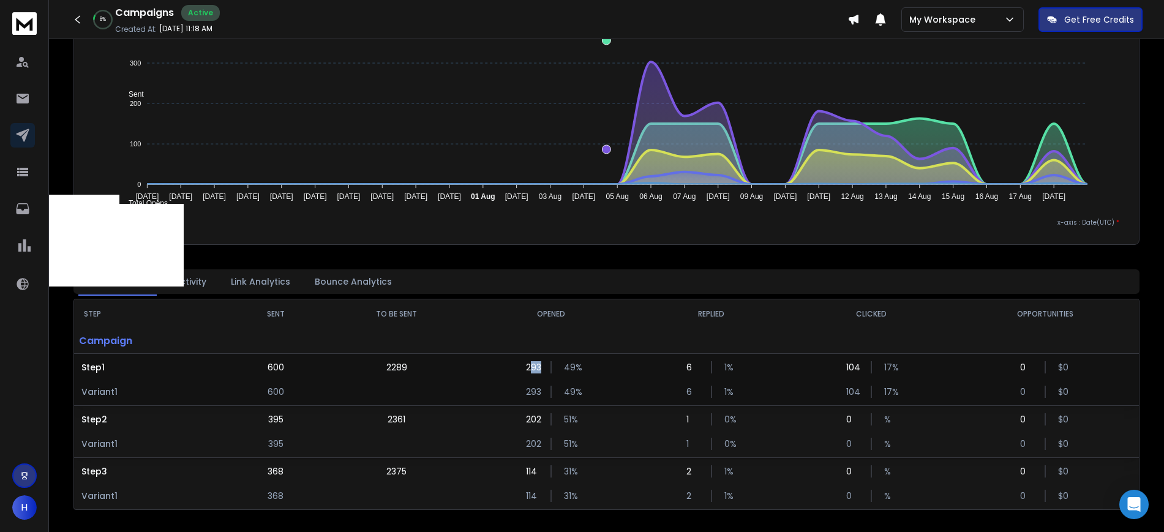
drag, startPoint x: 529, startPoint y: 369, endPoint x: 551, endPoint y: 369, distance: 22.1
click at [551, 369] on div "293 49 %" at bounding box center [551, 367] width 50 height 12
drag, startPoint x: 535, startPoint y: 447, endPoint x: 545, endPoint y: 443, distance: 10.5
click at [545, 443] on div "202 51 %" at bounding box center [551, 444] width 50 height 12
click at [187, 275] on button "Activity" at bounding box center [190, 281] width 47 height 27
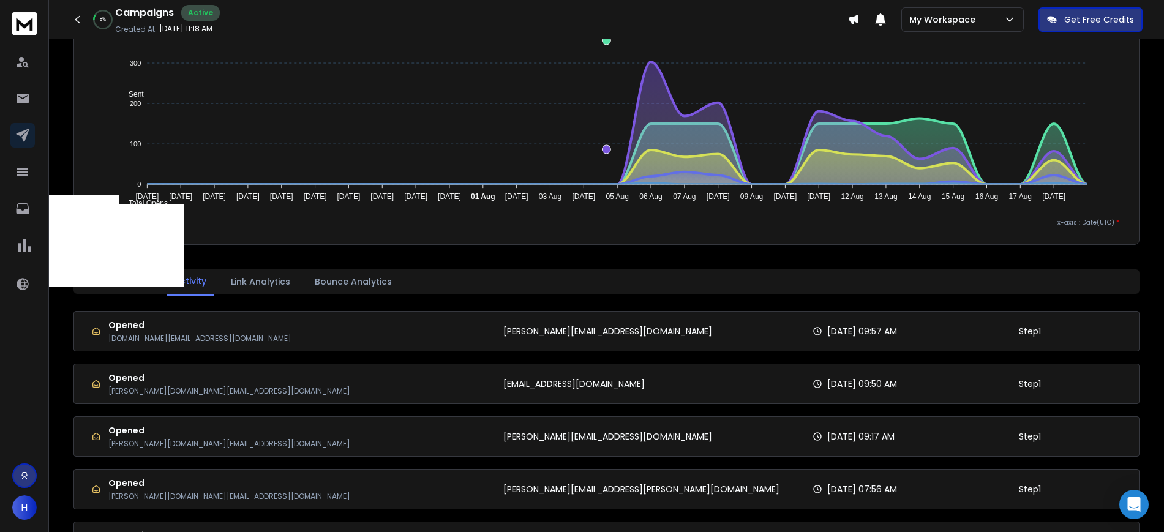
click at [353, 282] on button "Bounce Analytics" at bounding box center [353, 281] width 92 height 27
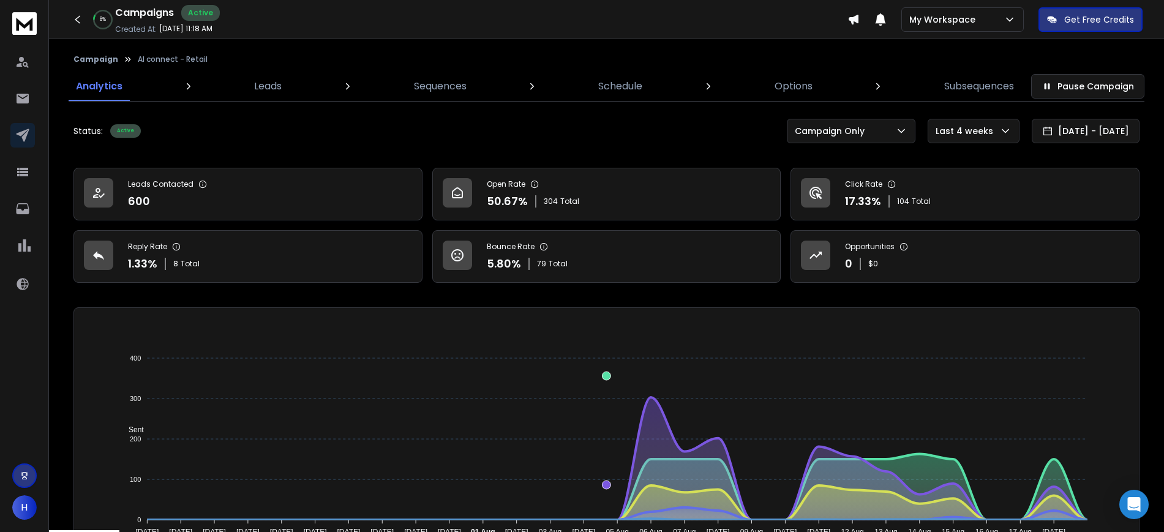
scroll to position [0, 0]
click at [435, 75] on link "Sequences" at bounding box center [440, 87] width 67 height 29
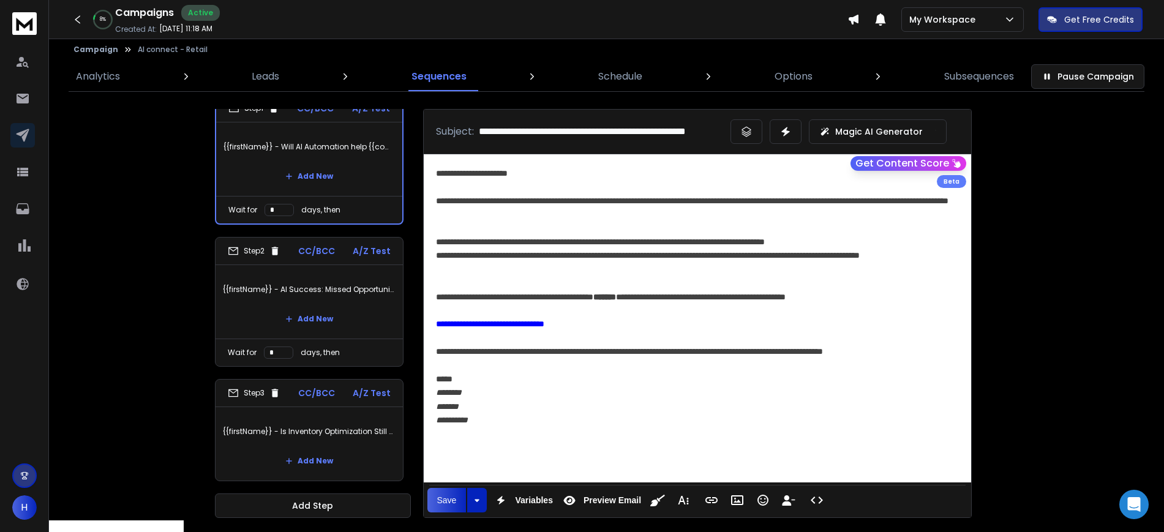
scroll to position [15, 0]
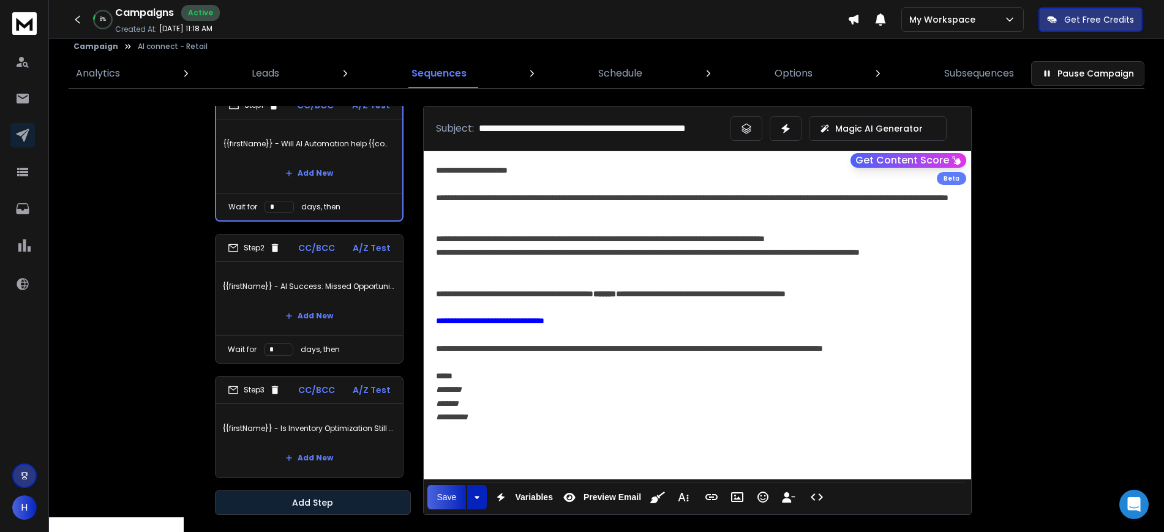
click at [323, 508] on button "Add Step" at bounding box center [313, 503] width 196 height 24
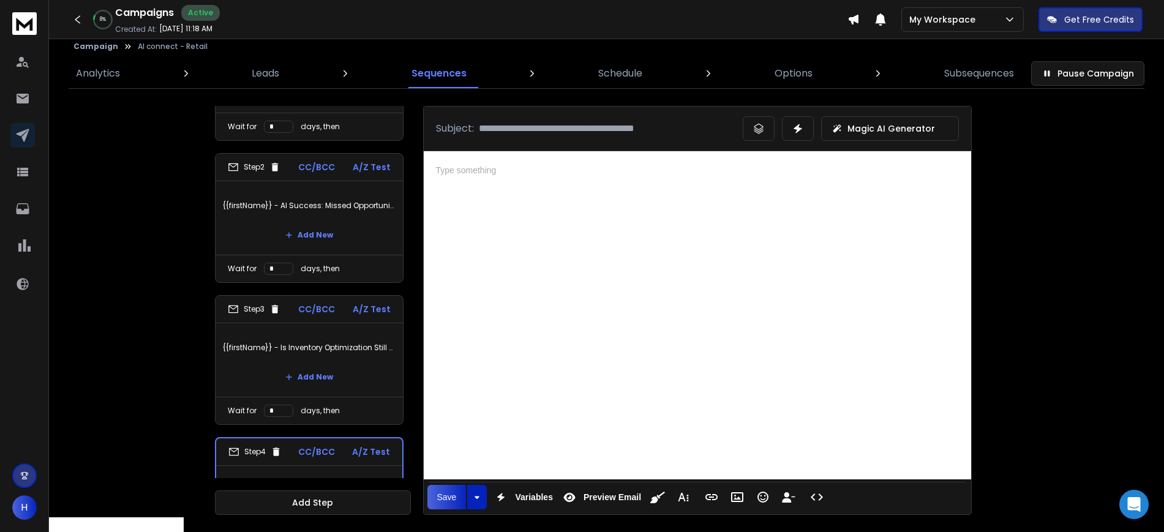
scroll to position [157, 0]
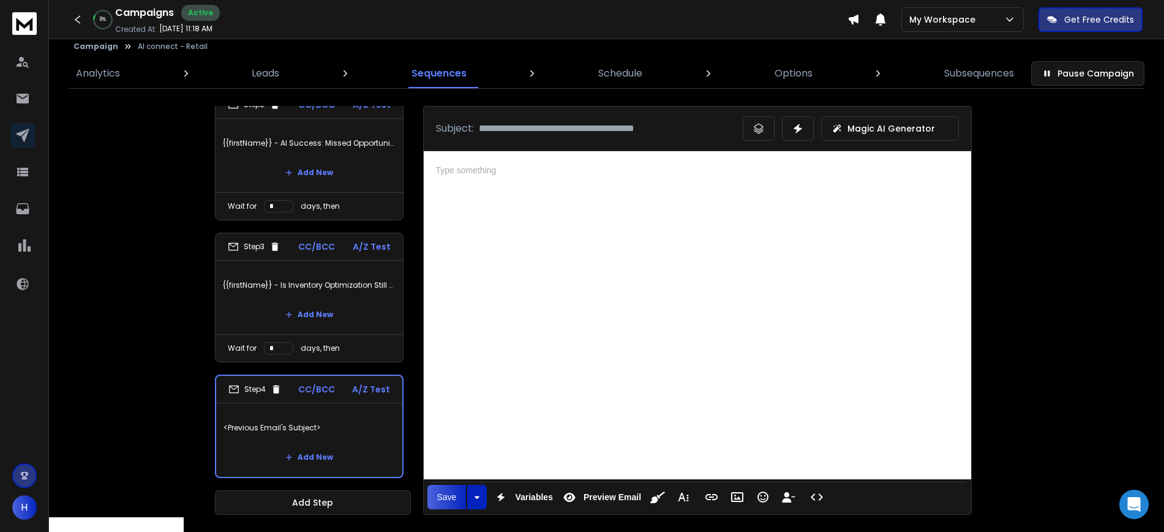
click at [281, 349] on input "*" at bounding box center [278, 348] width 29 height 12
type input "**********"
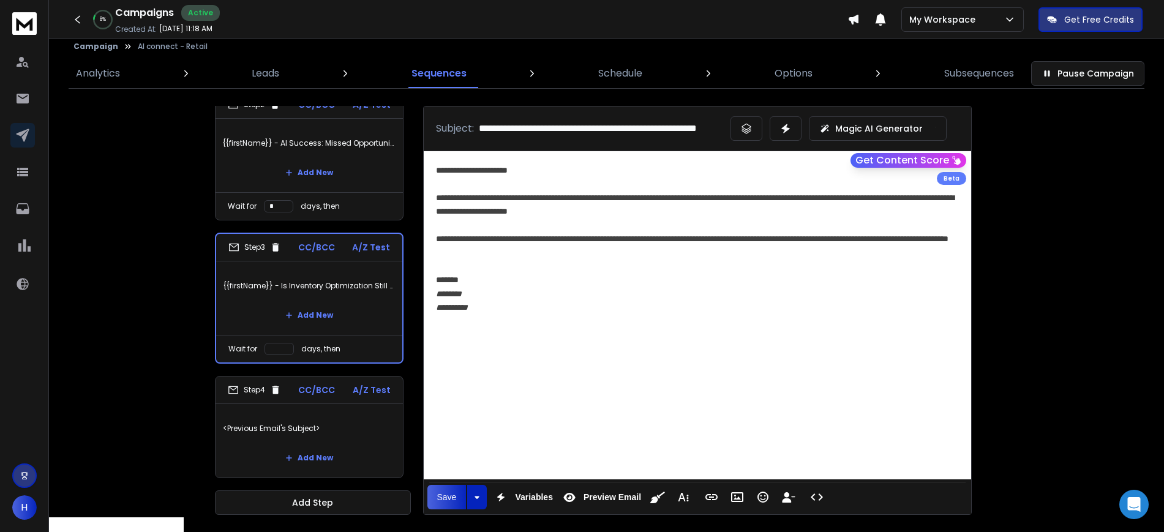
type input "*"
click at [305, 434] on p "<Previous Email's Subject>" at bounding box center [309, 429] width 173 height 34
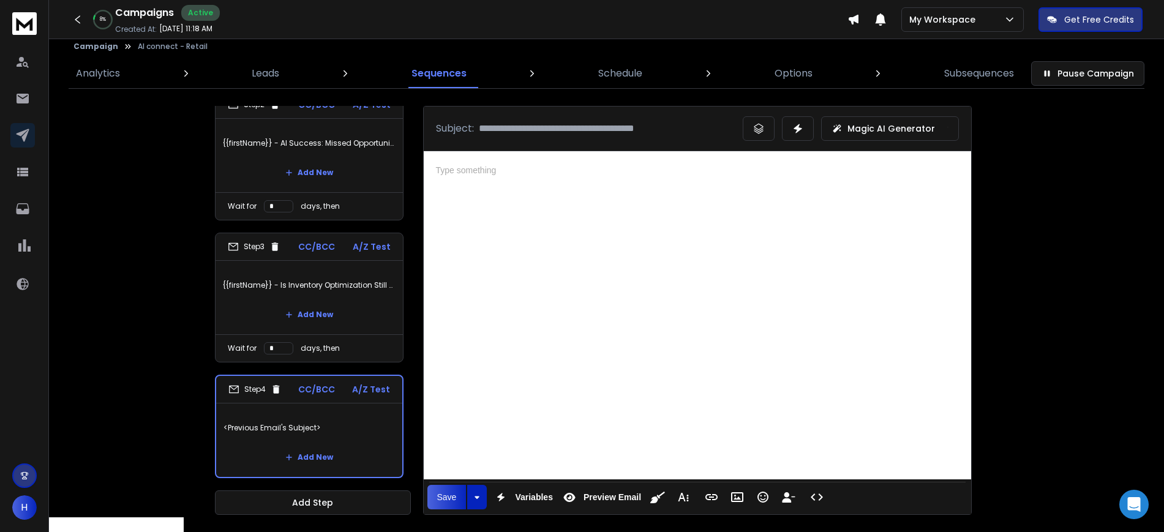
click at [276, 390] on icon at bounding box center [276, 389] width 7 height 9
type input "**********"
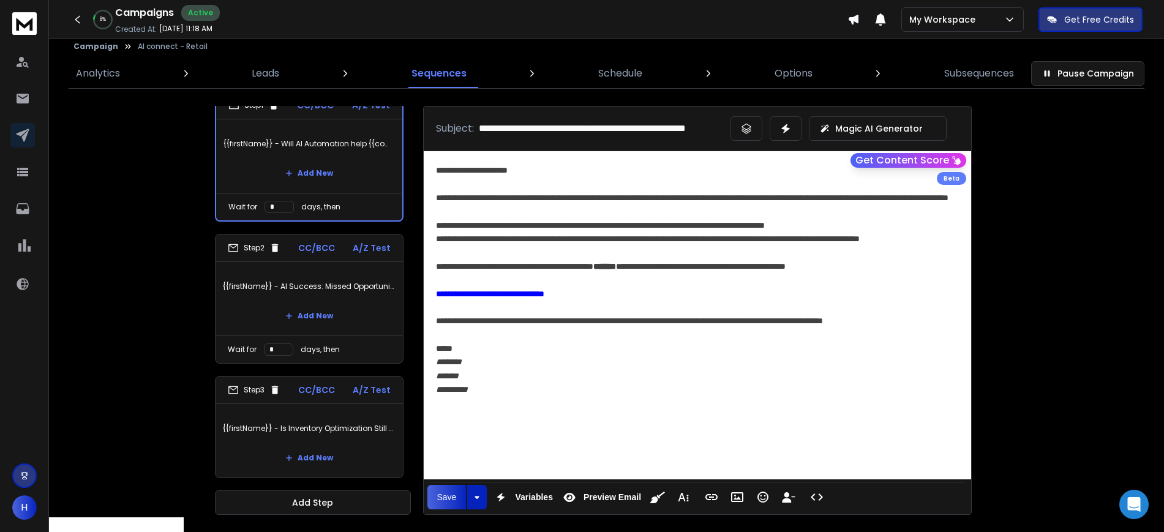
scroll to position [15, 0]
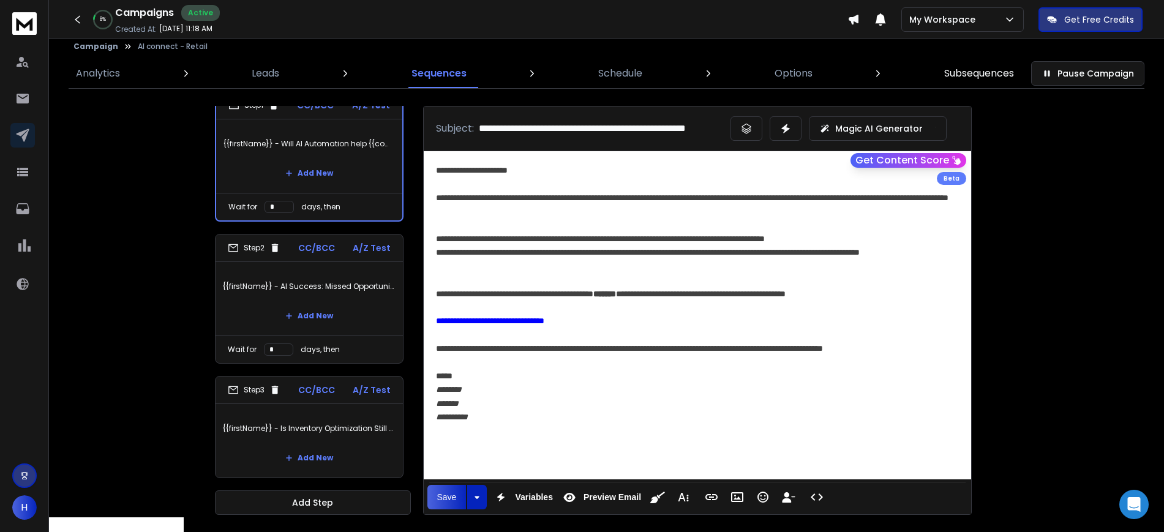
click at [949, 77] on p "Subsequences" at bounding box center [979, 73] width 70 height 15
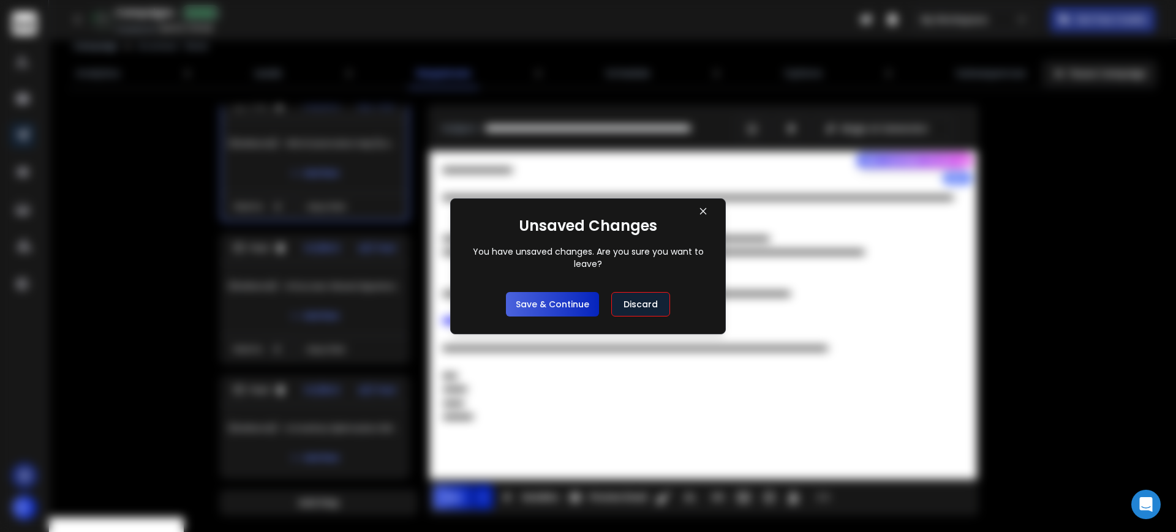
click at [621, 301] on button "Discard" at bounding box center [640, 304] width 59 height 24
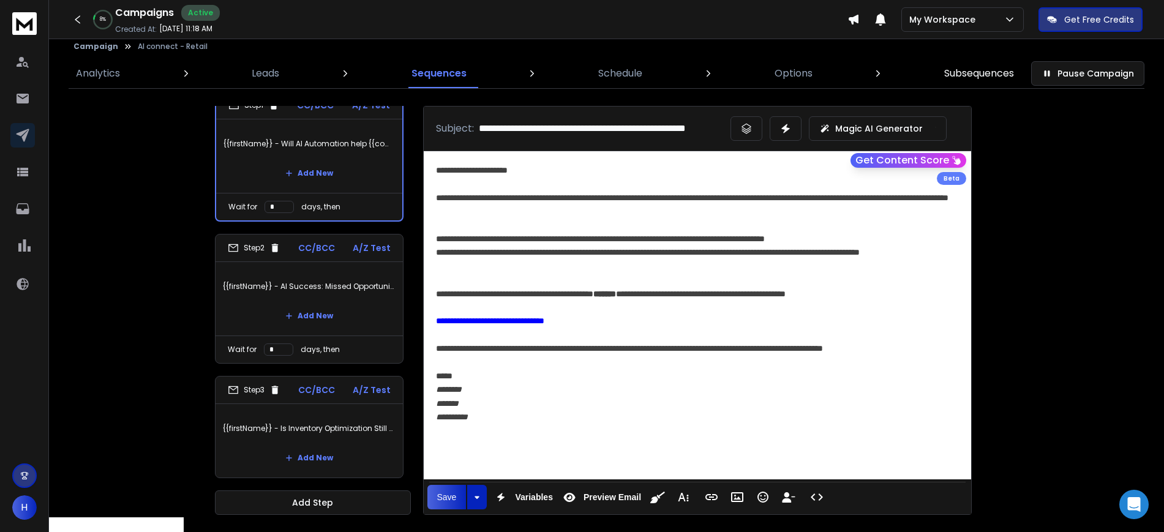
click at [1000, 74] on p "Subsequences" at bounding box center [979, 73] width 70 height 15
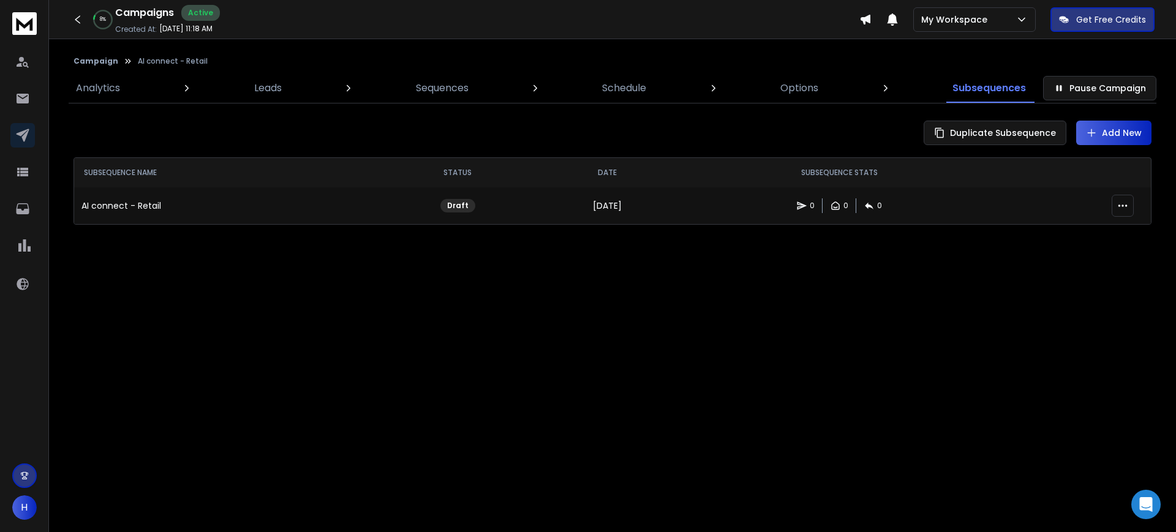
click at [253, 200] on td "AI connect - Retail" at bounding box center [226, 205] width 304 height 37
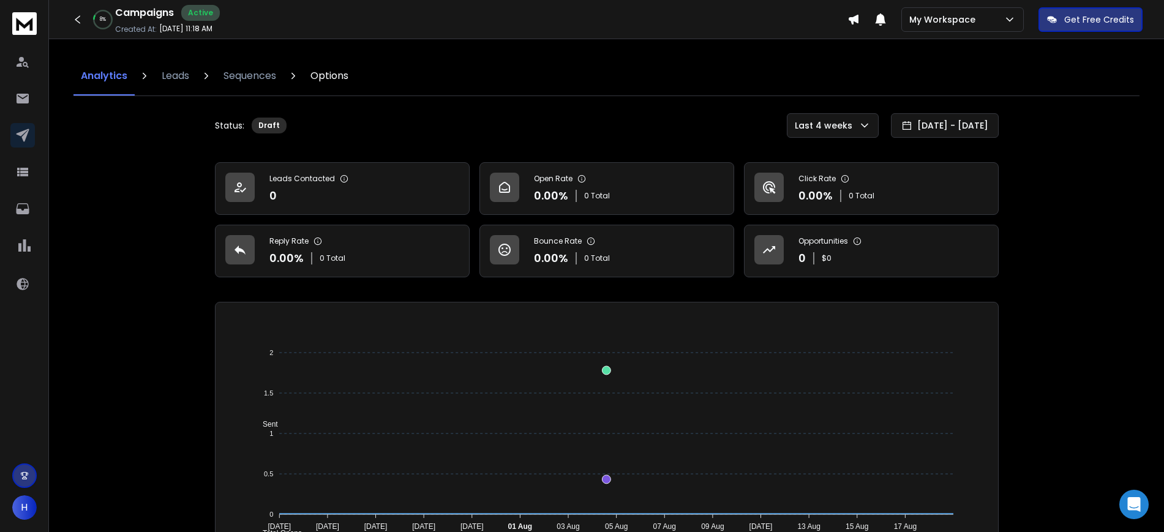
click at [342, 79] on p "Options" at bounding box center [330, 76] width 38 height 15
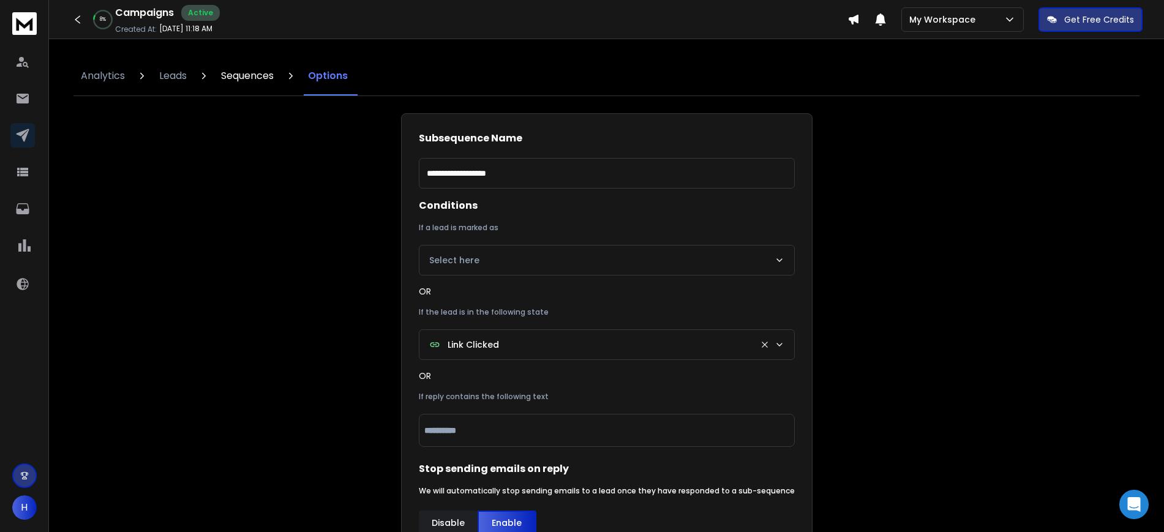
click at [220, 76] on link "Sequences" at bounding box center [247, 75] width 67 height 39
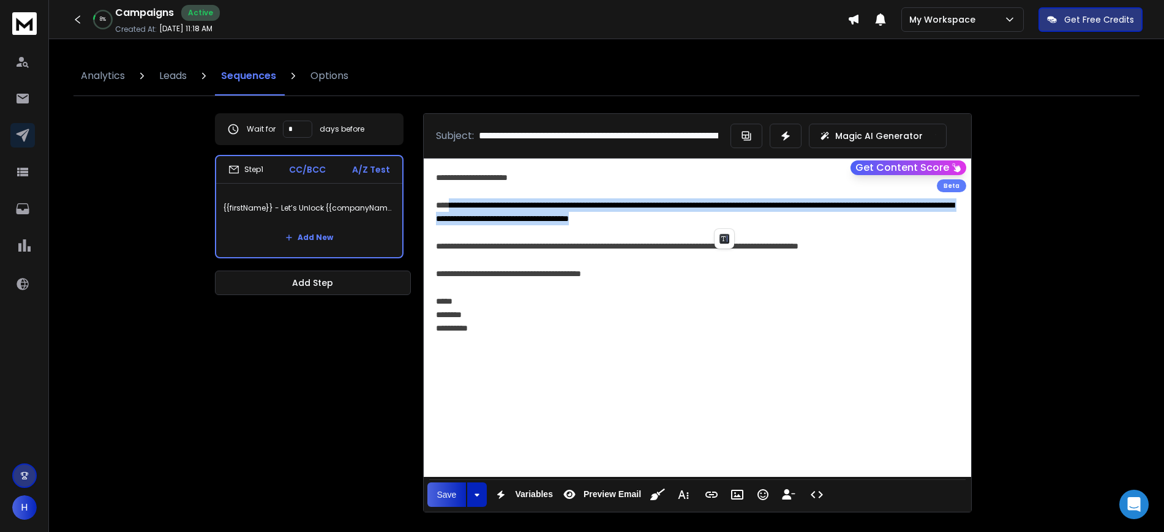
drag, startPoint x: 448, startPoint y: 201, endPoint x: 853, endPoint y: 220, distance: 405.3
click at [853, 220] on div "**********" at bounding box center [697, 212] width 523 height 28
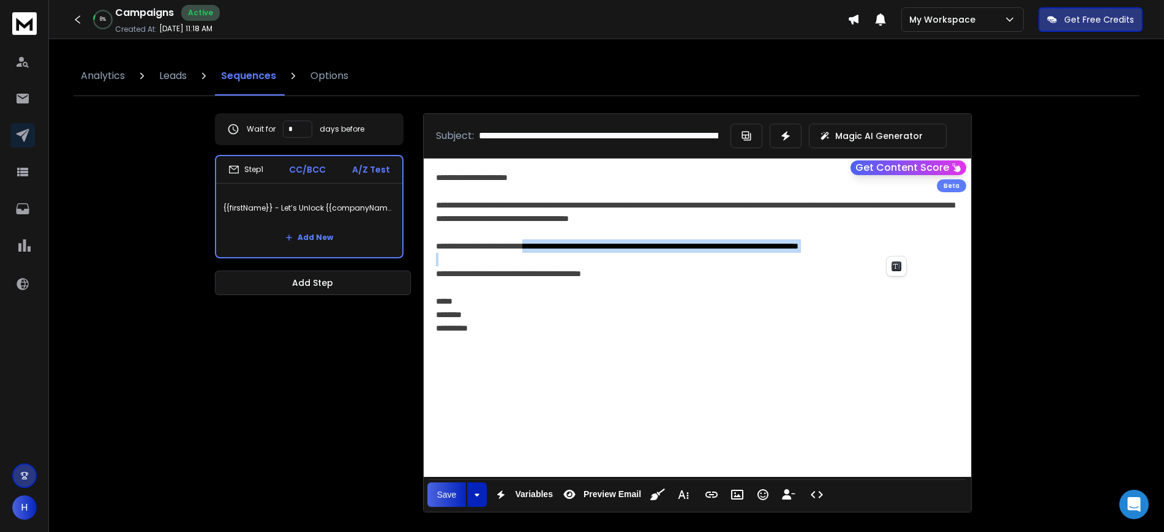
drag, startPoint x: 542, startPoint y: 244, endPoint x: 881, endPoint y: 265, distance: 340.0
click at [881, 265] on div "**********" at bounding box center [698, 318] width 548 height 318
click at [703, 301] on div "*****" at bounding box center [697, 301] width 523 height 13
click at [51, 314] on div "**********" at bounding box center [606, 287] width 1115 height 496
click at [145, 196] on div "**********" at bounding box center [606, 312] width 1066 height 409
